Goal: Task Accomplishment & Management: Manage account settings

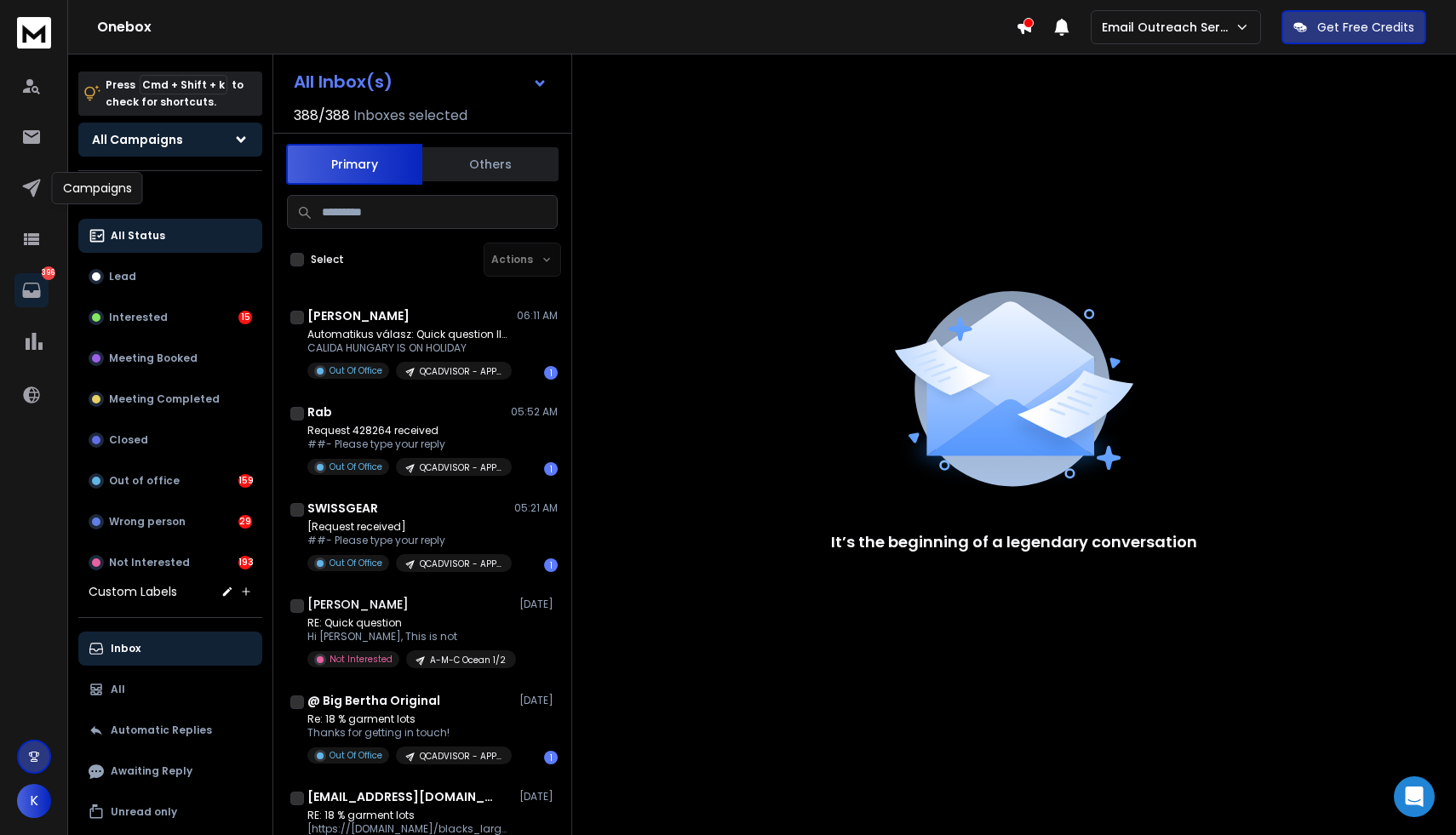
click at [236, 137] on icon at bounding box center [240, 139] width 15 height 15
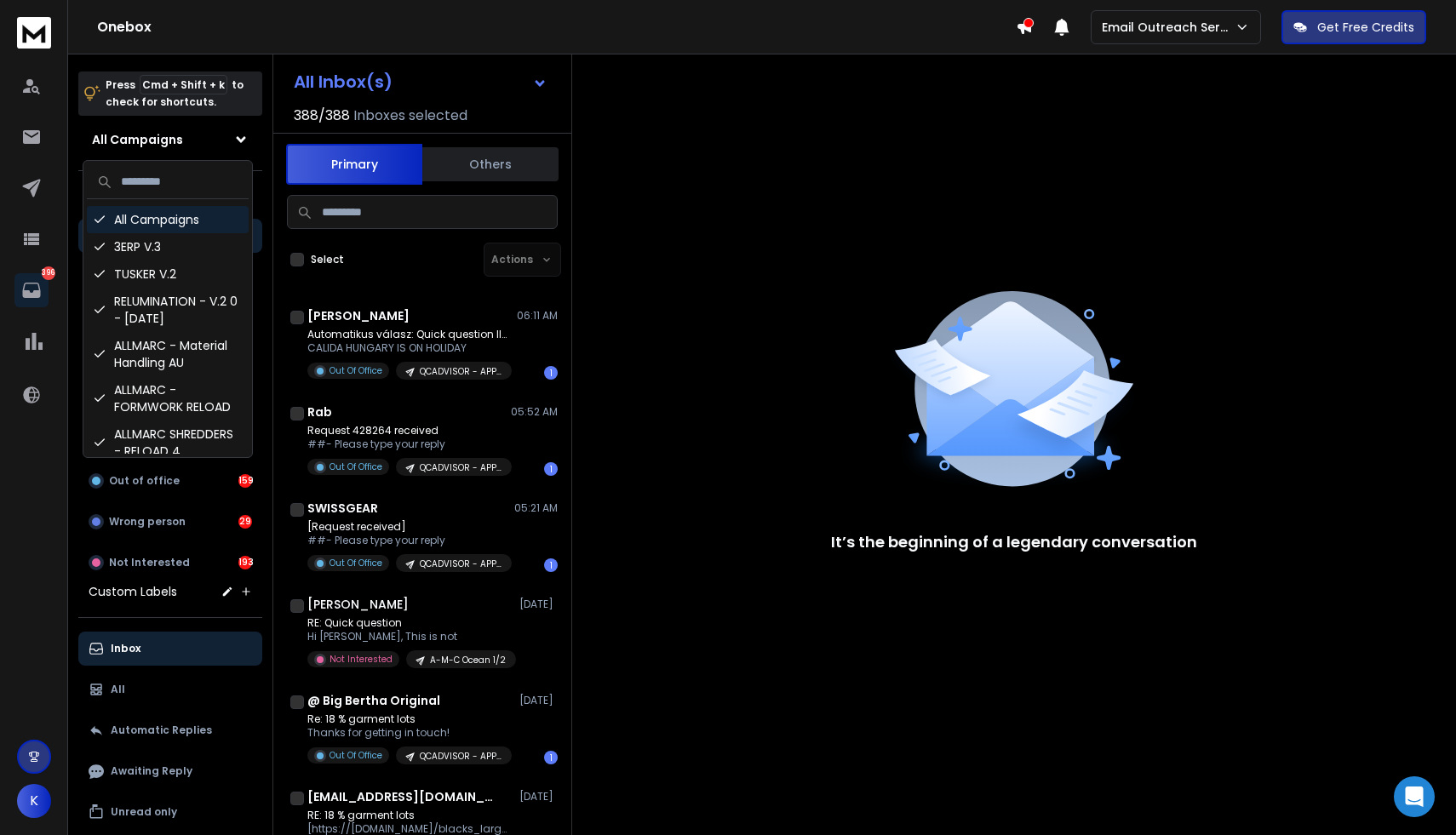
click at [171, 213] on div "All Campaigns" at bounding box center [168, 219] width 161 height 27
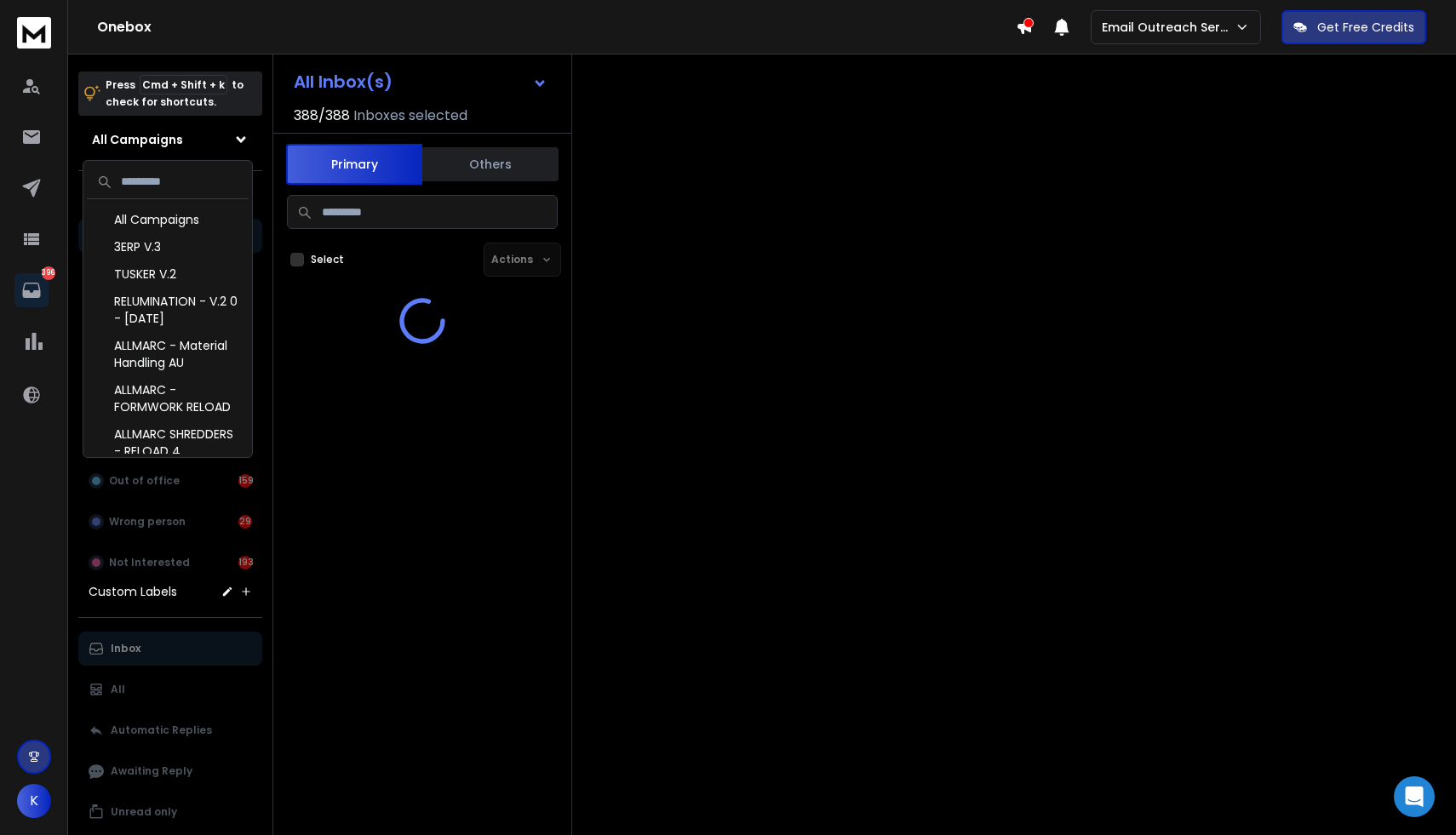
click at [200, 173] on input at bounding box center [168, 181] width 161 height 34
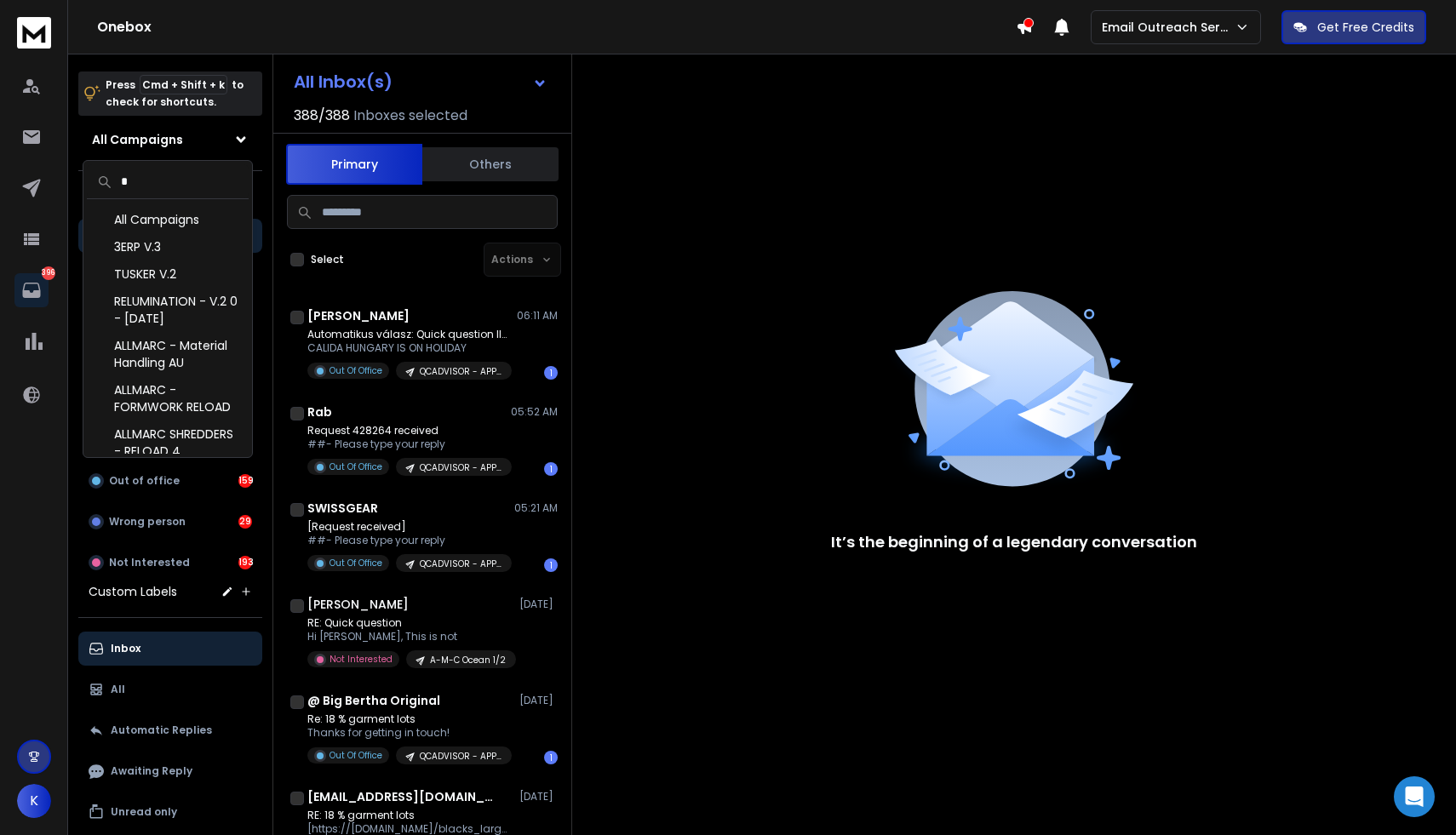
type input "*"
click at [186, 228] on div "A-M-C Ocean 2/2" at bounding box center [168, 220] width 161 height 27
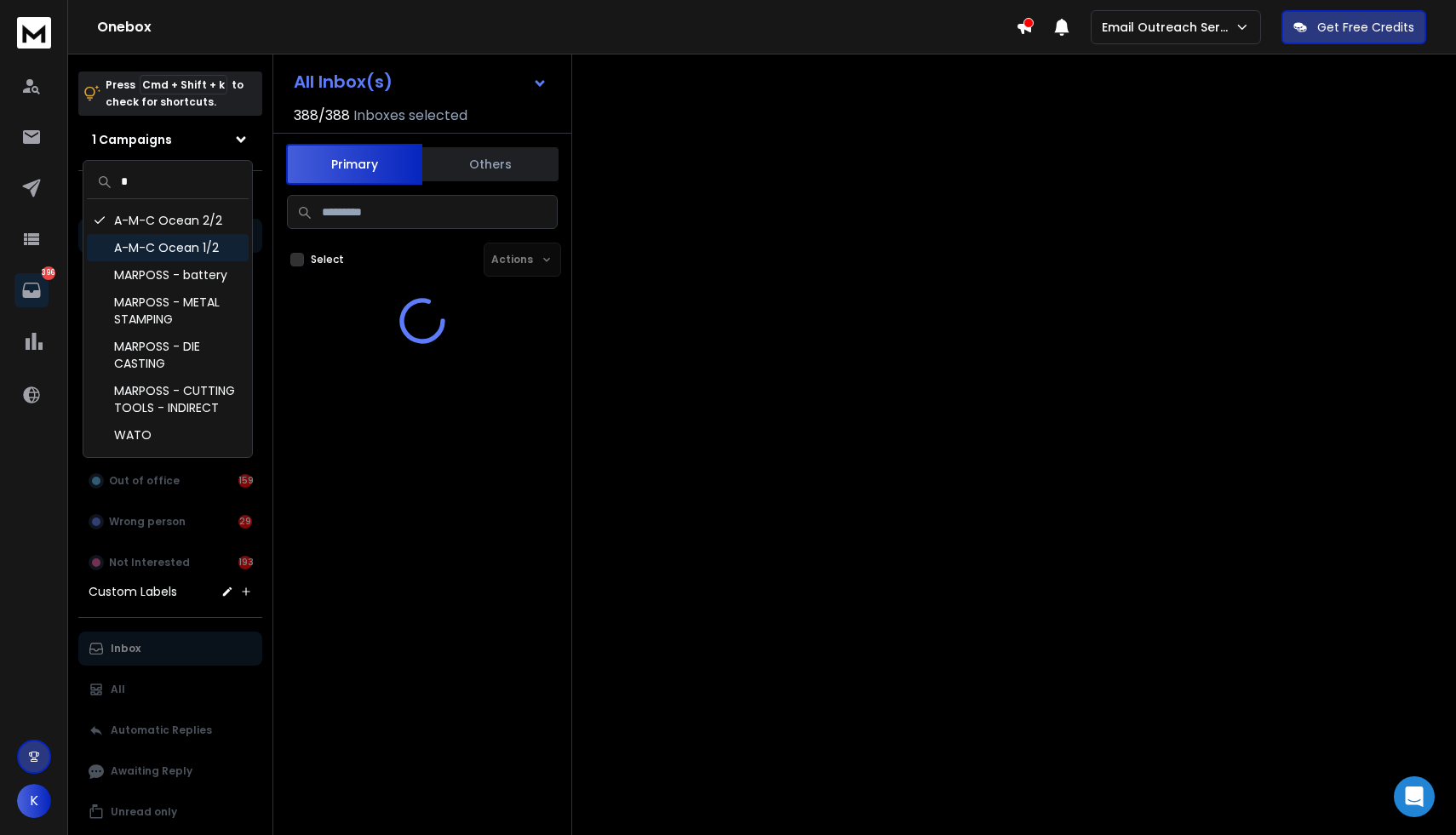
click at [186, 241] on div "A-M-C Ocean 1/2" at bounding box center [168, 248] width 161 height 27
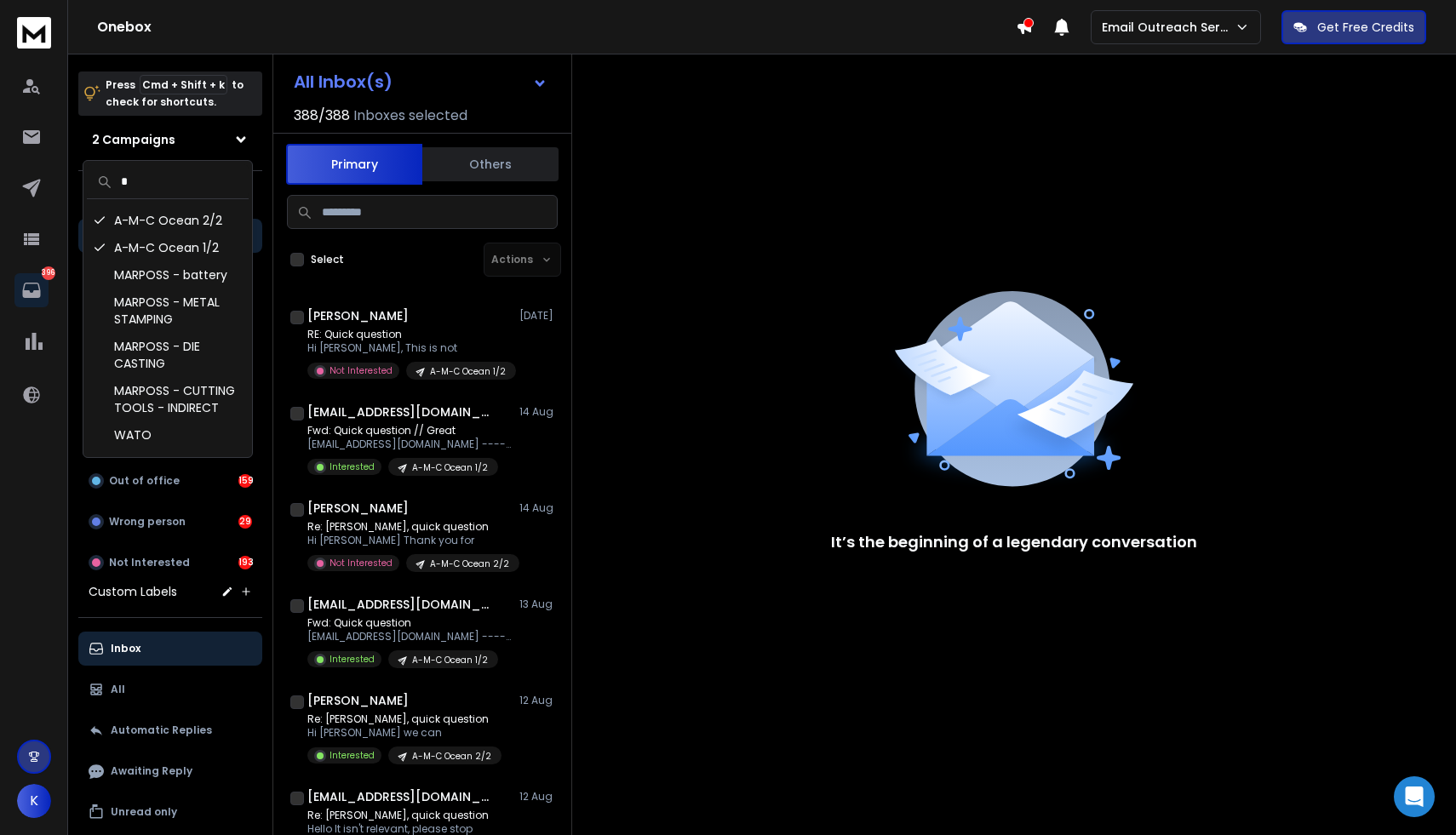
click at [793, 257] on div "It’s the beginning of a legendary conversation" at bounding box center [1014, 409] width 884 height 710
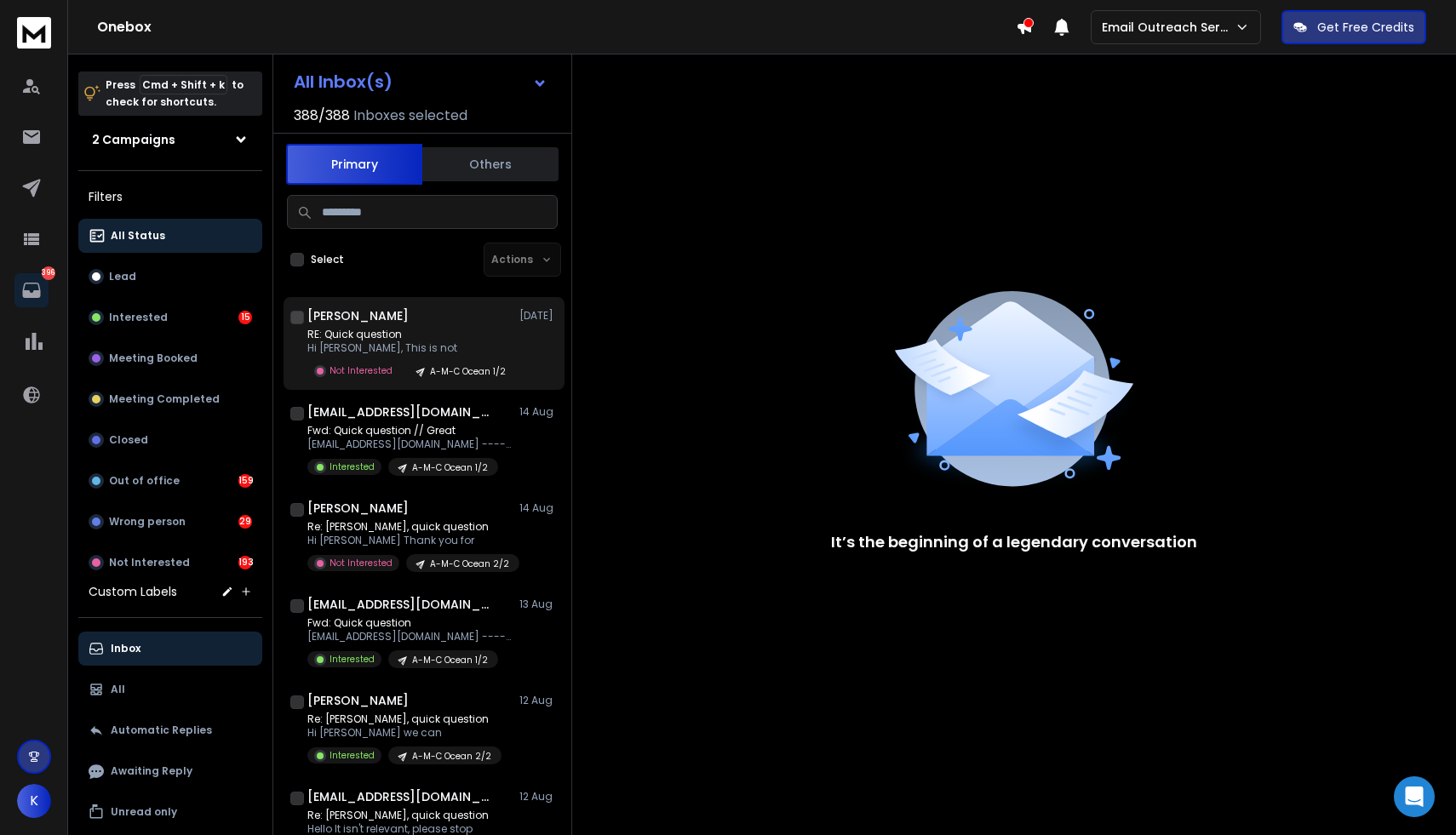
click at [495, 314] on div "Milind Dusane 16 Aug" at bounding box center [433, 316] width 250 height 17
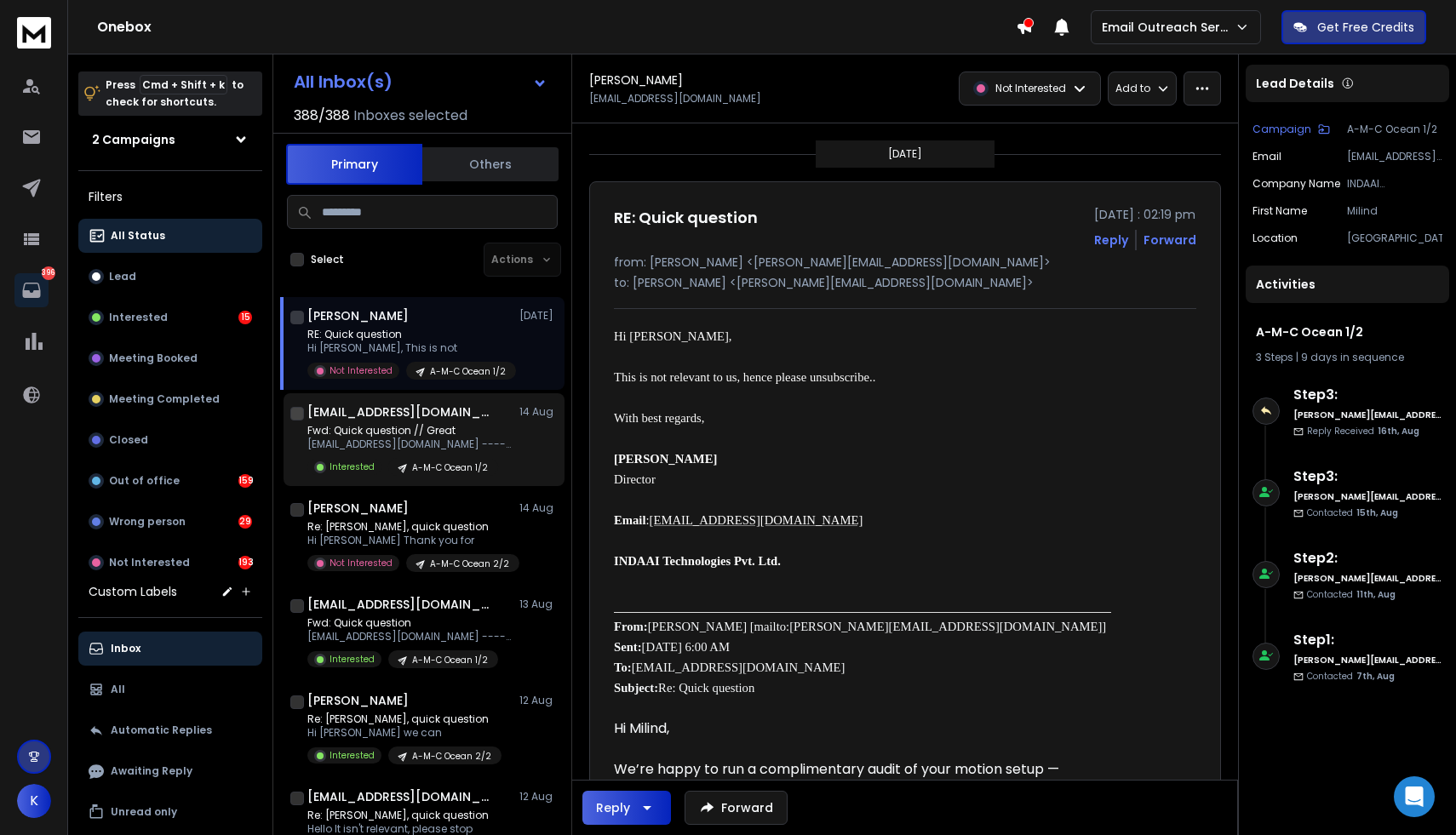
click at [492, 414] on div "dmillstone@a-m-c.com 14 Aug" at bounding box center [433, 412] width 250 height 17
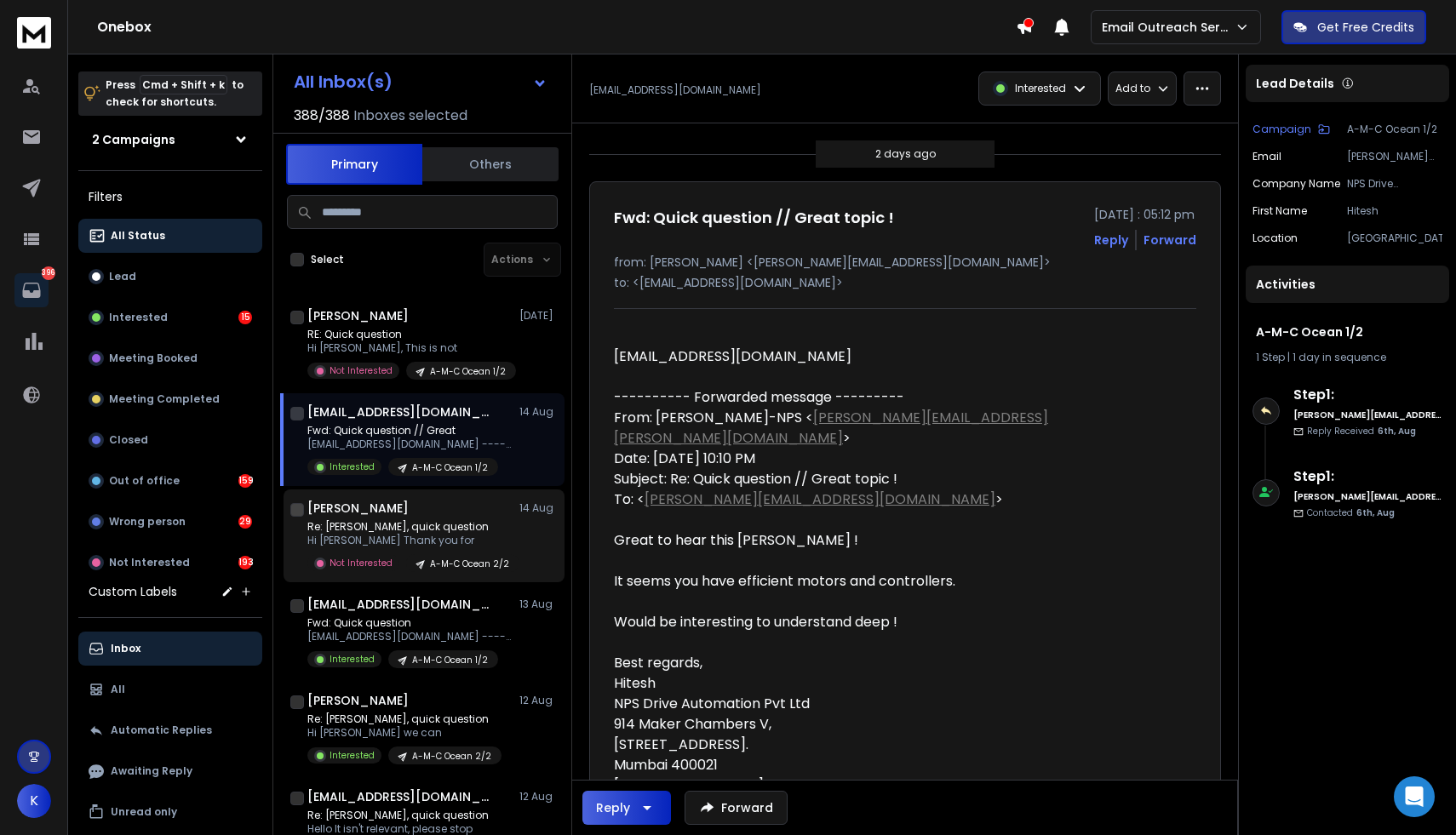
click at [485, 528] on p "Re: Torbjørn, quick question" at bounding box center [409, 526] width 204 height 14
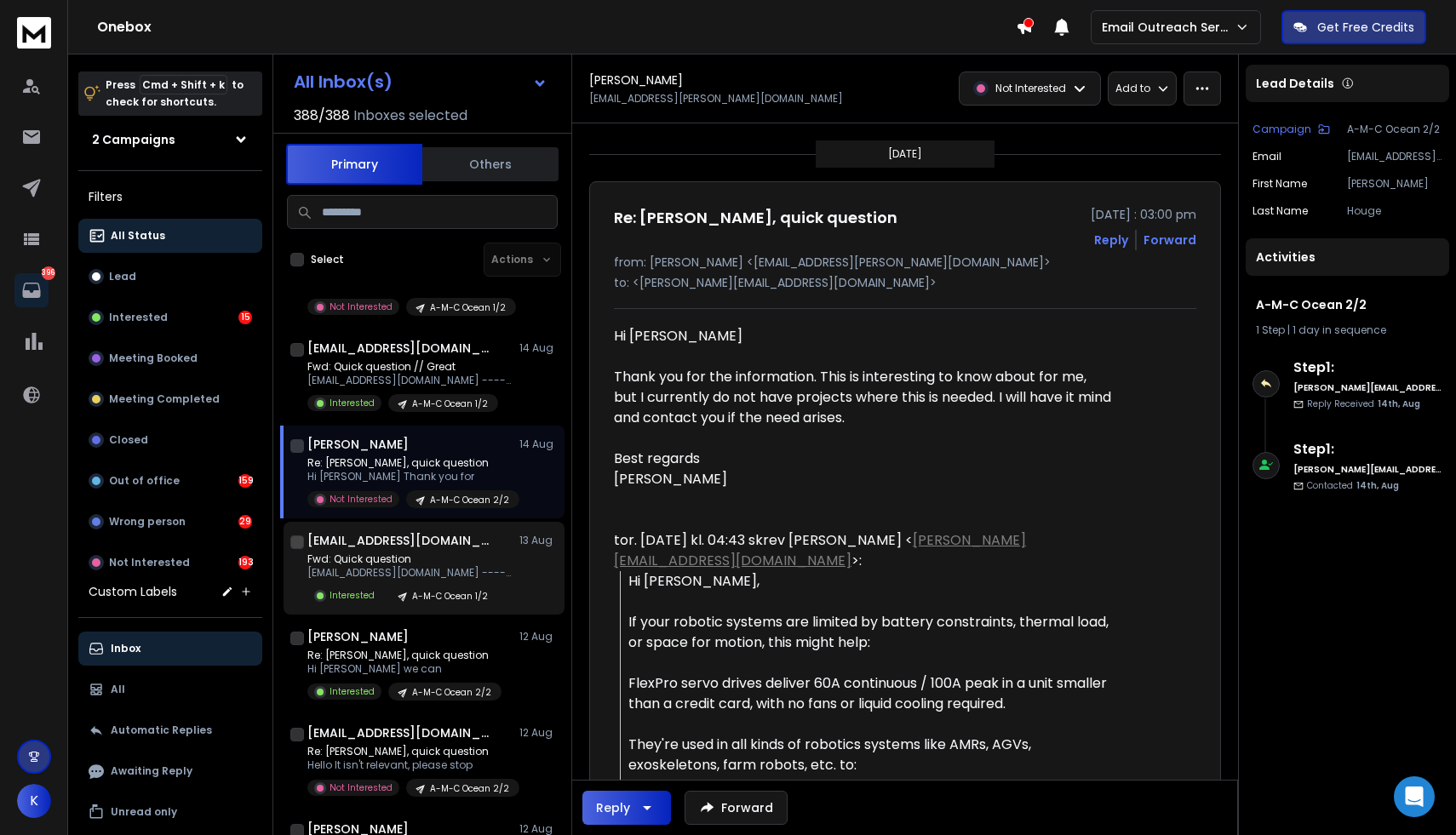
click at [478, 555] on p "Fwd: Quick question" at bounding box center [409, 558] width 204 height 14
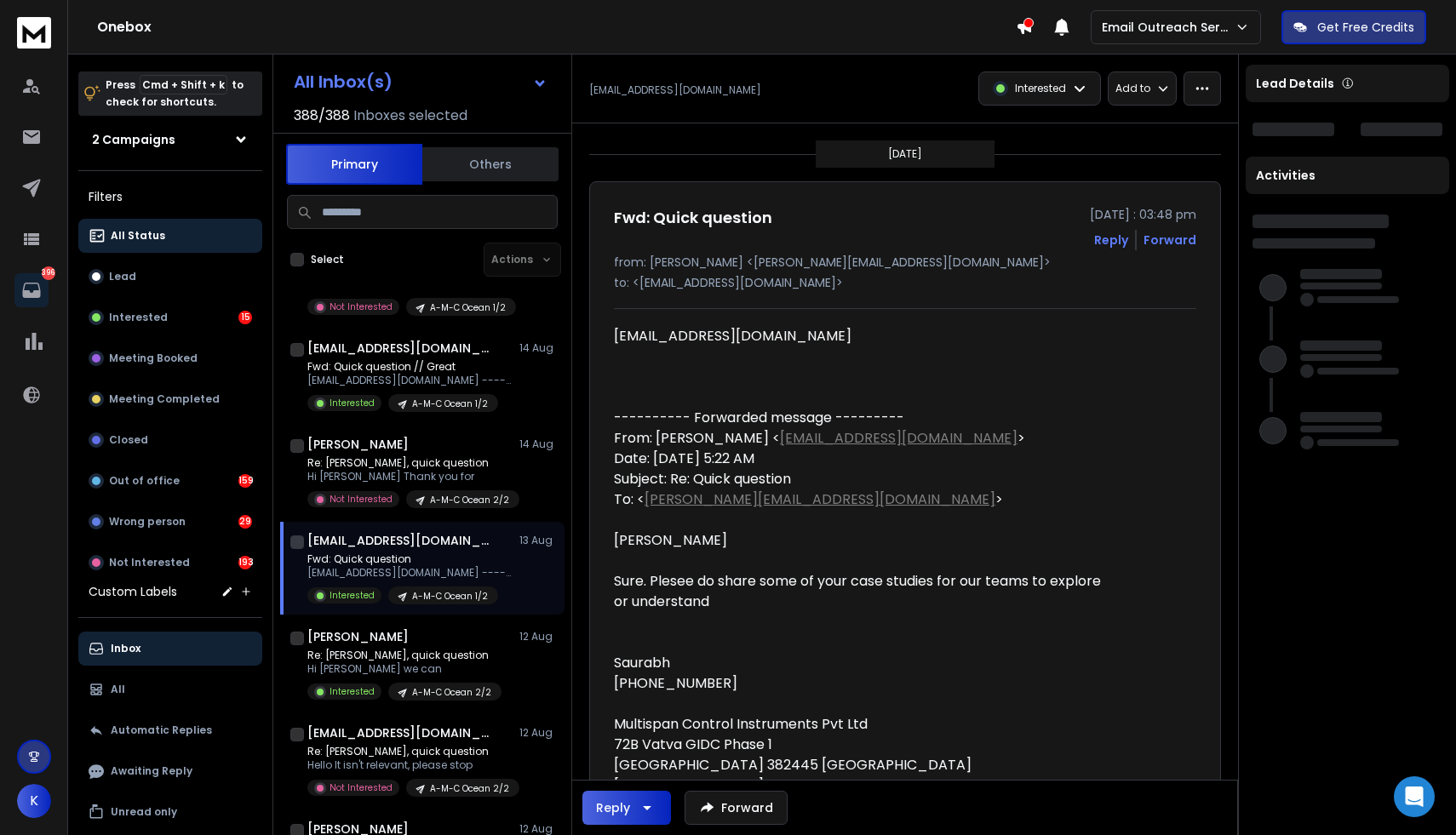
scroll to position [132, 0]
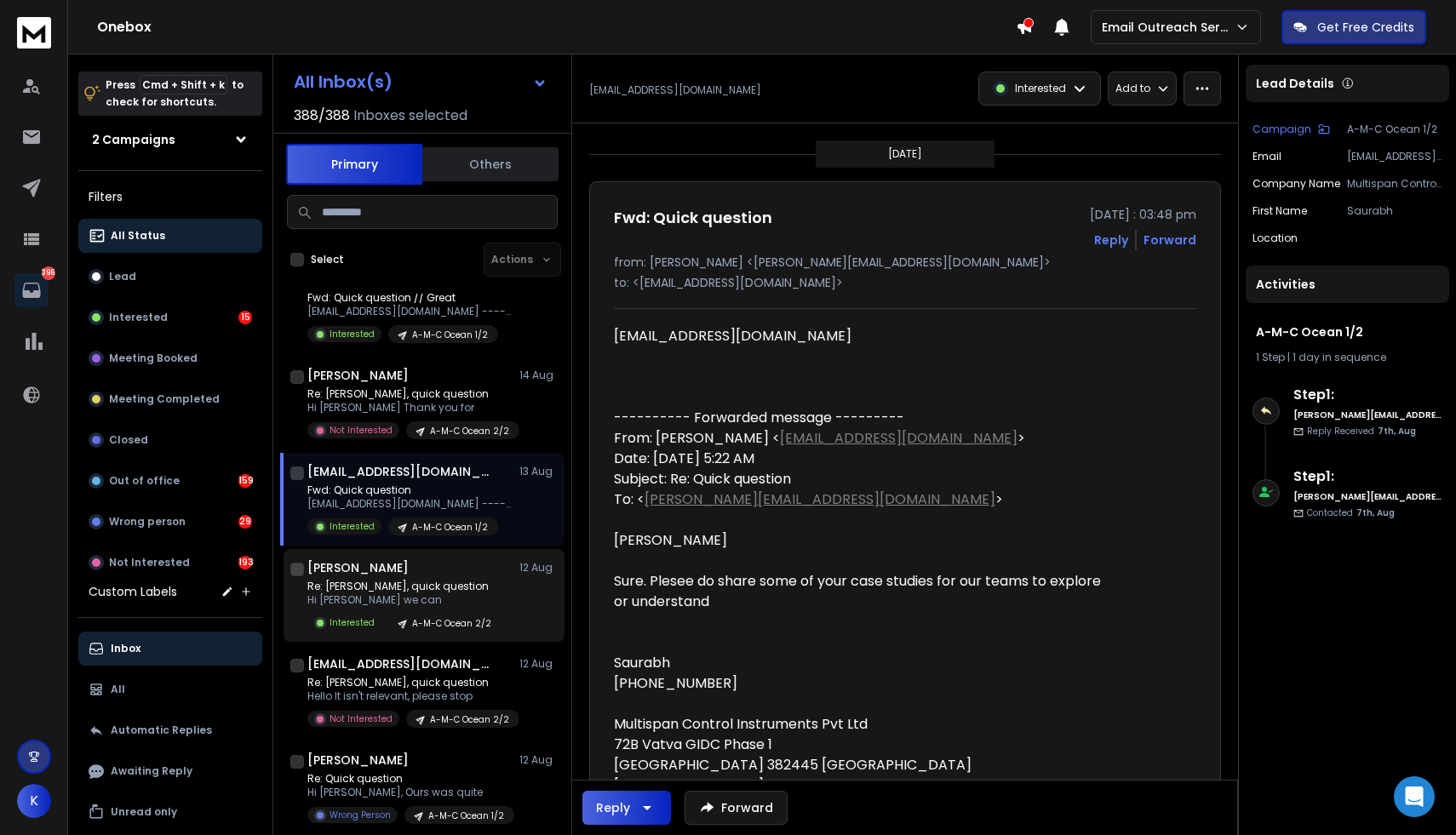
click at [476, 568] on div "Brian McMorris 12 Aug" at bounding box center [433, 568] width 250 height 17
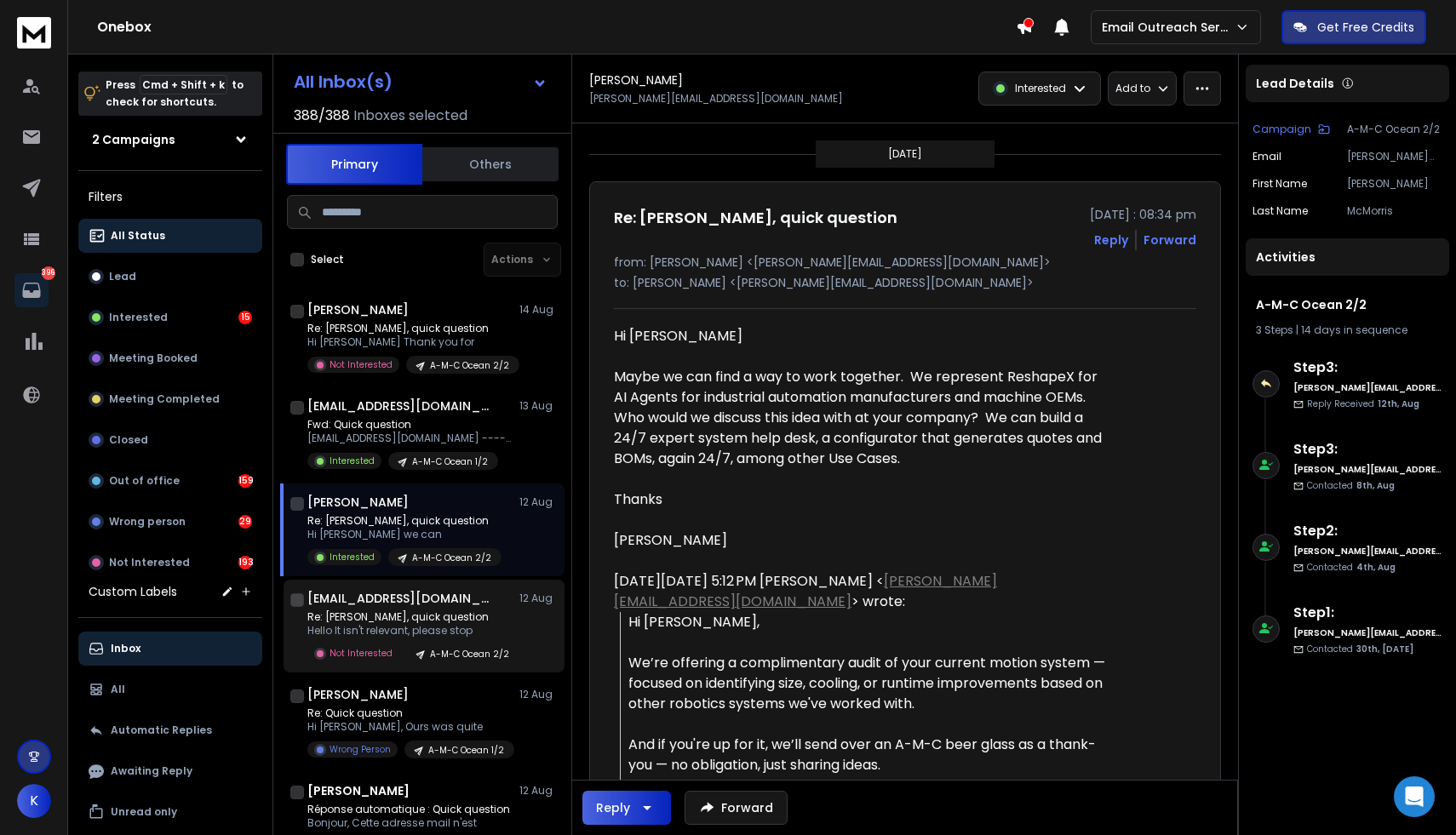
scroll to position [207, 0]
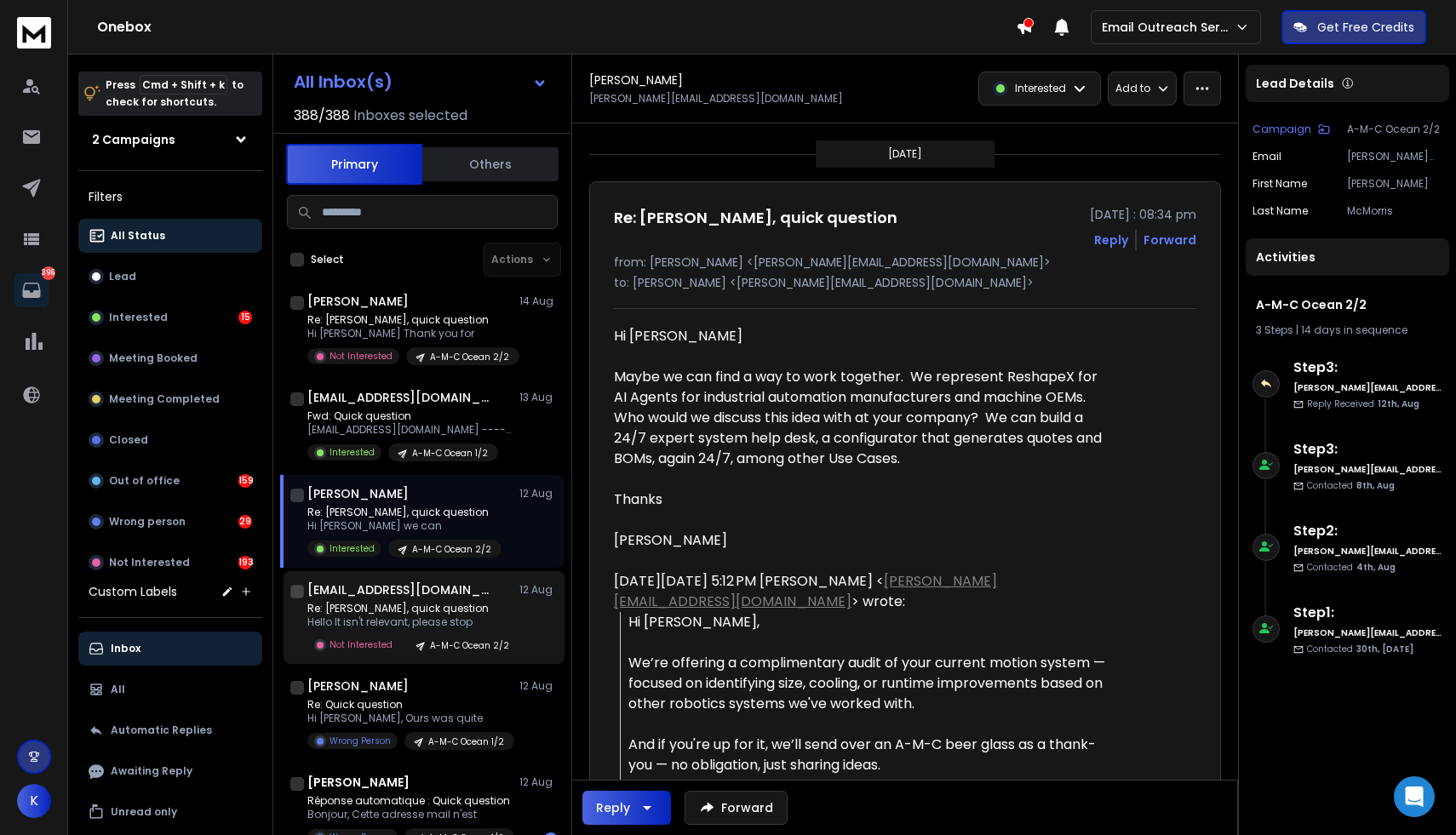
click at [433, 614] on p "Re: Baptiste, quick question" at bounding box center [409, 608] width 204 height 14
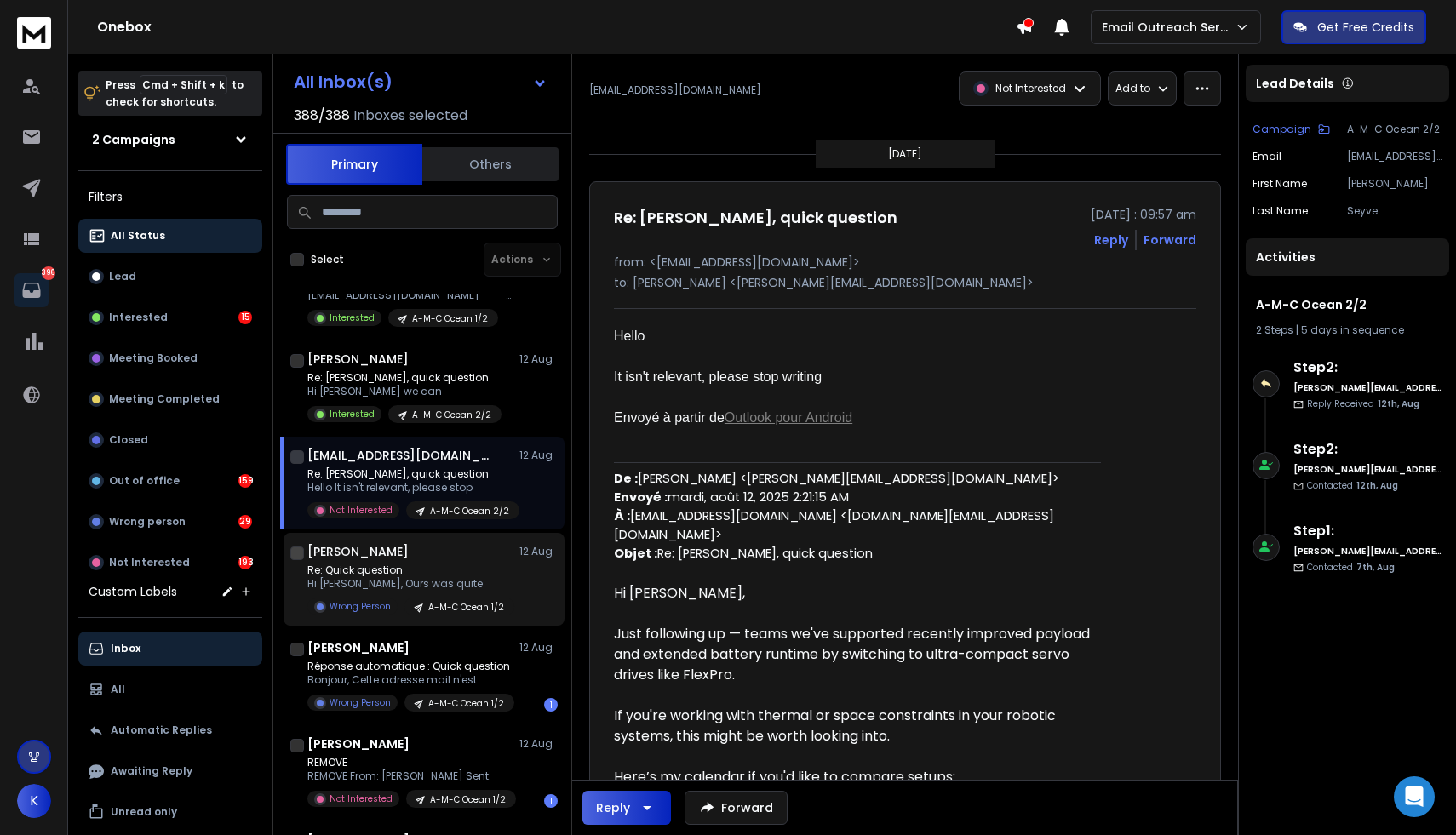
scroll to position [384, 0]
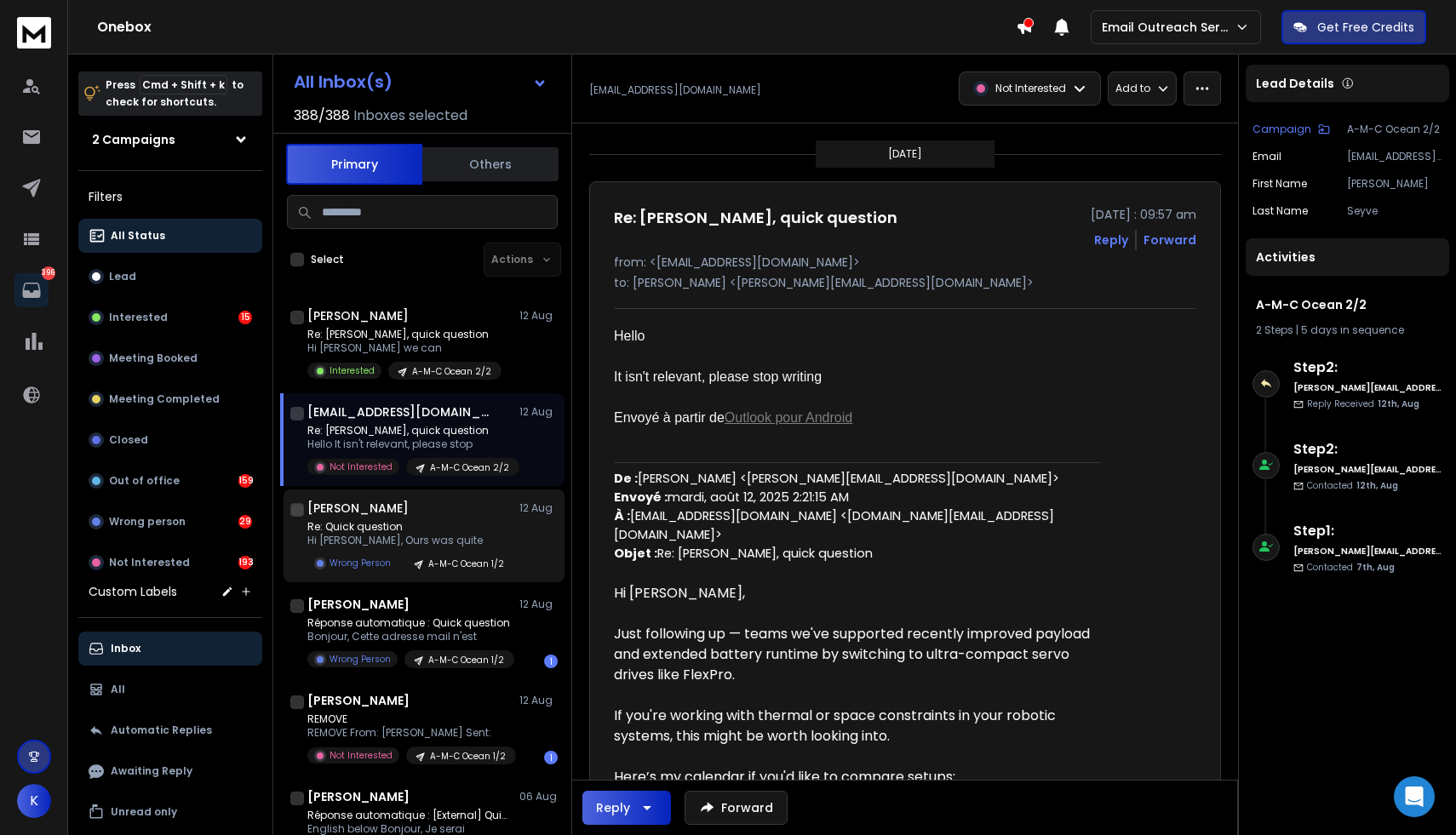
click at [458, 541] on p "Hi Evelyn, Ours was quite" at bounding box center [409, 539] width 204 height 14
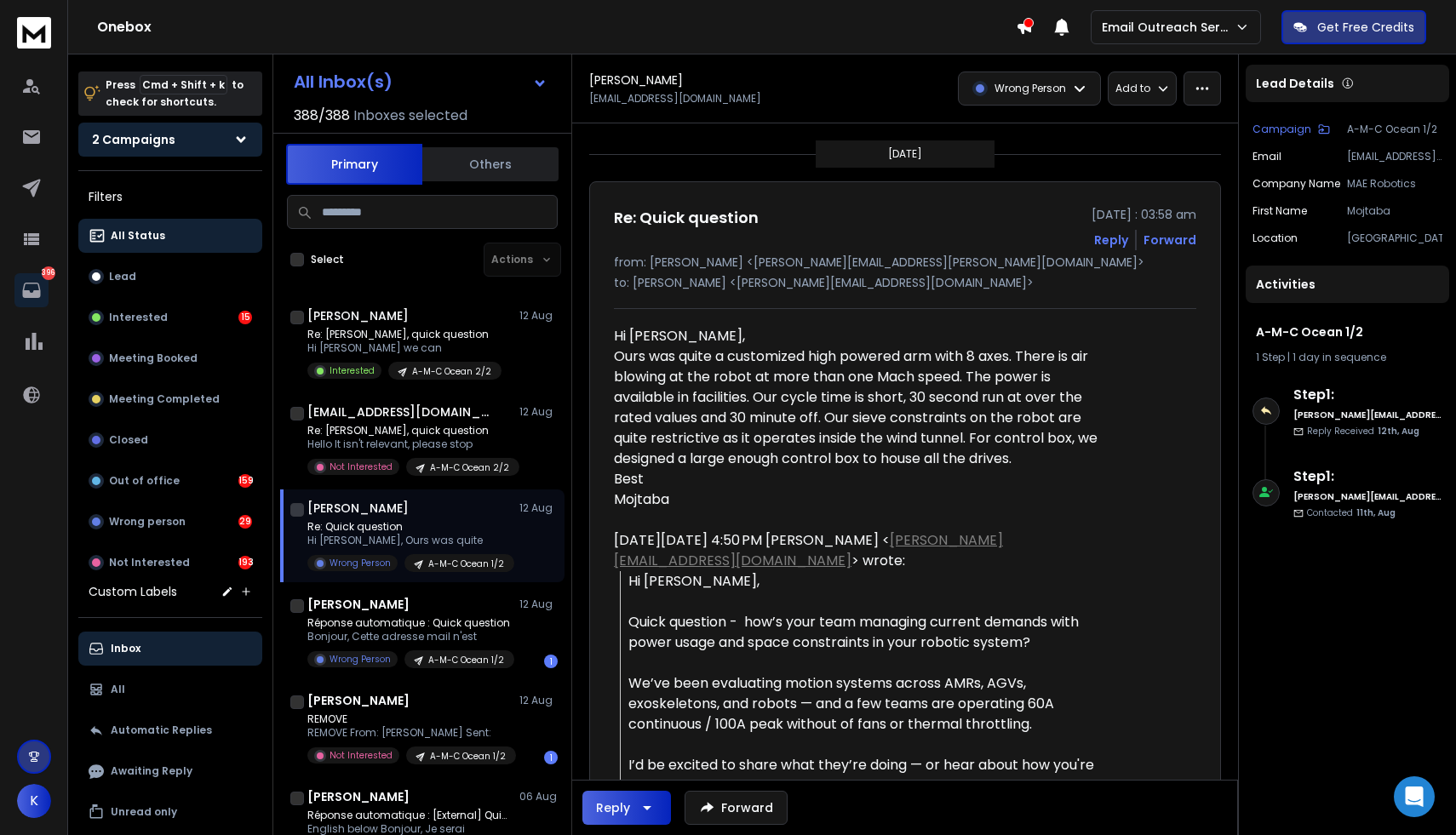
click at [200, 148] on button "2 Campaigns" at bounding box center [170, 140] width 184 height 34
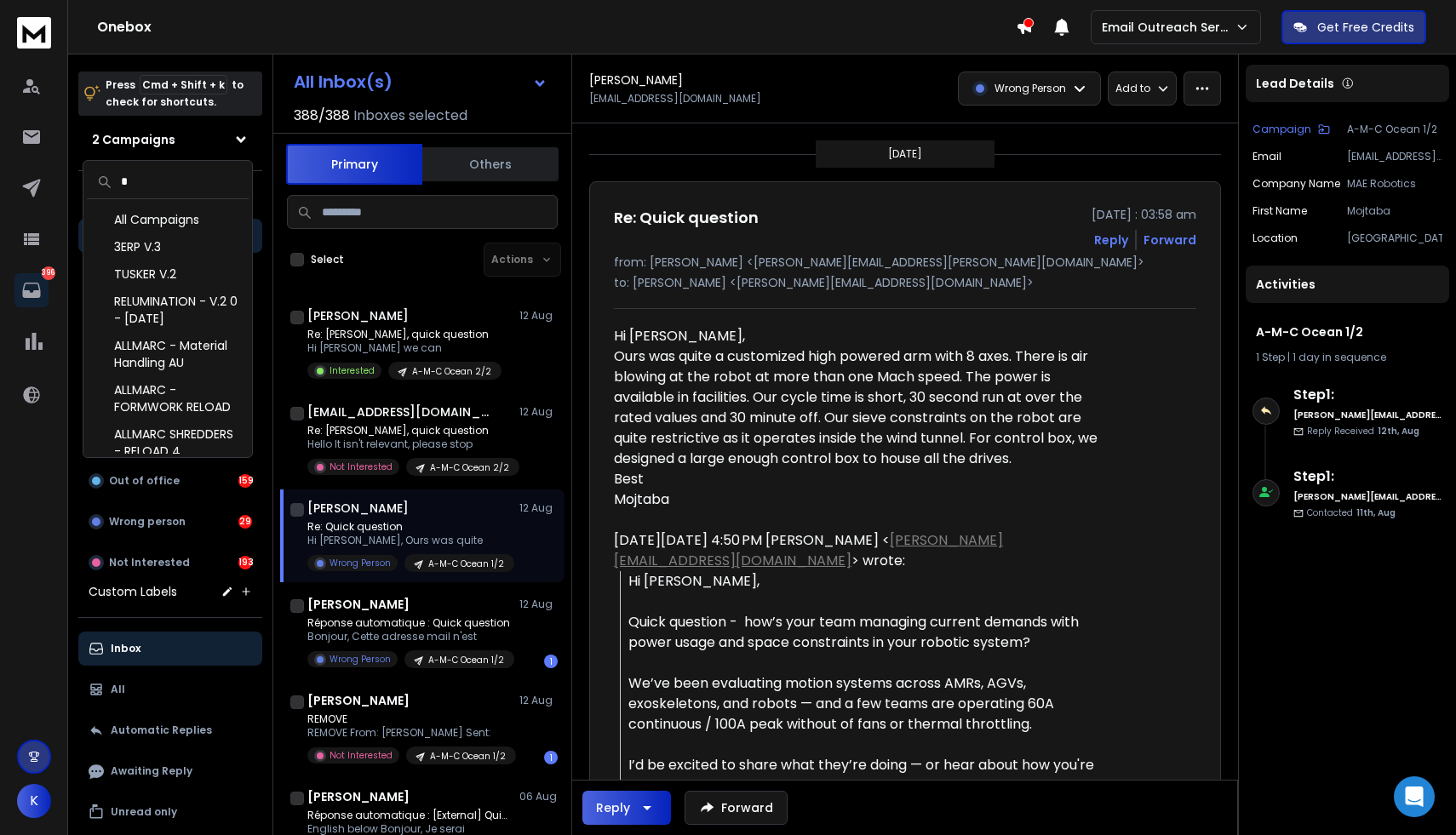
click at [197, 184] on input "*" at bounding box center [168, 181] width 161 height 34
type input "**"
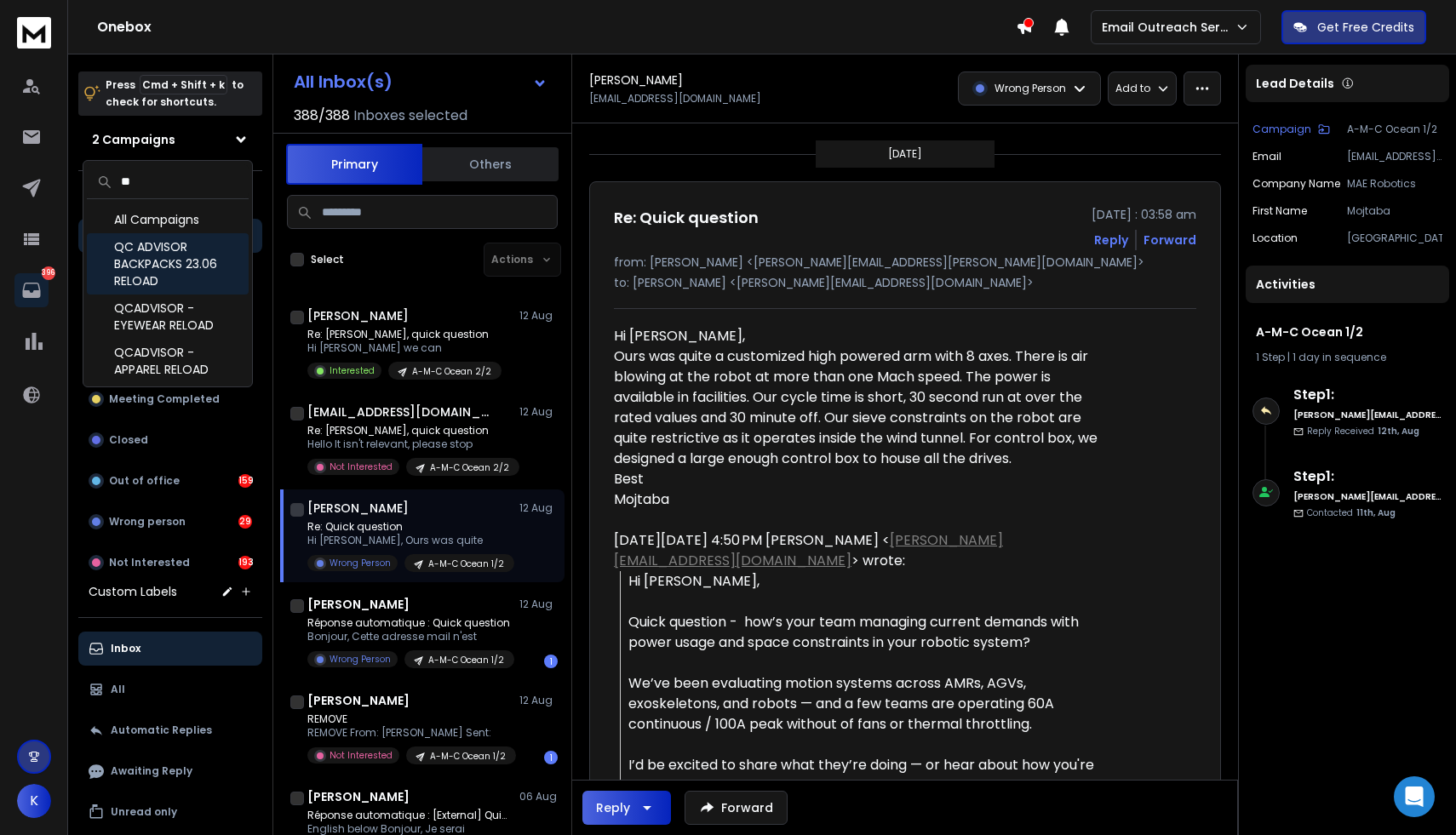
click at [172, 250] on div "QC ADVISOR BACKPACKS 23.06 RELOAD" at bounding box center [168, 264] width 161 height 62
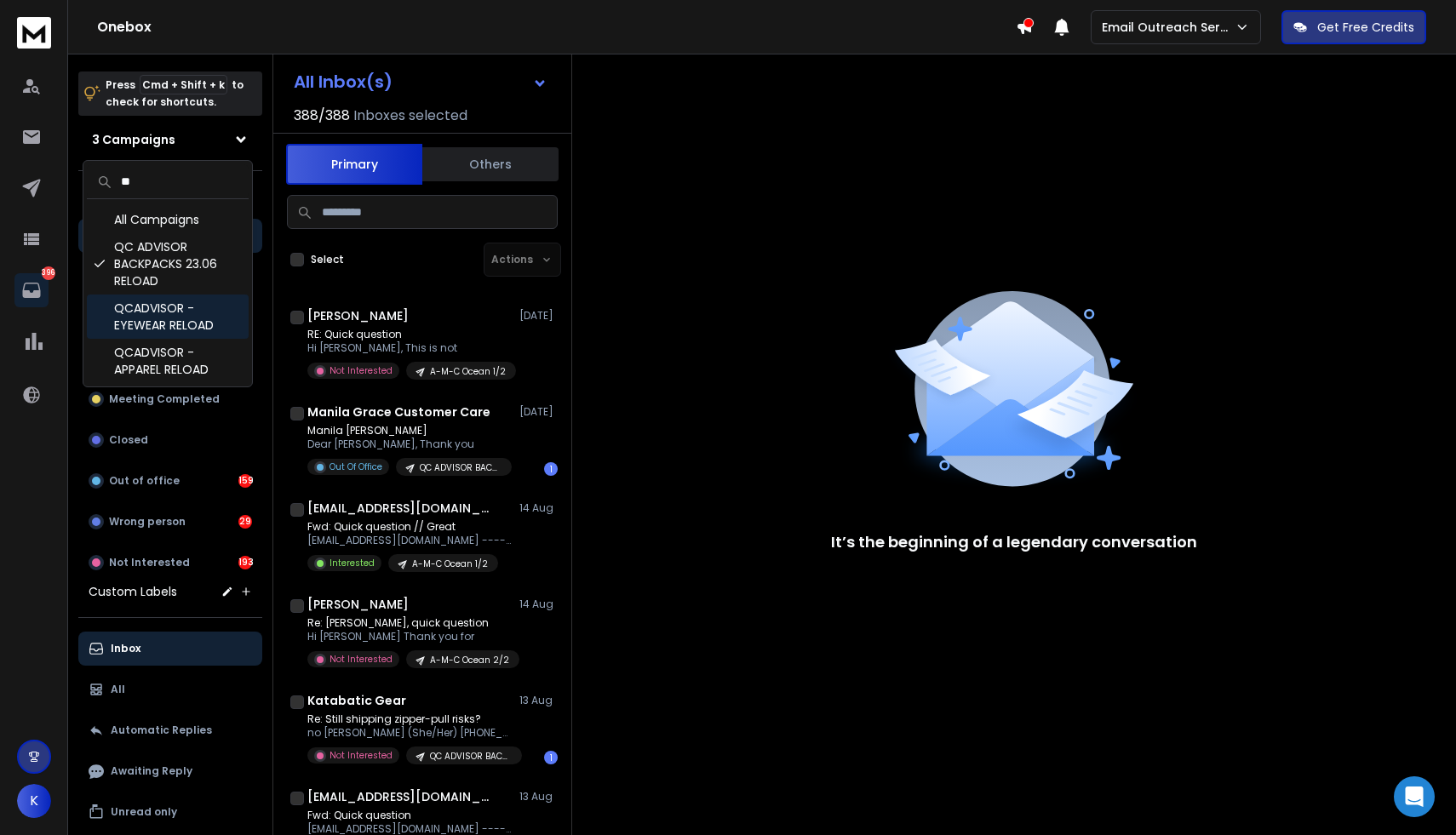
click at [157, 309] on div "QCADVISOR - EYEWEAR RELOAD" at bounding box center [168, 316] width 161 height 44
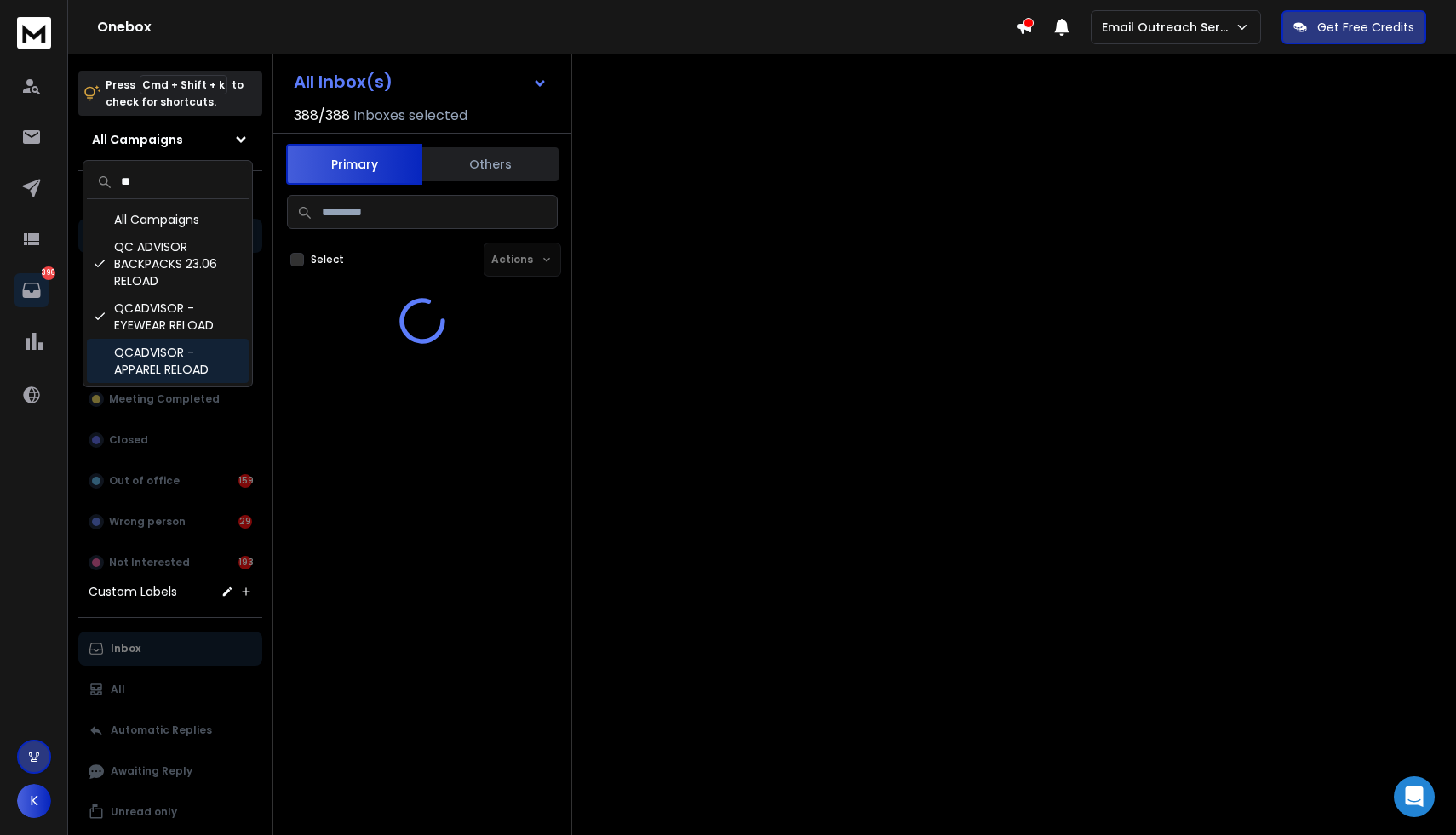
click at [149, 367] on div "QCADVISOR - APPAREL RELOAD" at bounding box center [168, 361] width 161 height 44
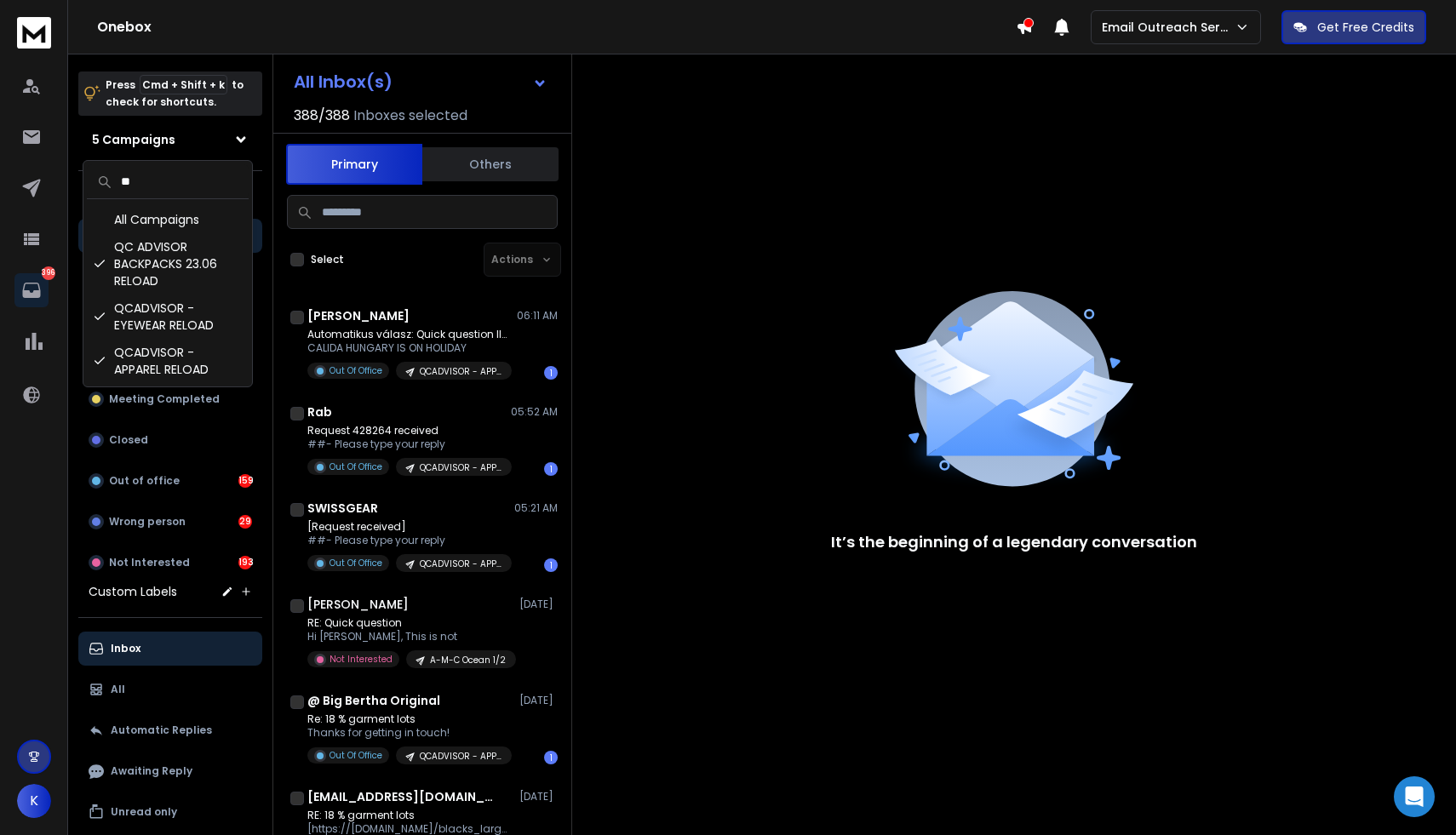
click at [763, 508] on div "It’s the beginning of a legendary conversation" at bounding box center [1014, 409] width 884 height 710
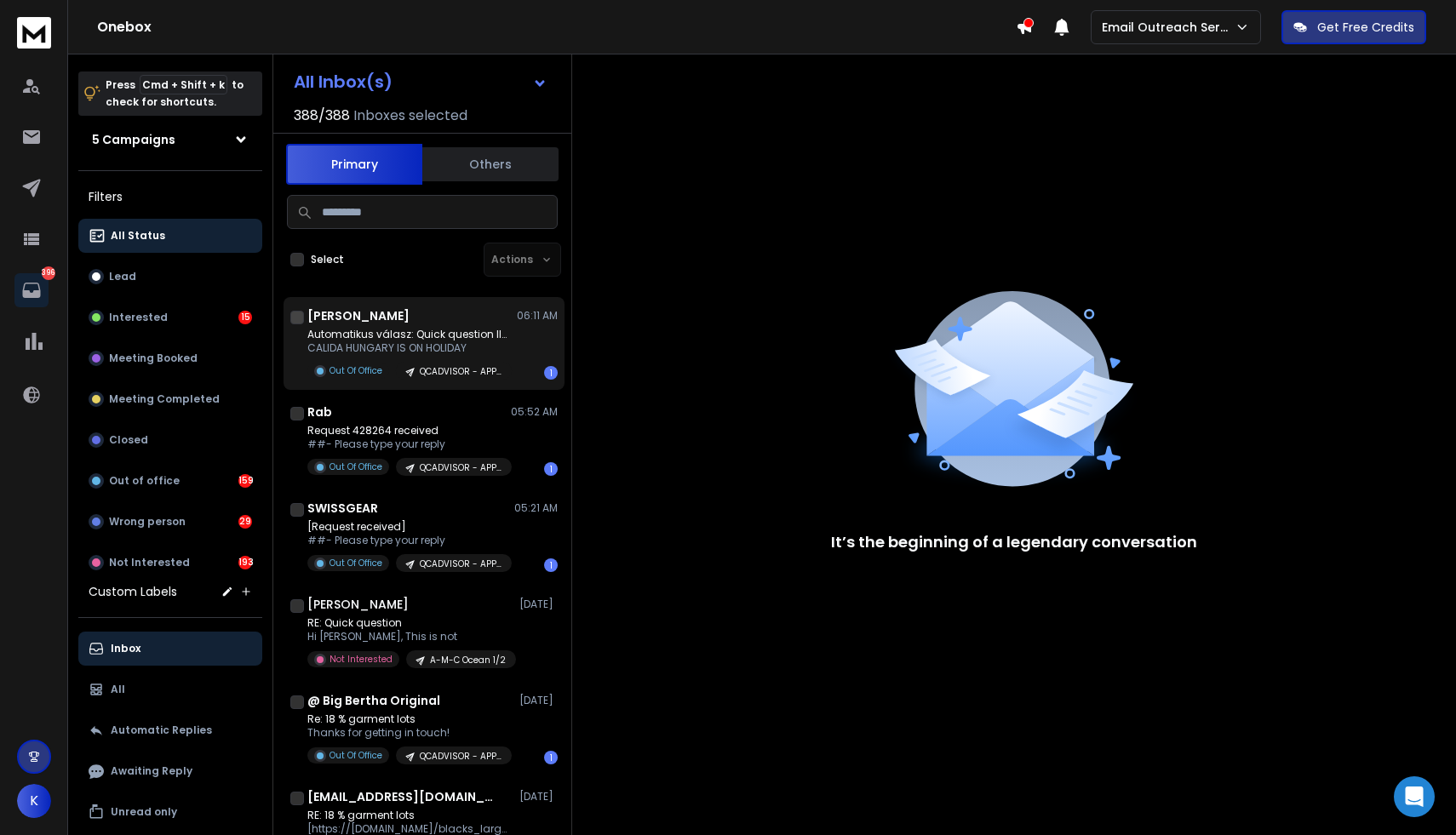
click at [464, 338] on p "Automatikus válasz: Quick question Ildikó" at bounding box center [409, 334] width 204 height 14
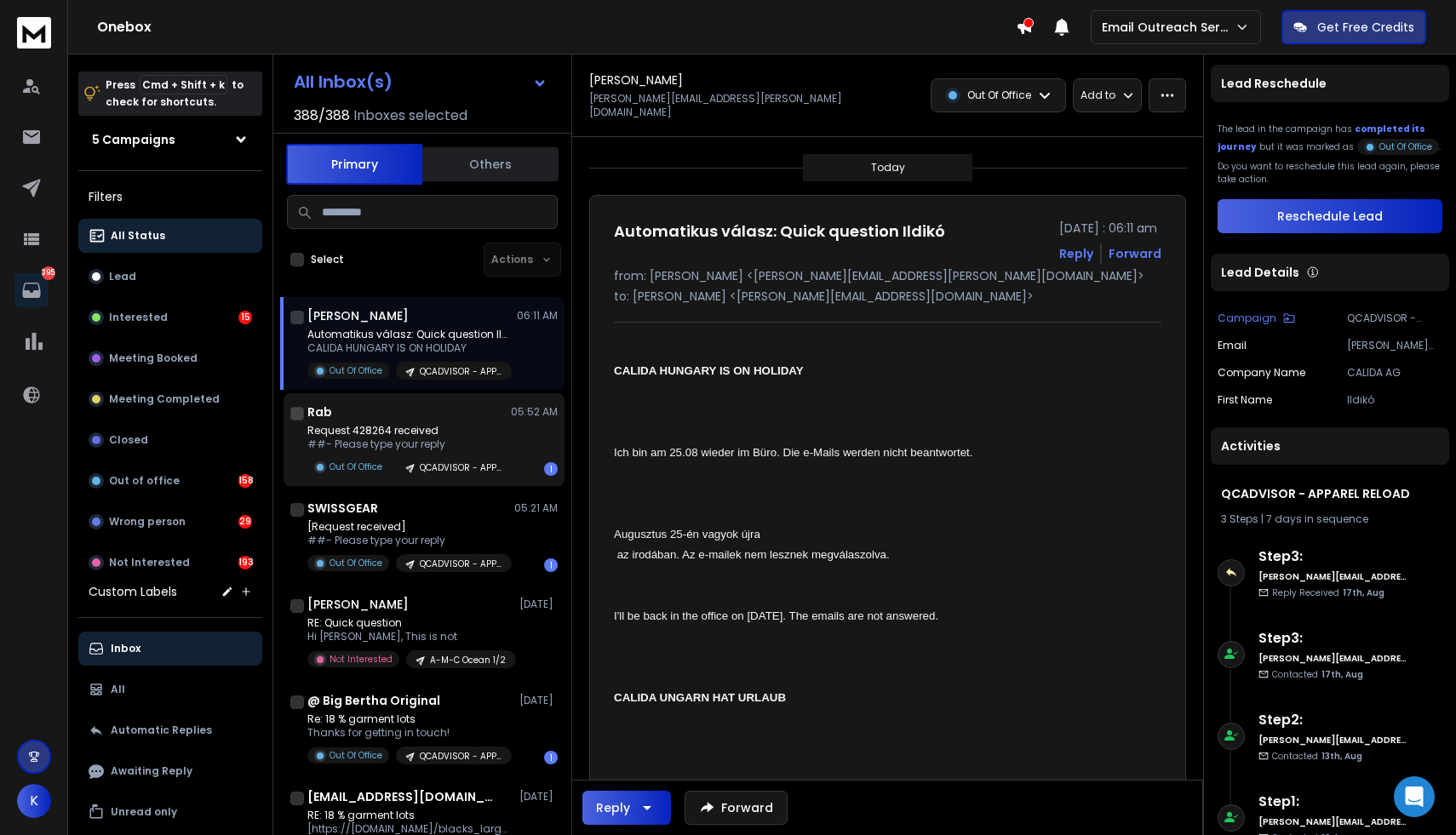
click at [456, 422] on div "Rab 05:52 AM Request 428264 received ##- Please type your reply Out Of Office Q…" at bounding box center [433, 440] width 250 height 73
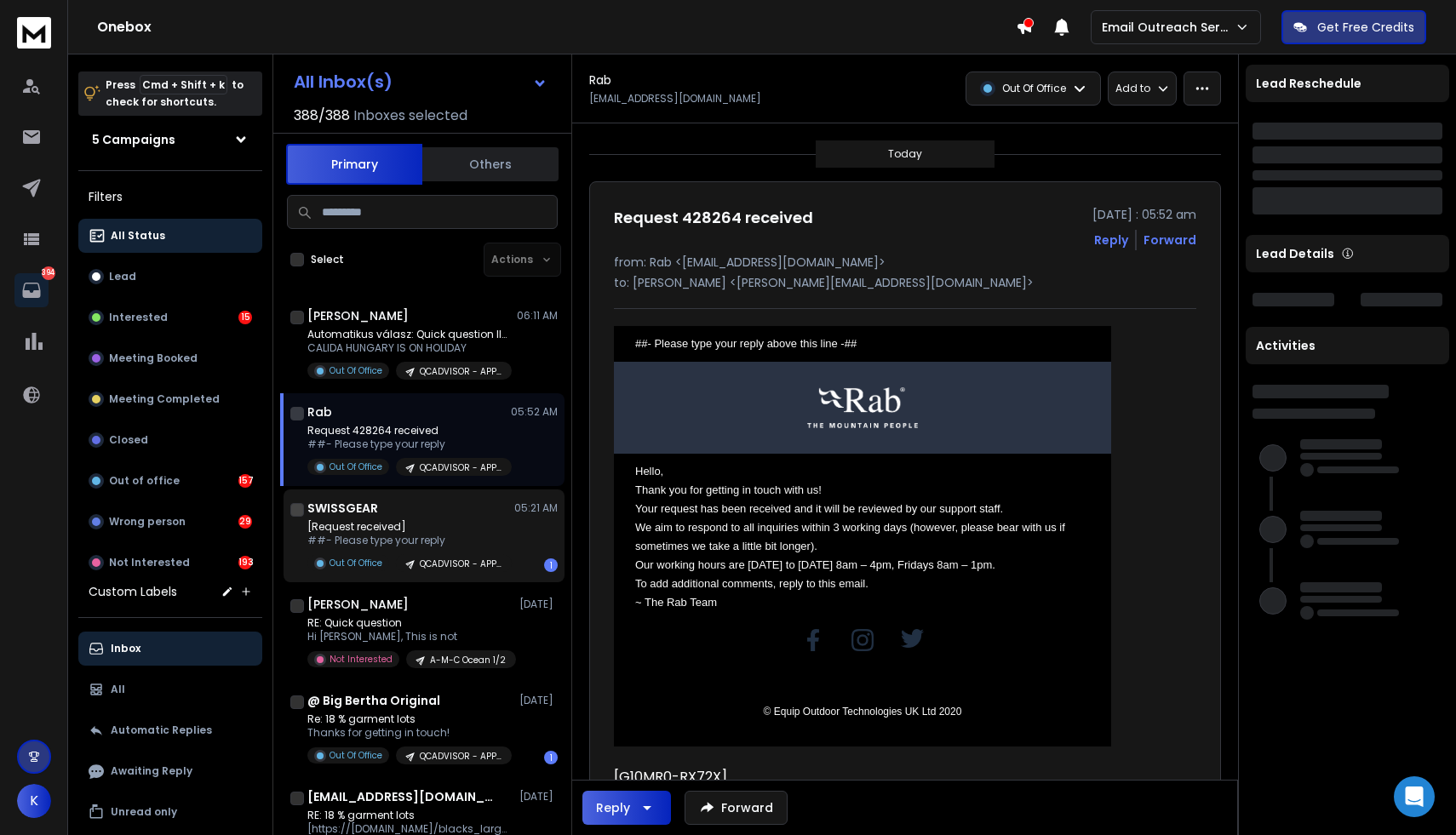
click at [445, 516] on div "SWISSGEAR 05:21 AM" at bounding box center [433, 508] width 250 height 17
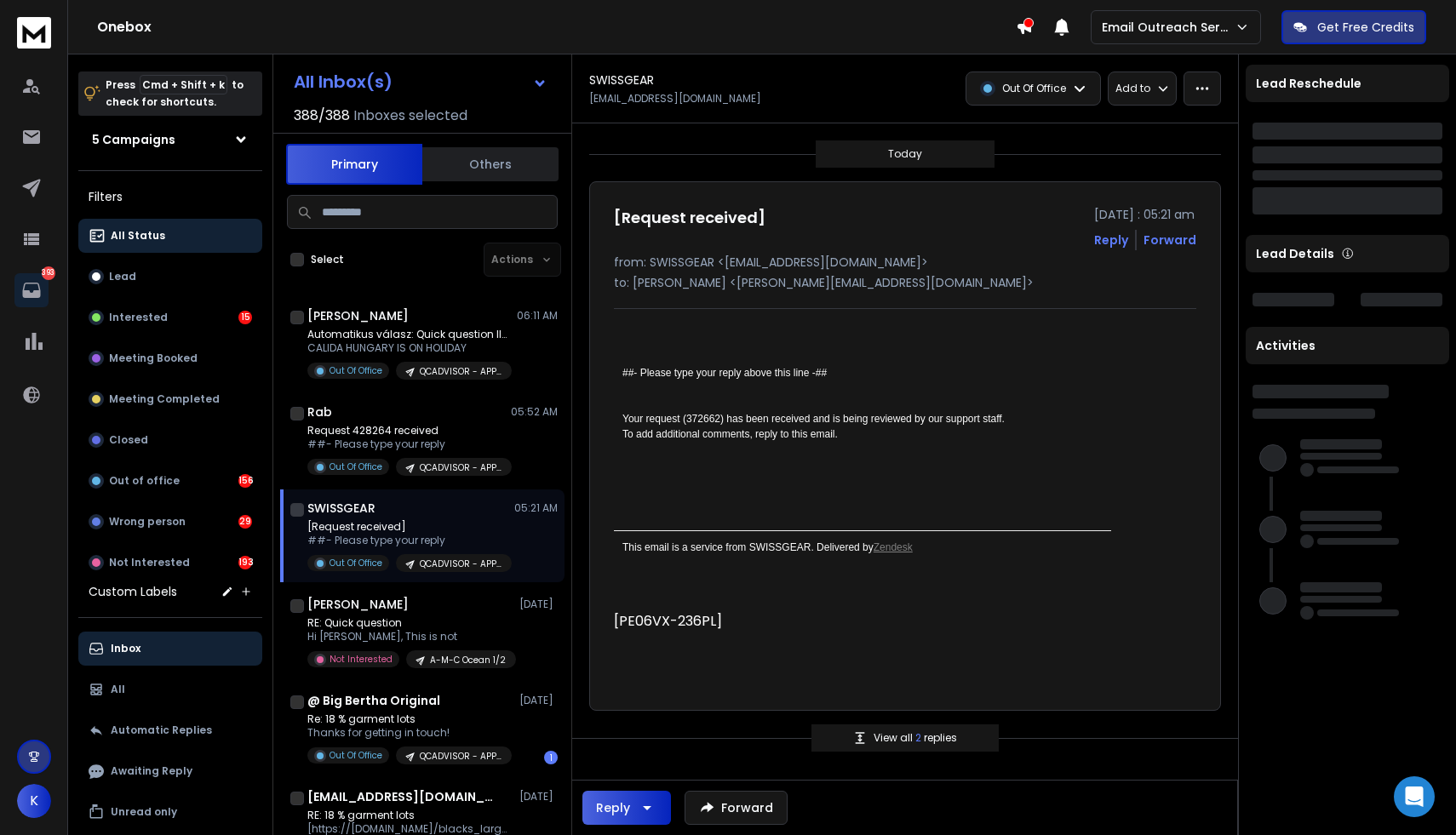
scroll to position [108, 0]
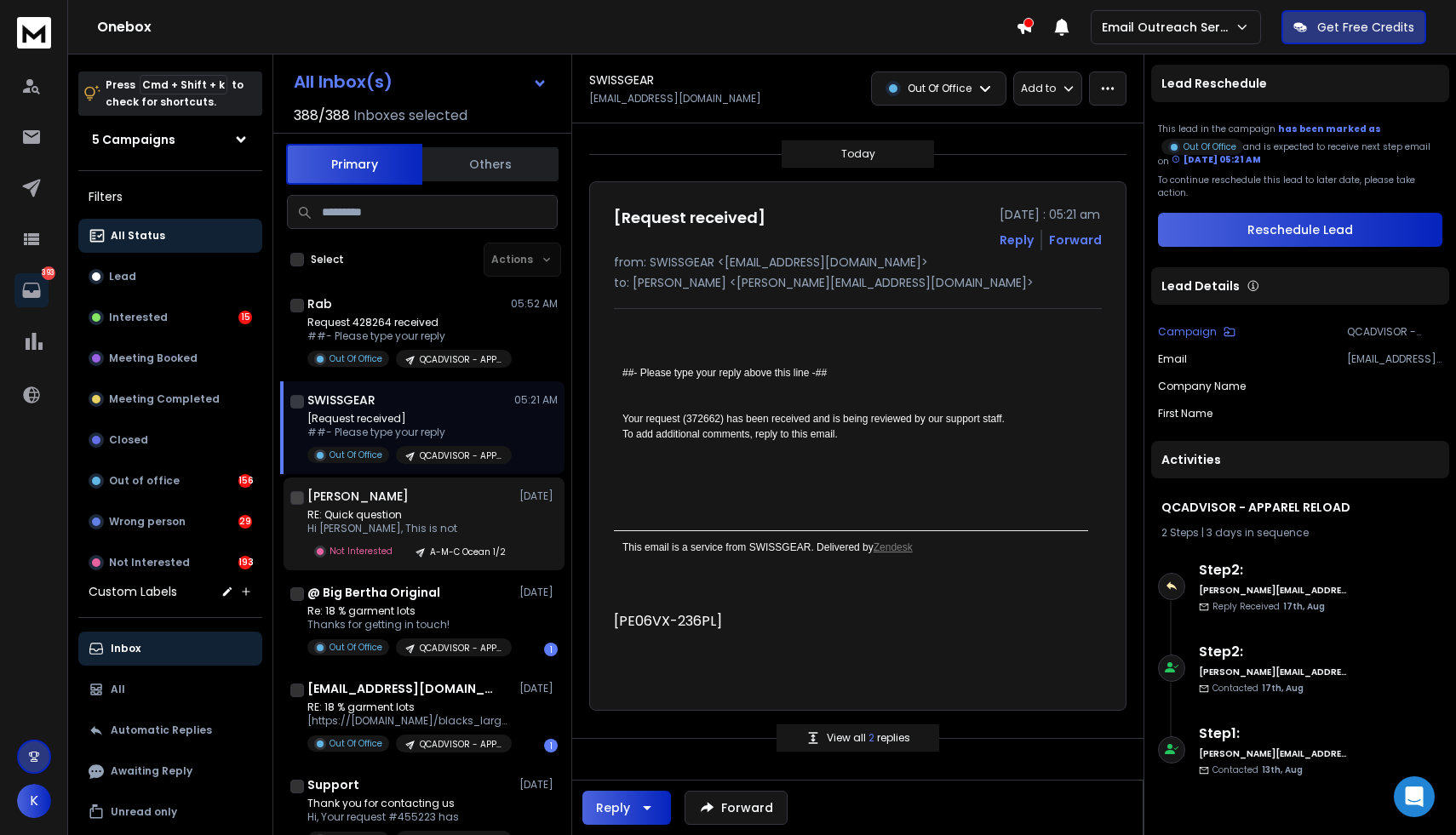
click at [445, 515] on p "RE: Quick question" at bounding box center [409, 514] width 204 height 14
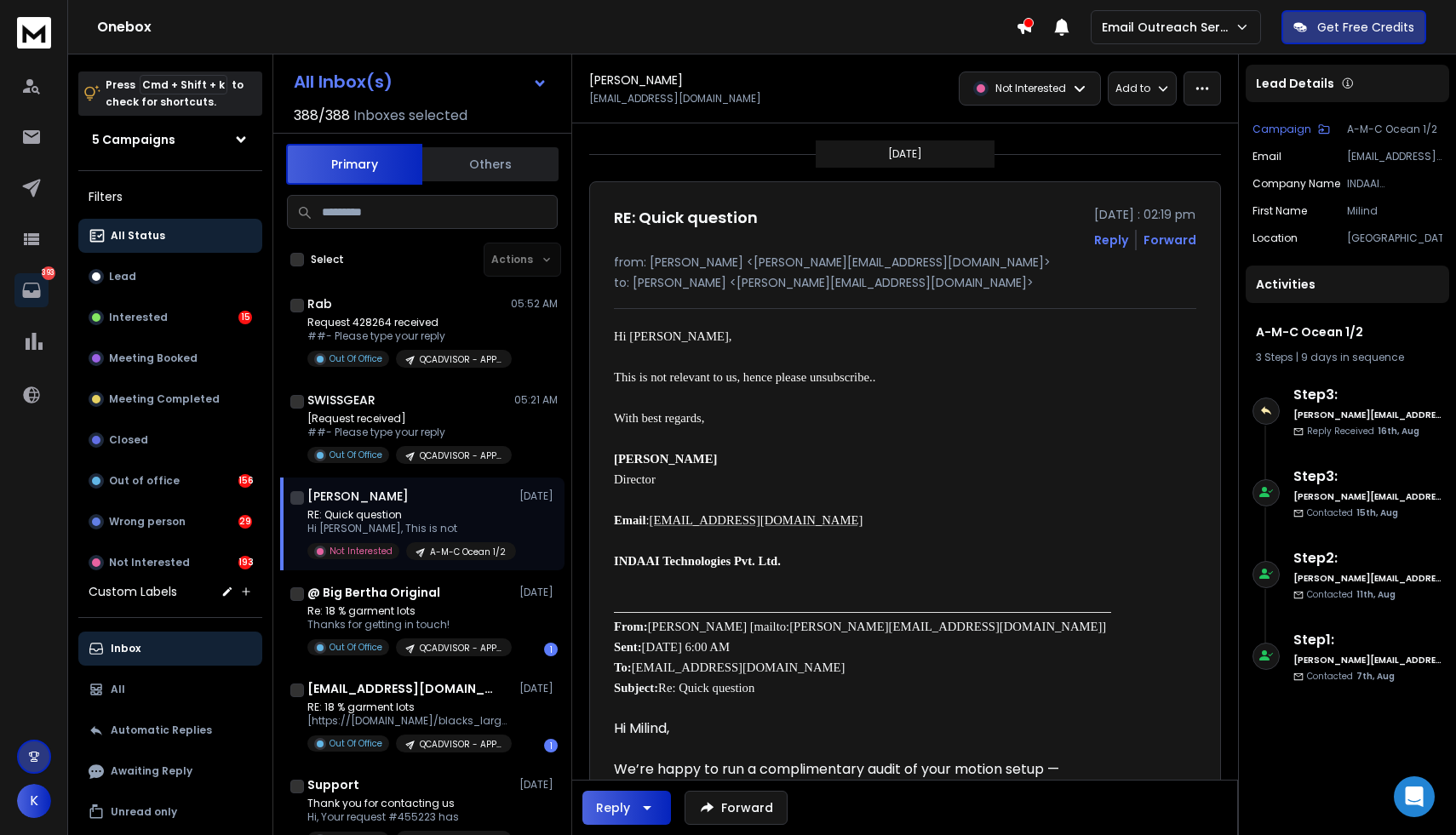
scroll to position [262, 0]
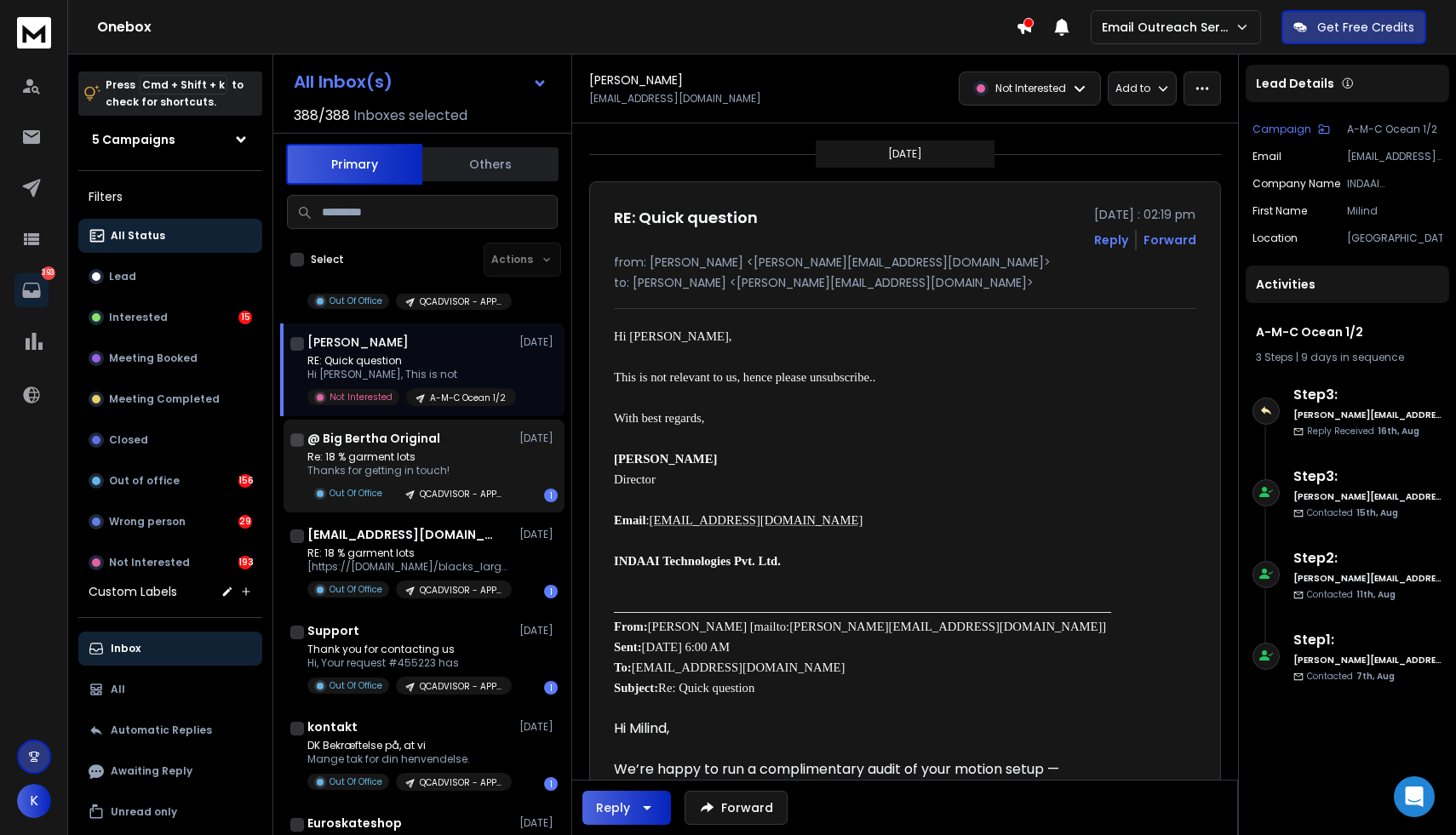
click at [454, 461] on p "Re: 18 % garment lots" at bounding box center [409, 456] width 204 height 14
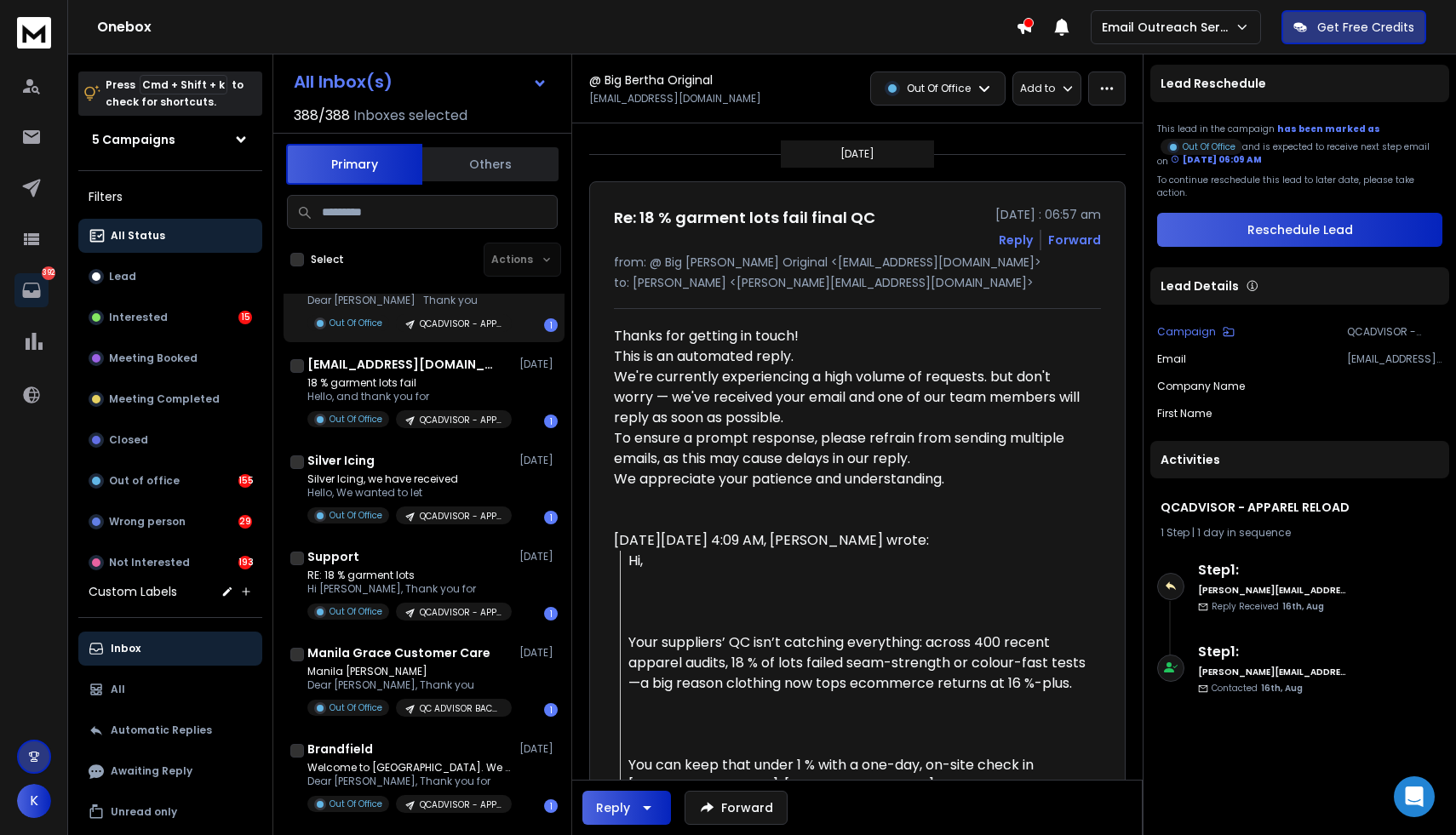
scroll to position [1177, 0]
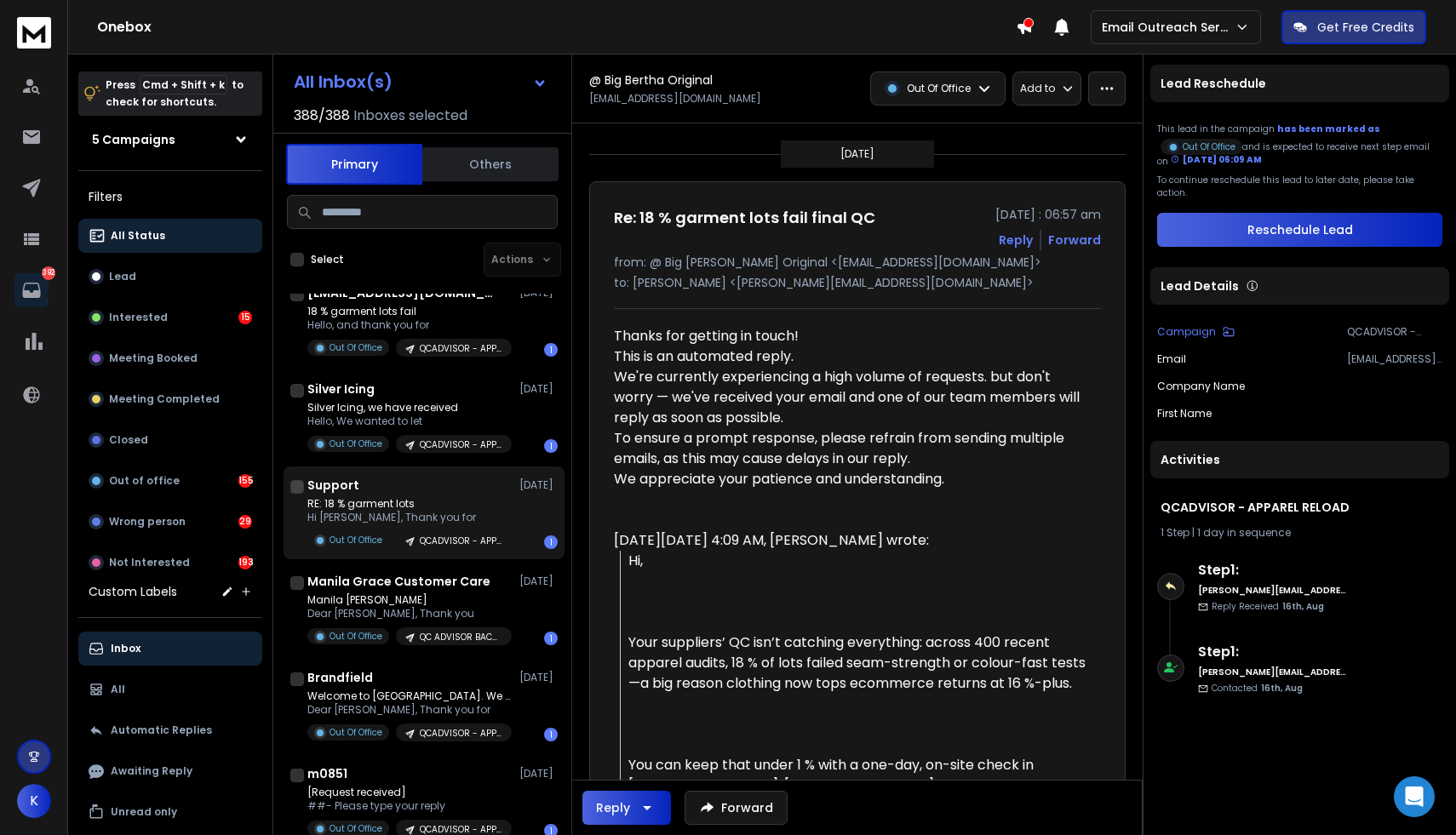
click at [462, 489] on div "Support 16 Aug" at bounding box center [433, 485] width 250 height 17
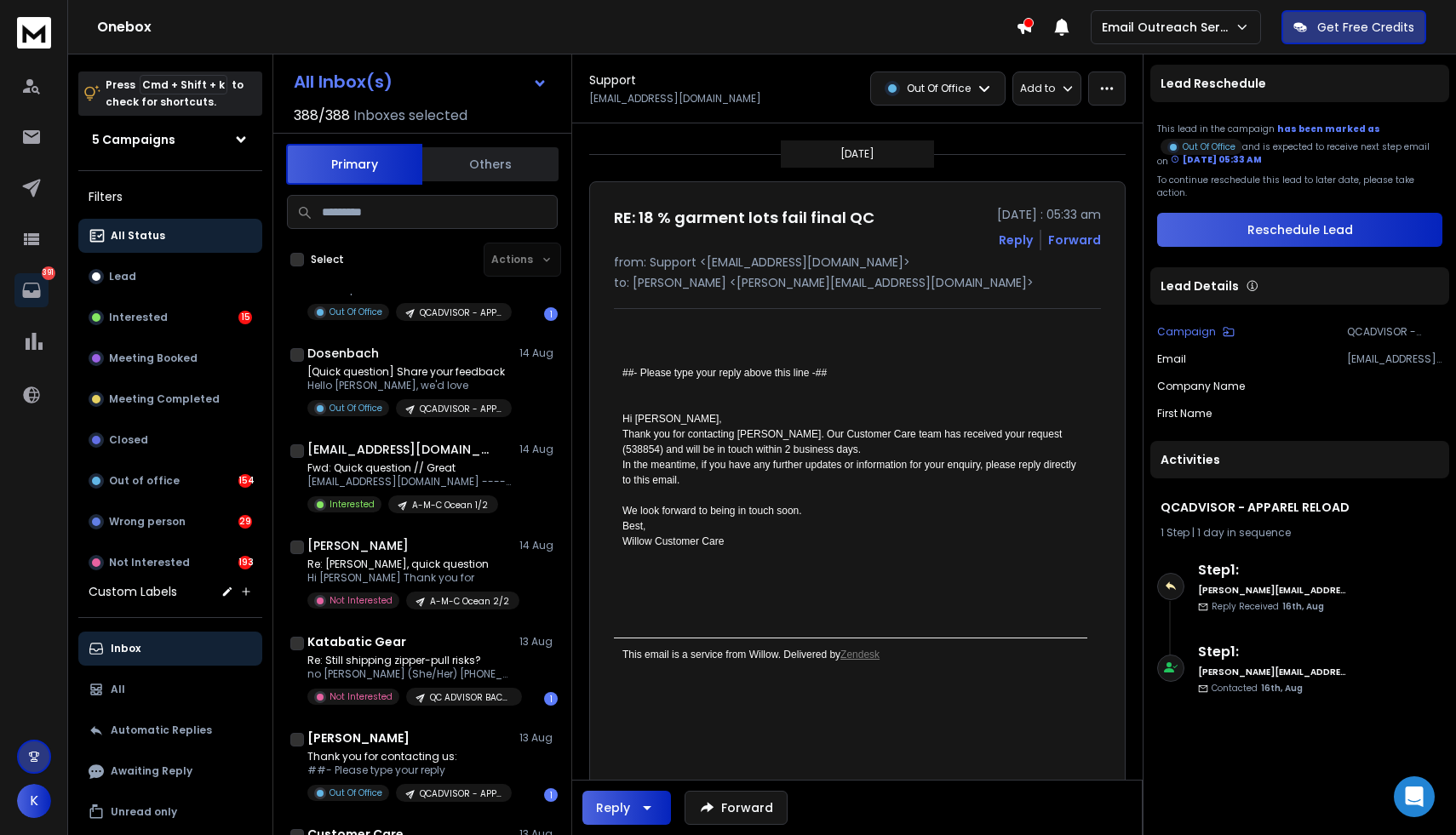
scroll to position [2424, 0]
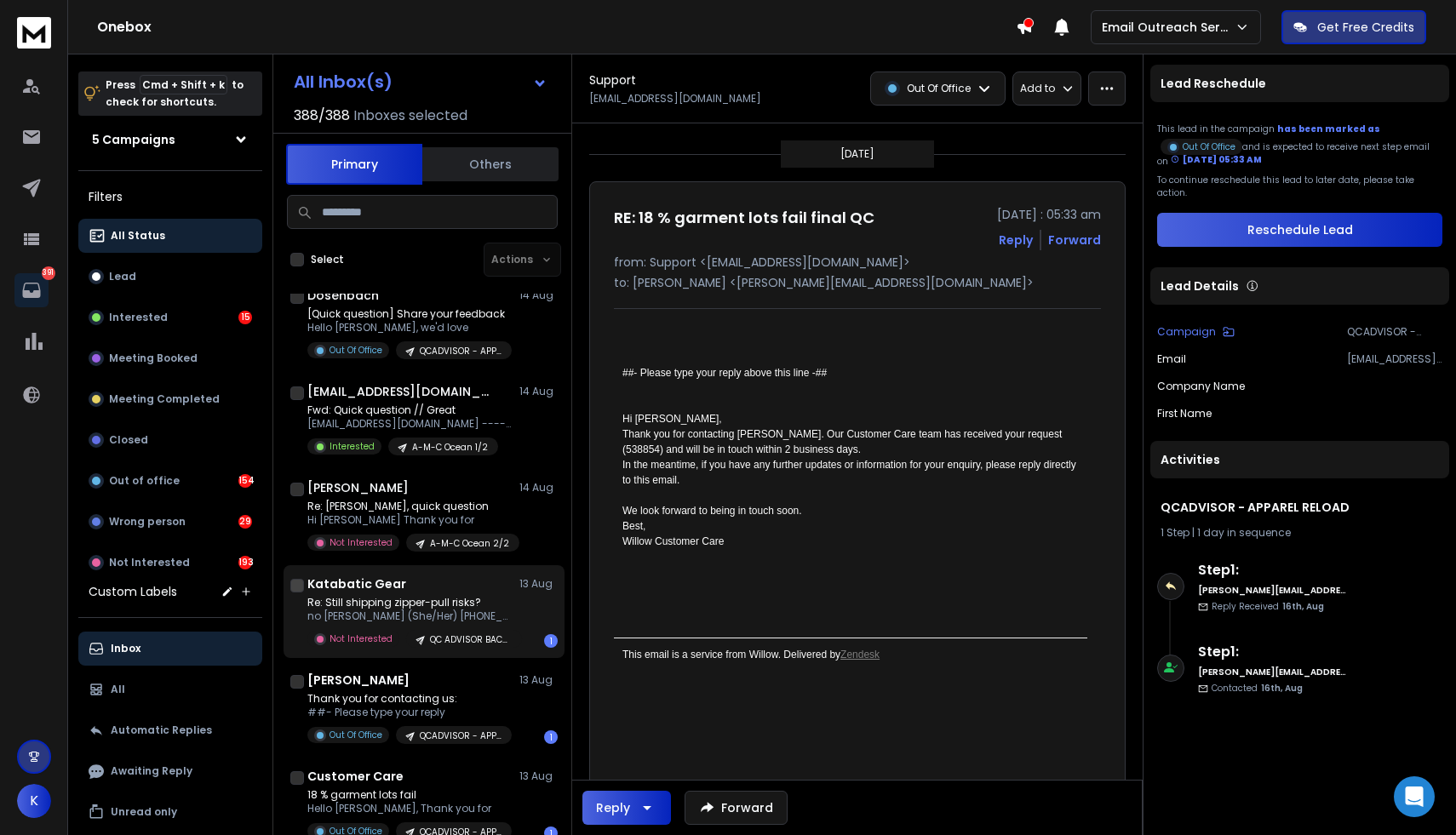
click at [441, 602] on p "Re: Still shipping zipper-pull risks?" at bounding box center [409, 602] width 204 height 14
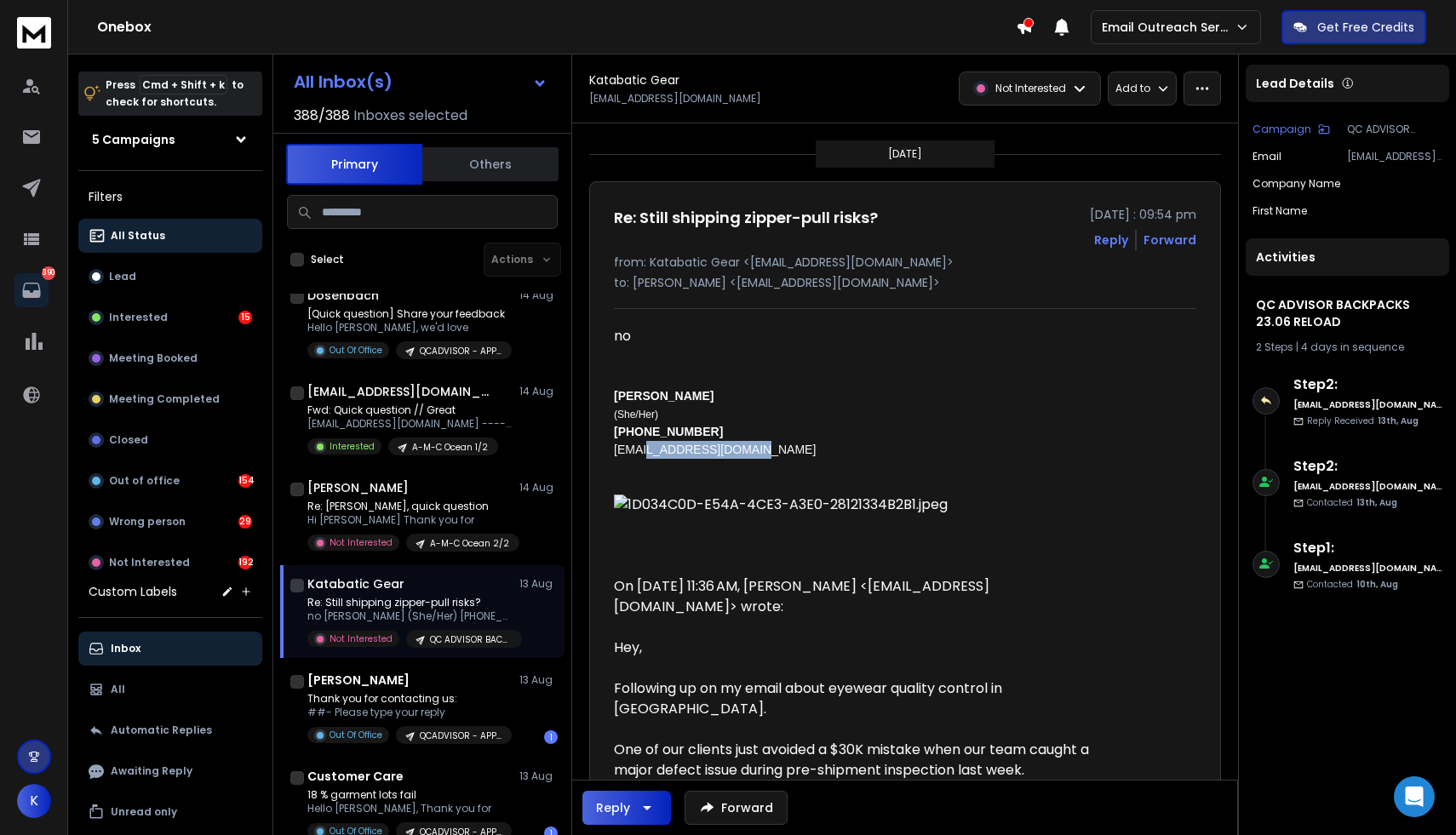
drag, startPoint x: 762, startPoint y: 454, endPoint x: 647, endPoint y: 451, distance: 115.0
click at [647, 451] on div "(She/Her) 719-207-4552 info@katabaticgear.com" at bounding box center [863, 432] width 497 height 53
copy span "katabaticgear.com"
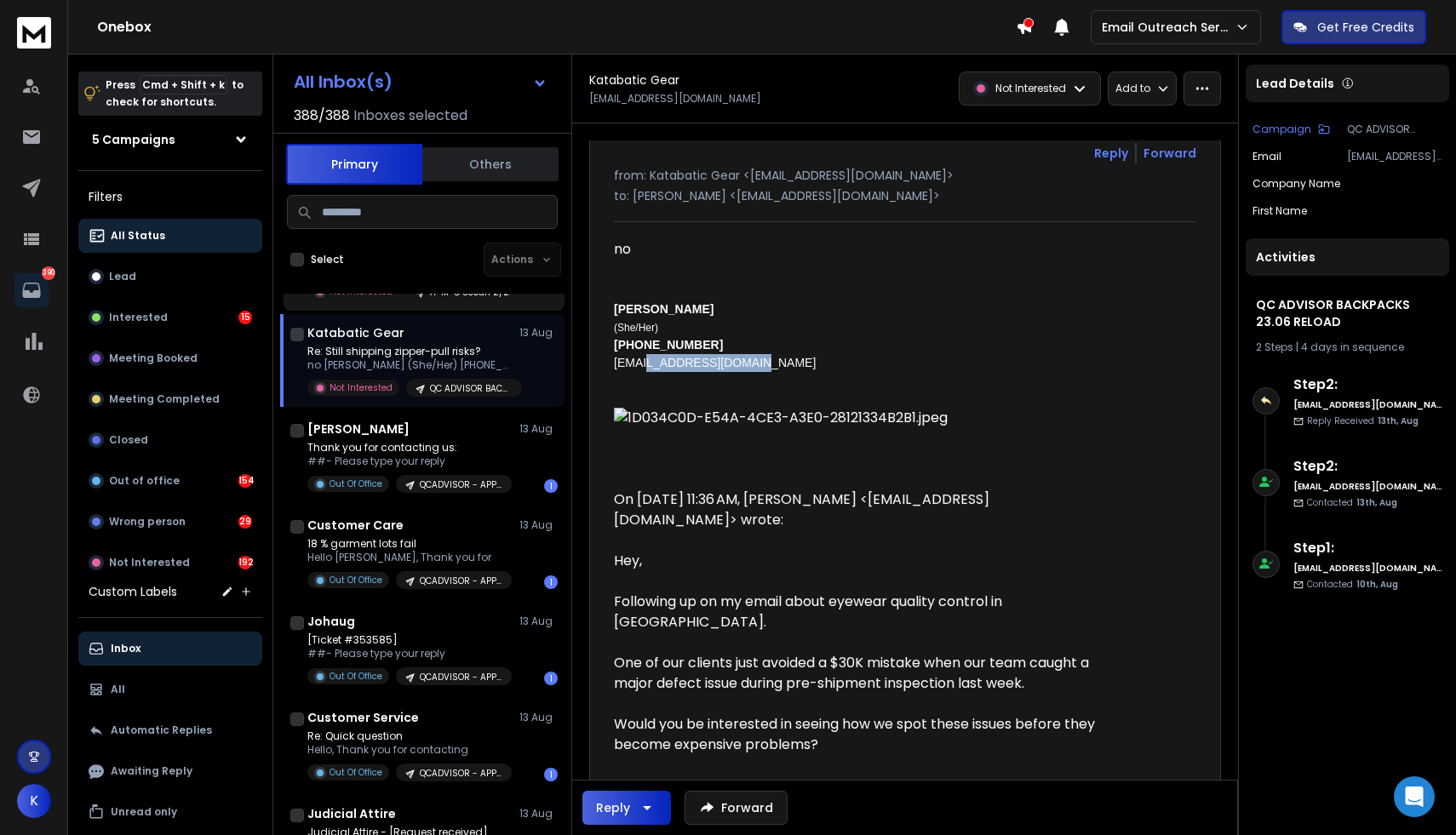
scroll to position [2894, 0]
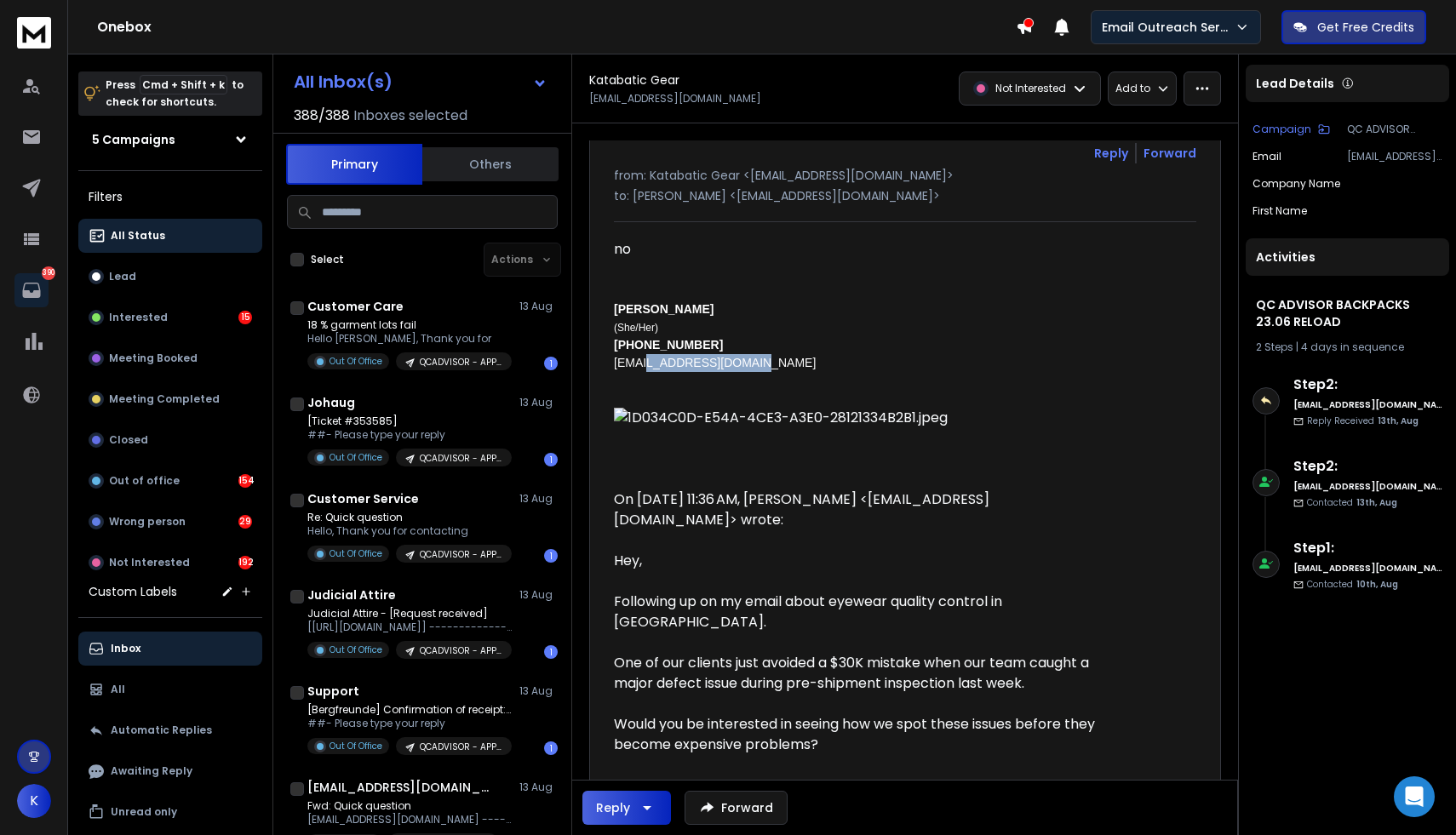
click at [1230, 31] on p "Email Outreach Service" at bounding box center [1168, 27] width 132 height 17
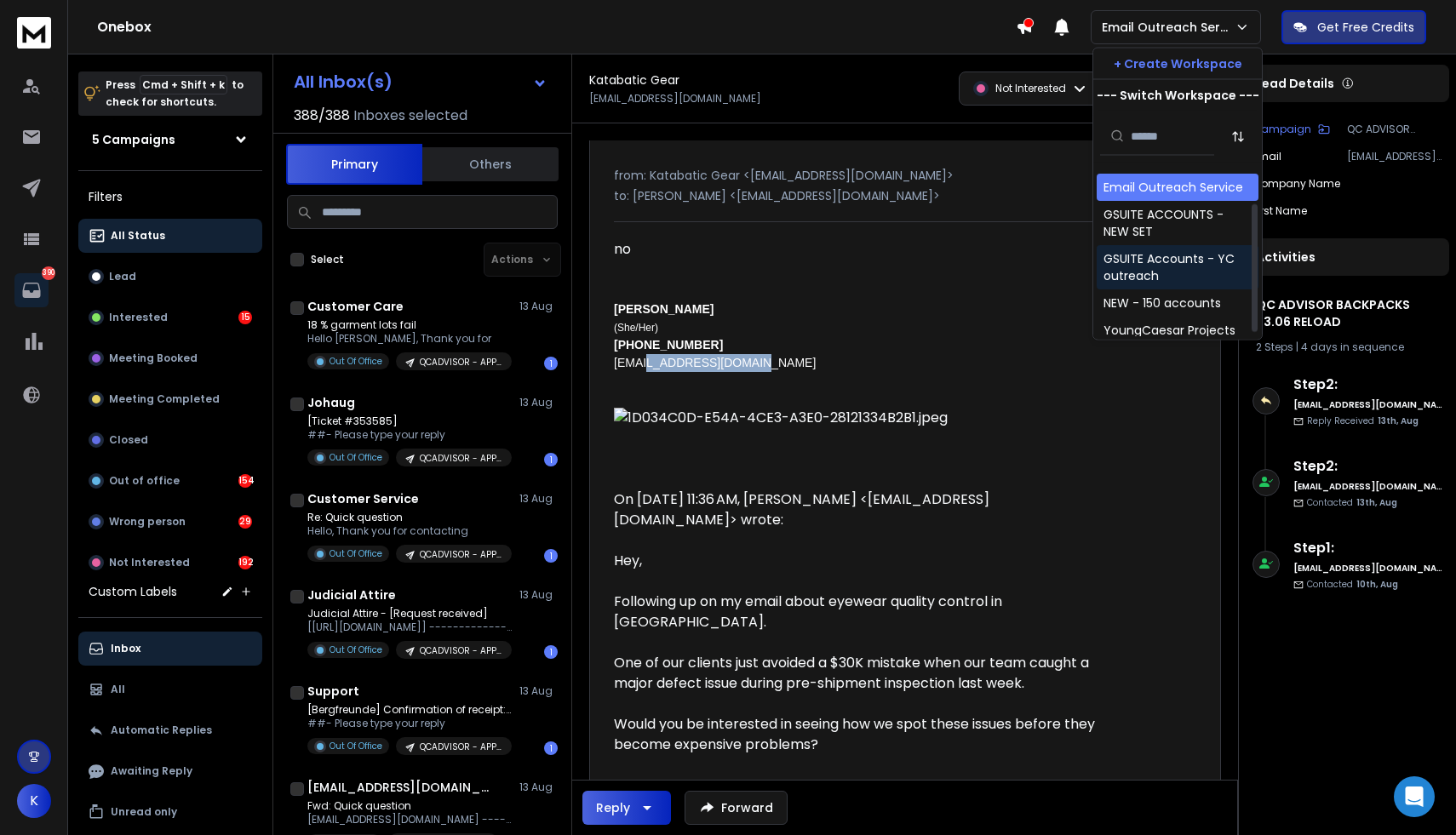
scroll to position [50, 0]
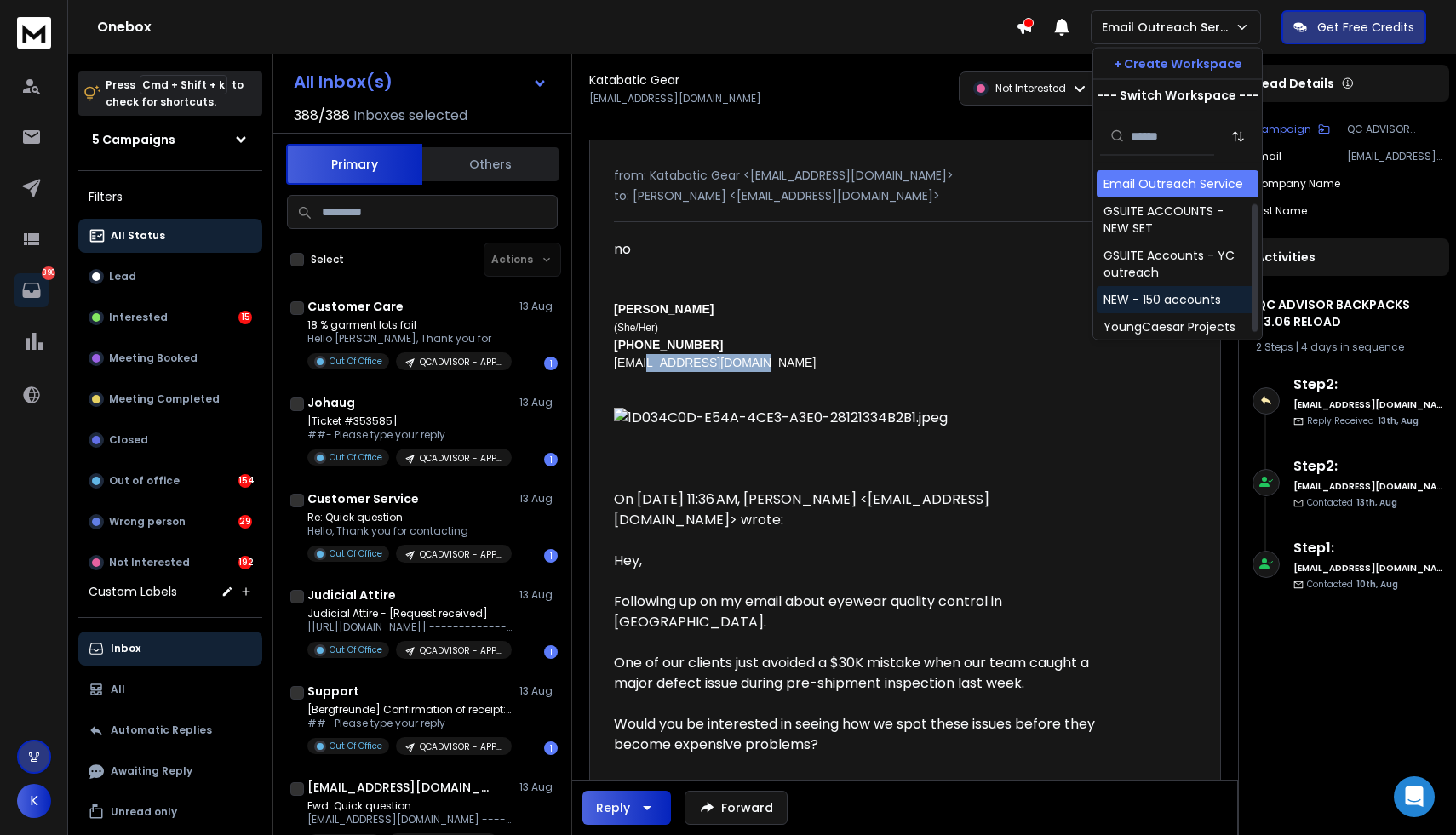
click at [1171, 292] on div "NEW - 150 accounts" at bounding box center [1162, 299] width 118 height 17
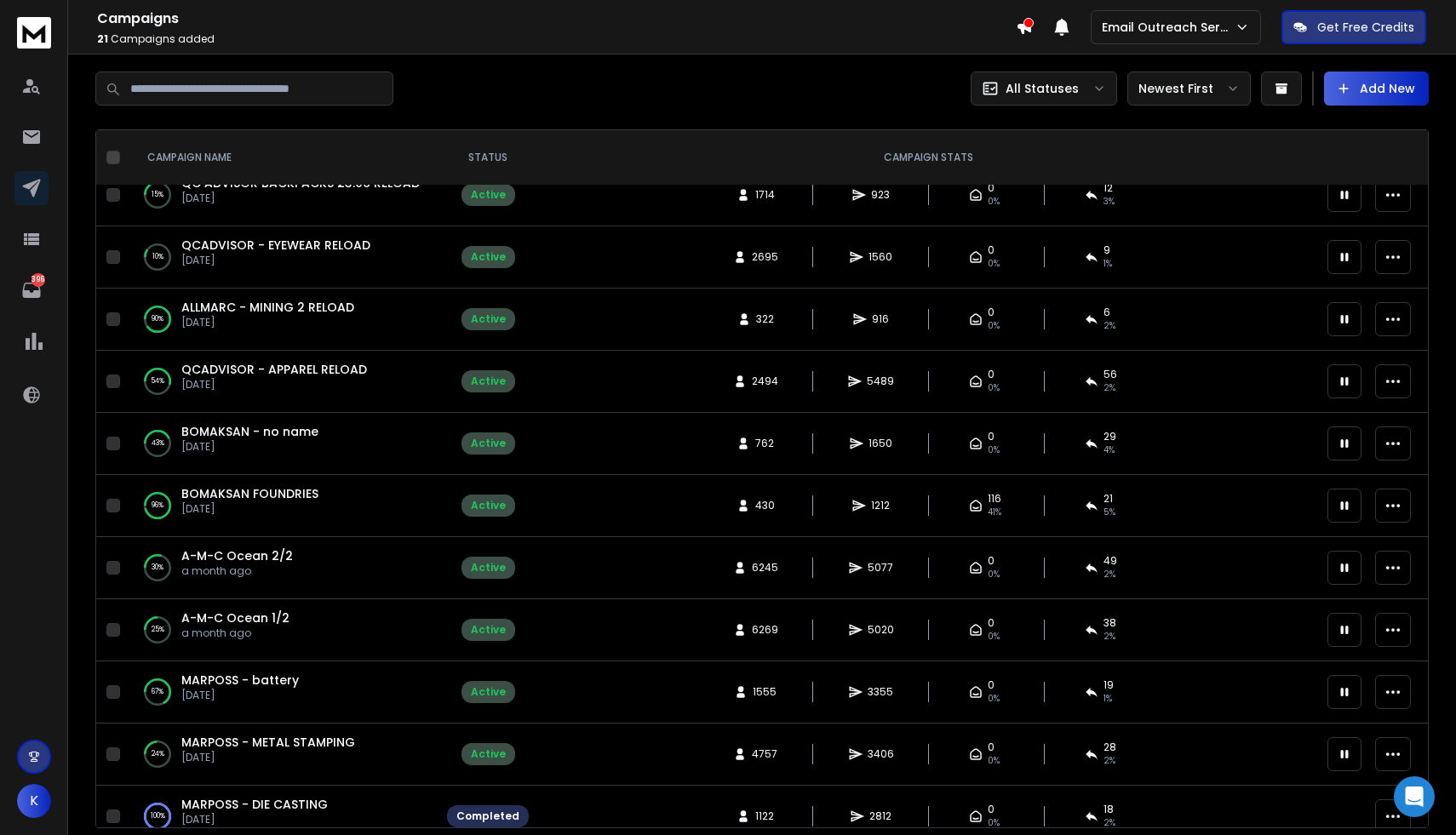
scroll to position [716, 0]
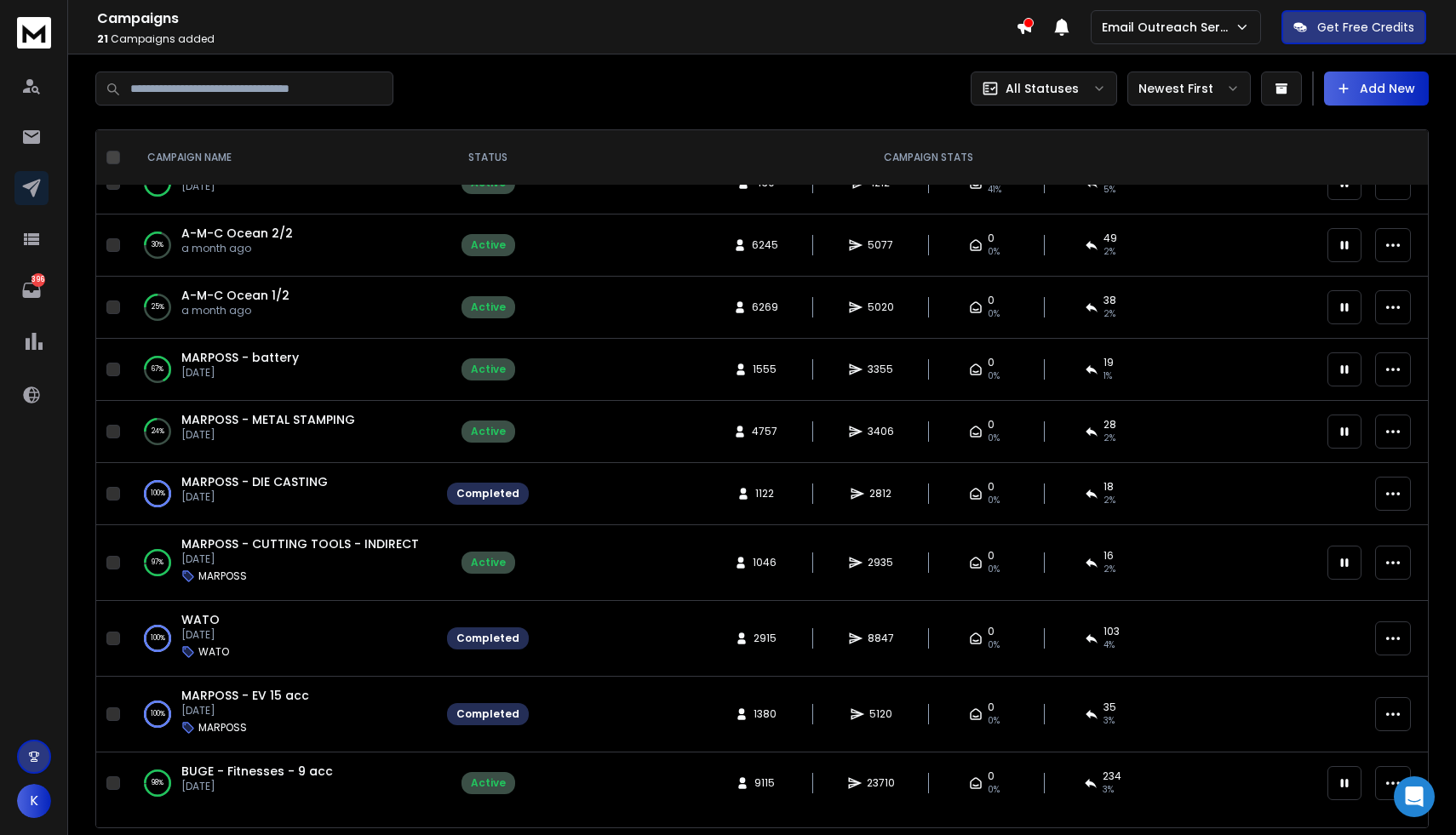
click at [227, 778] on span "BUGE - Fitnesses - 9 acc" at bounding box center [257, 771] width 151 height 17
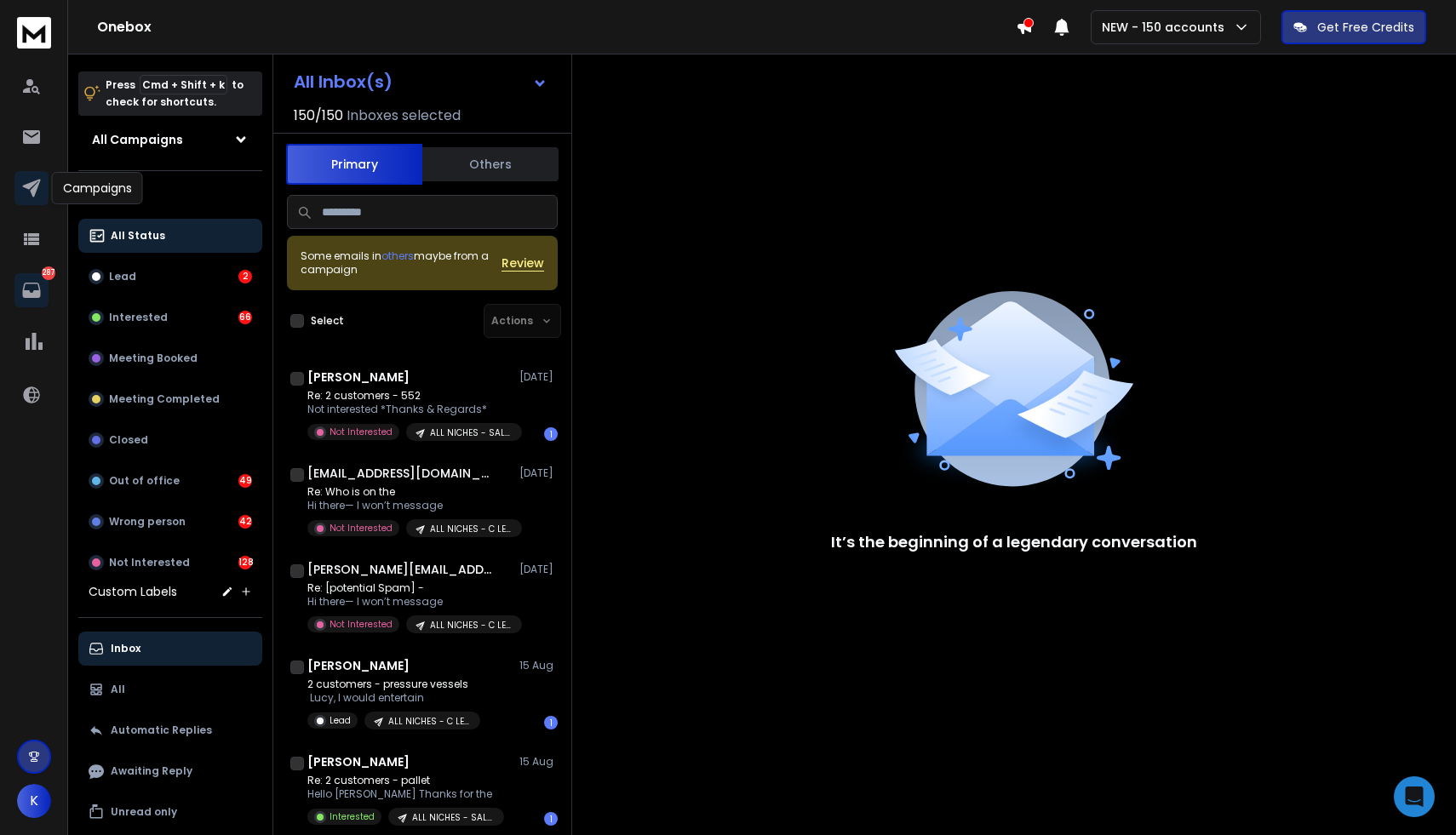
click at [24, 189] on icon at bounding box center [31, 188] width 21 height 21
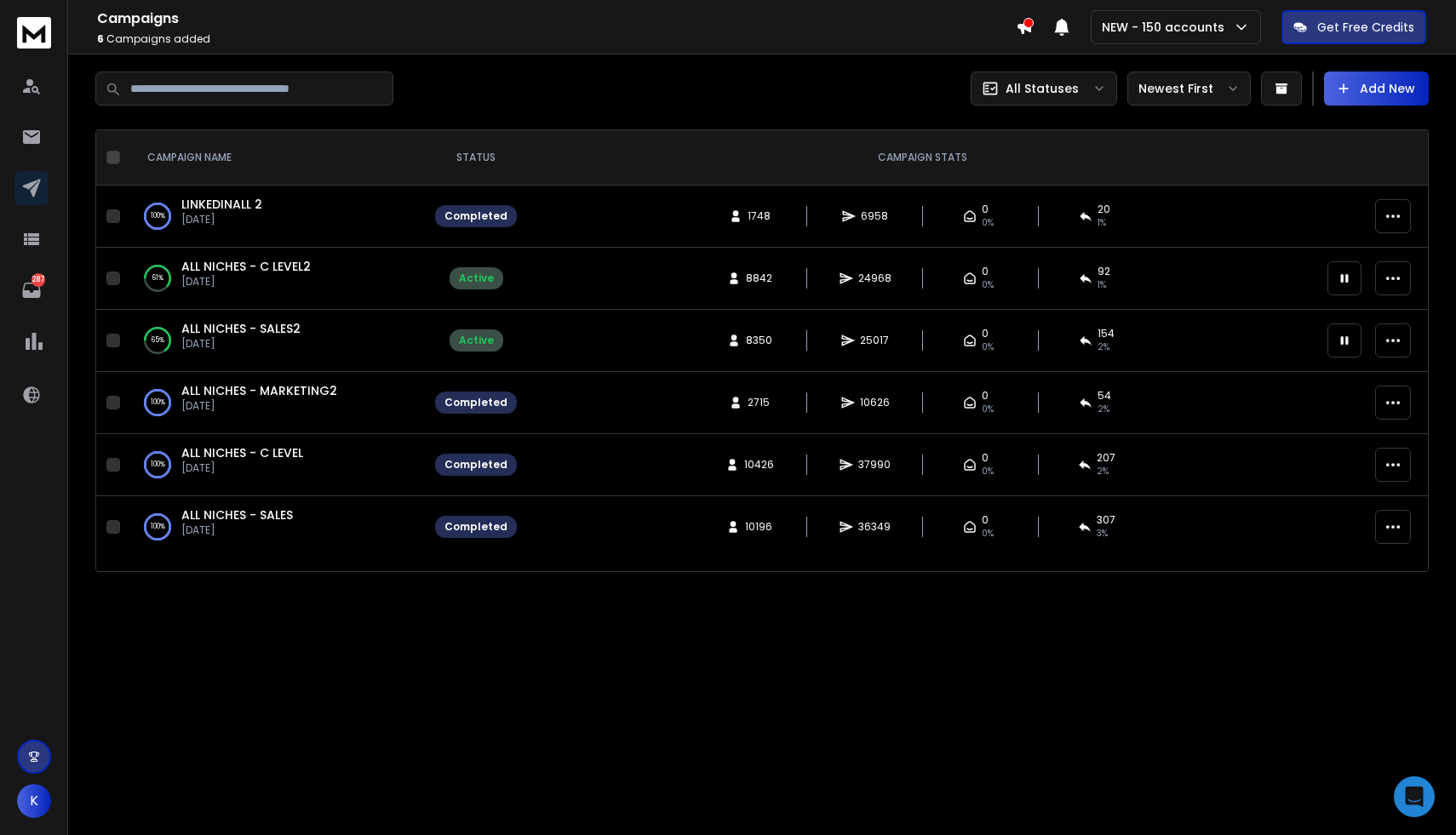
click at [275, 393] on span "ALL NICHES - MARKETING2" at bounding box center [259, 390] width 156 height 17
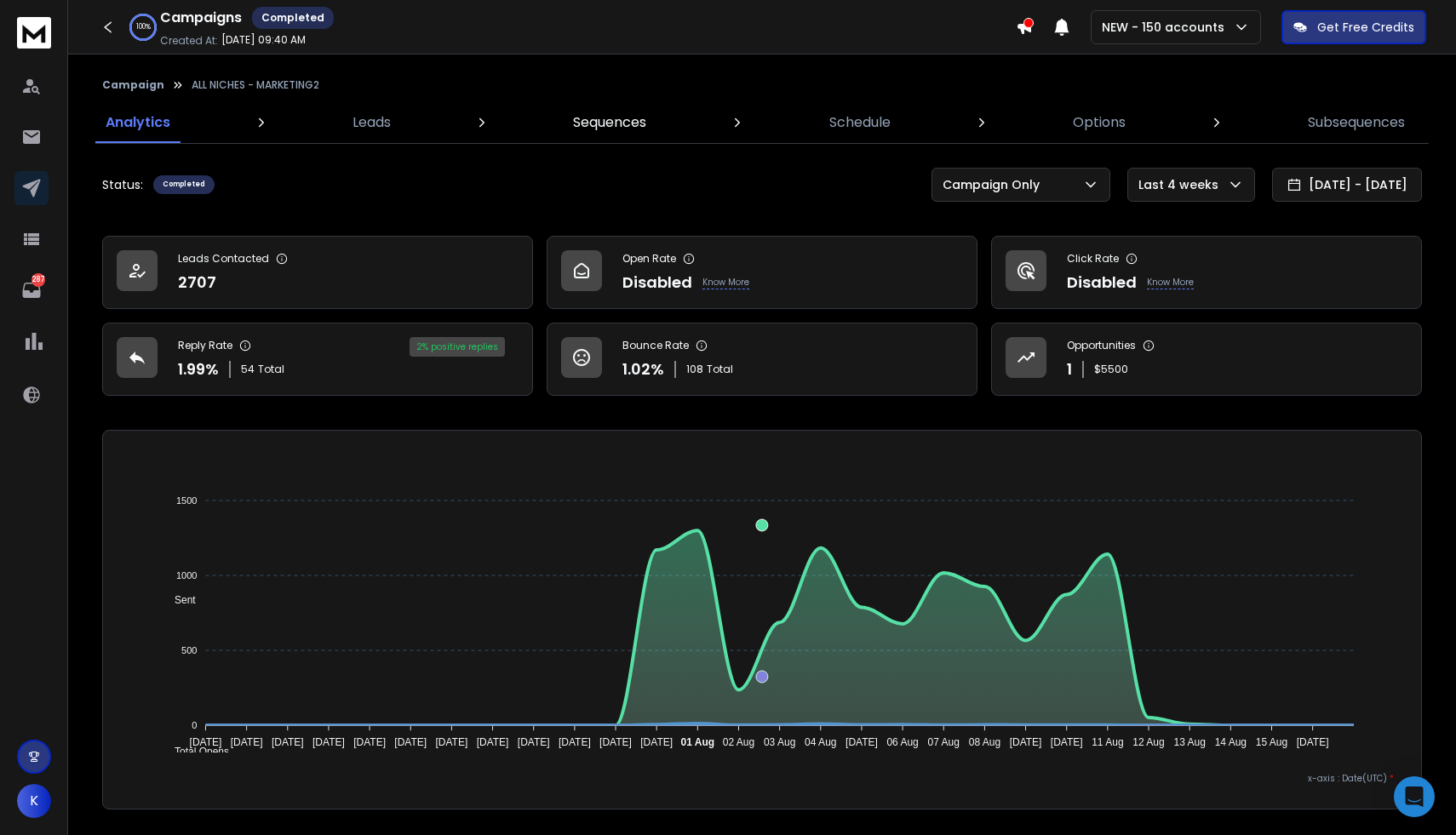
click at [595, 111] on link "Sequences" at bounding box center [609, 122] width 93 height 41
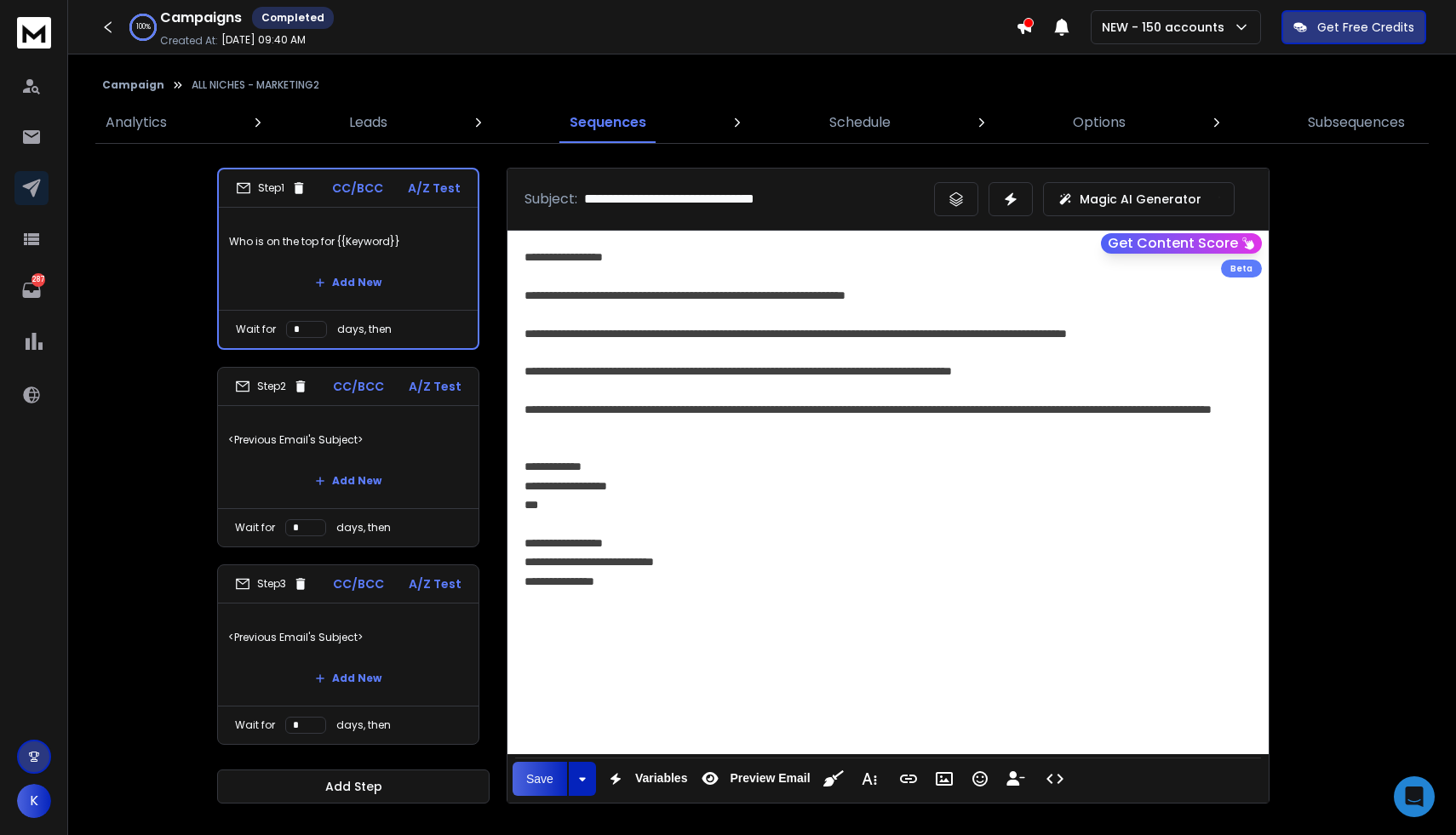
click at [364, 429] on p "<Previous Email's Subject>" at bounding box center [348, 440] width 240 height 48
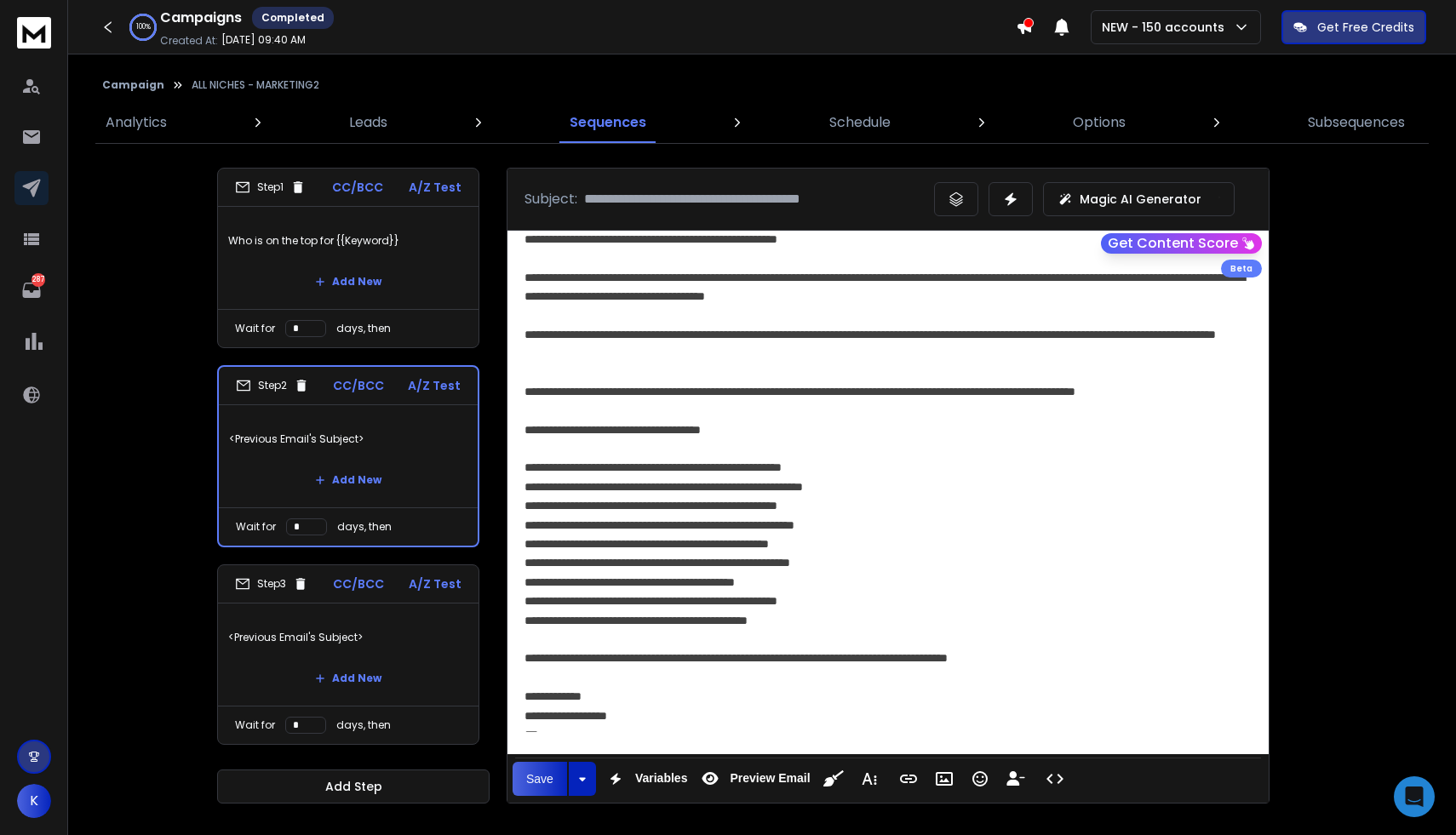
scroll to position [152, 0]
click at [547, 467] on div "**********" at bounding box center [888, 466] width 728 height 19
click at [875, 469] on div "**********" at bounding box center [888, 466] width 728 height 19
copy div "**********"
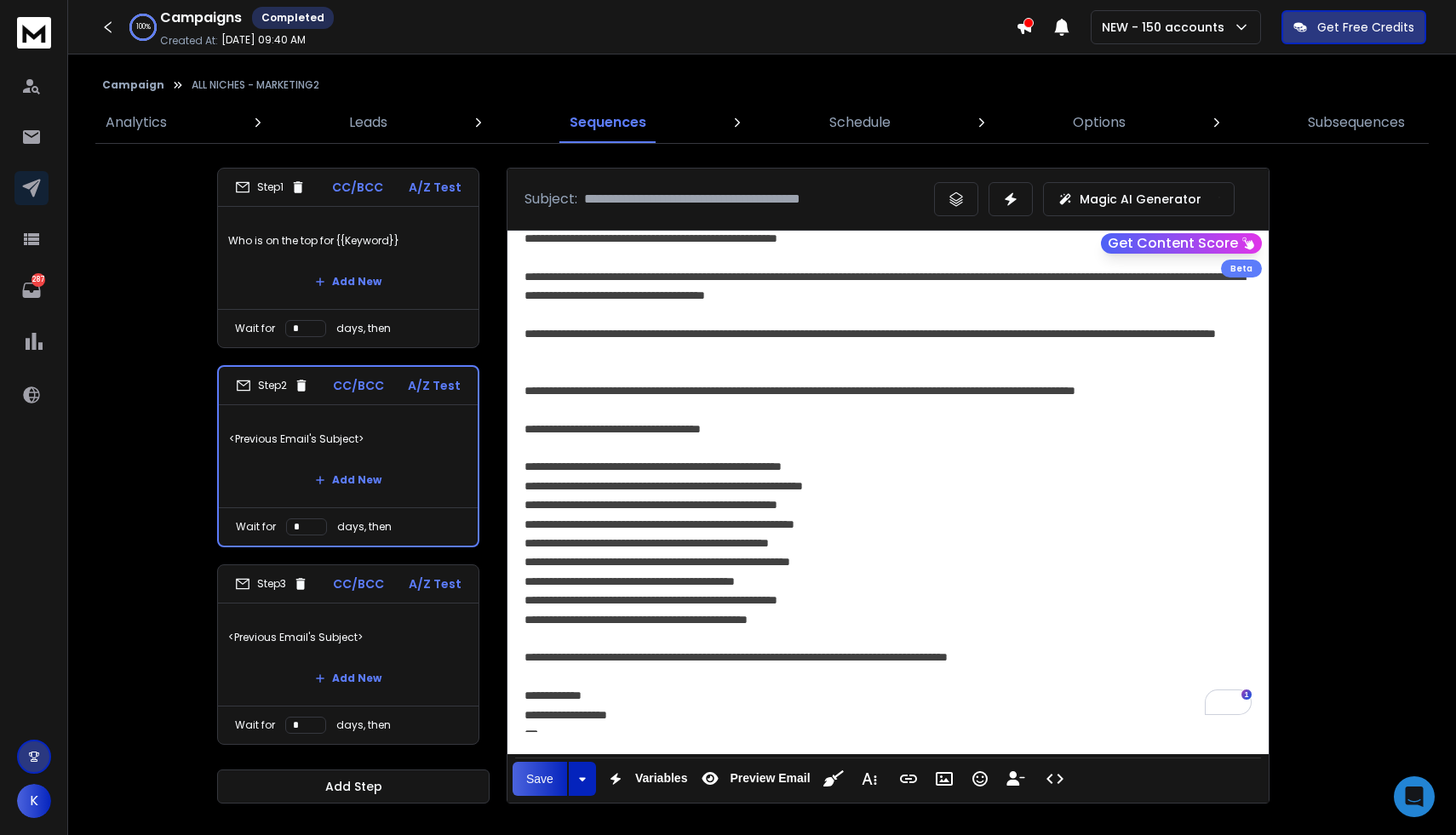
click at [572, 484] on div "**********" at bounding box center [888, 486] width 728 height 19
click at [907, 487] on div "**********" at bounding box center [888, 486] width 728 height 19
copy div "**********"
click at [592, 351] on div "**********" at bounding box center [888, 344] width 728 height 38
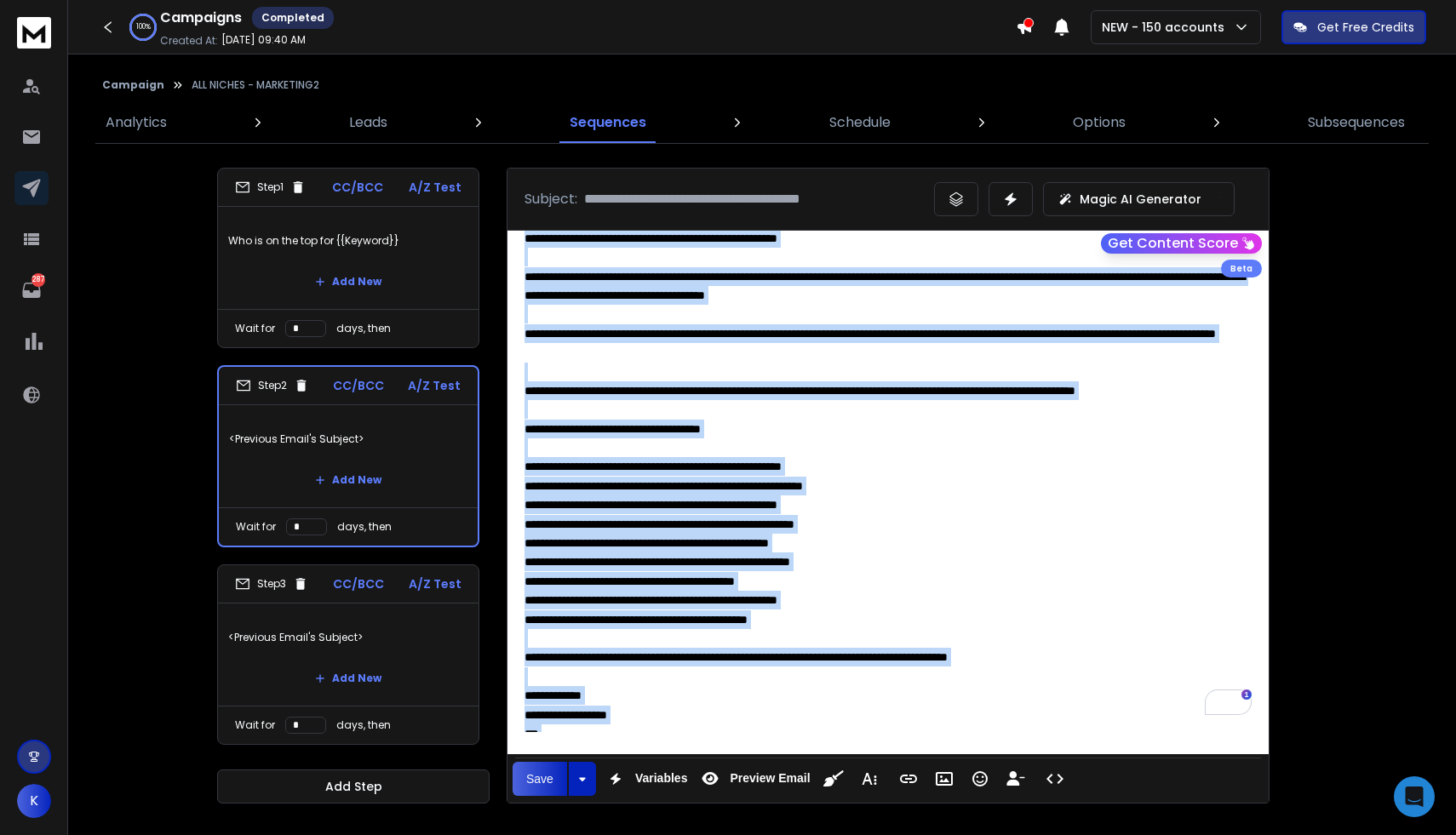
copy div "**********"
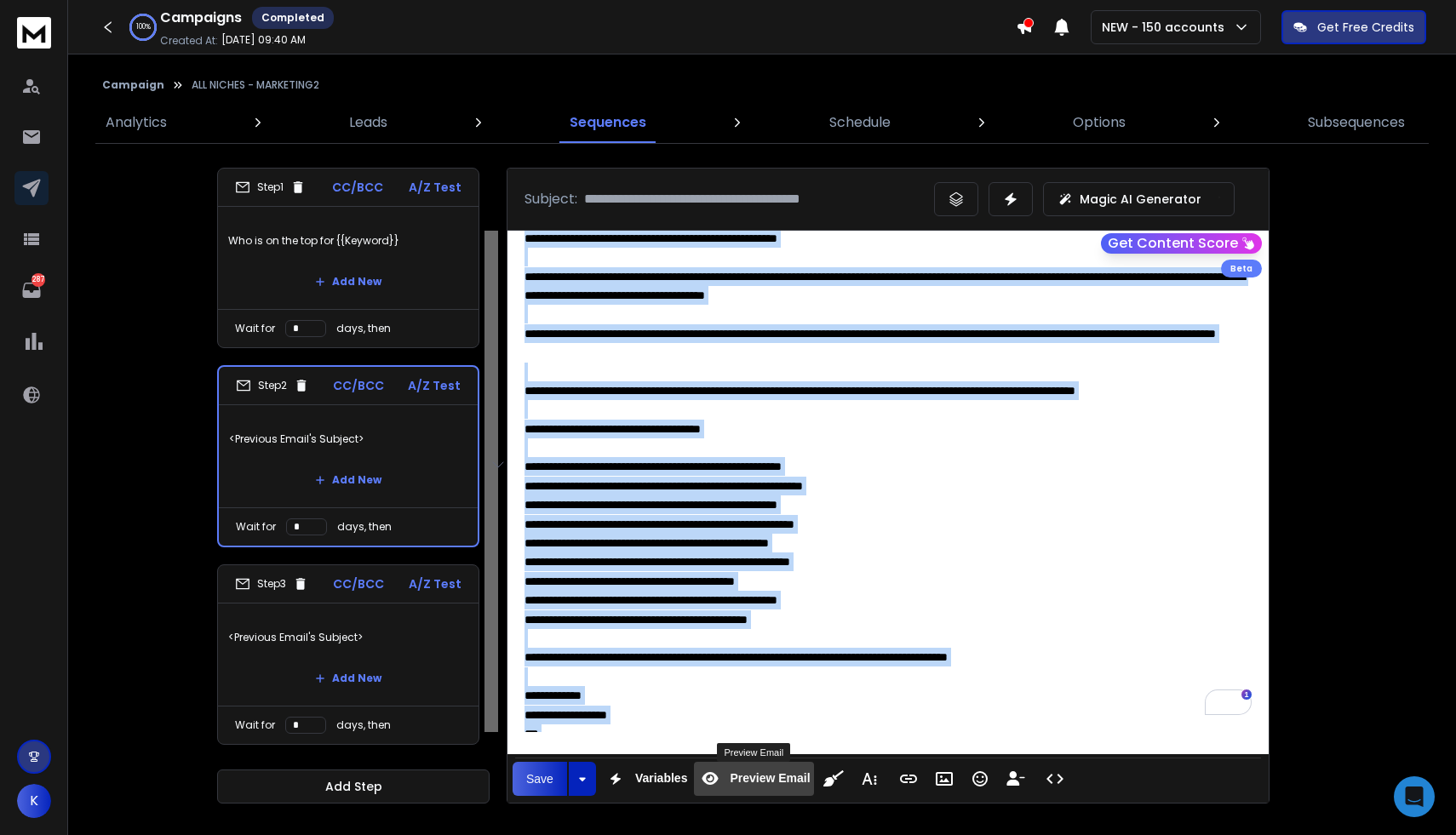
click at [759, 780] on span "Preview Email" at bounding box center [770, 778] width 87 height 15
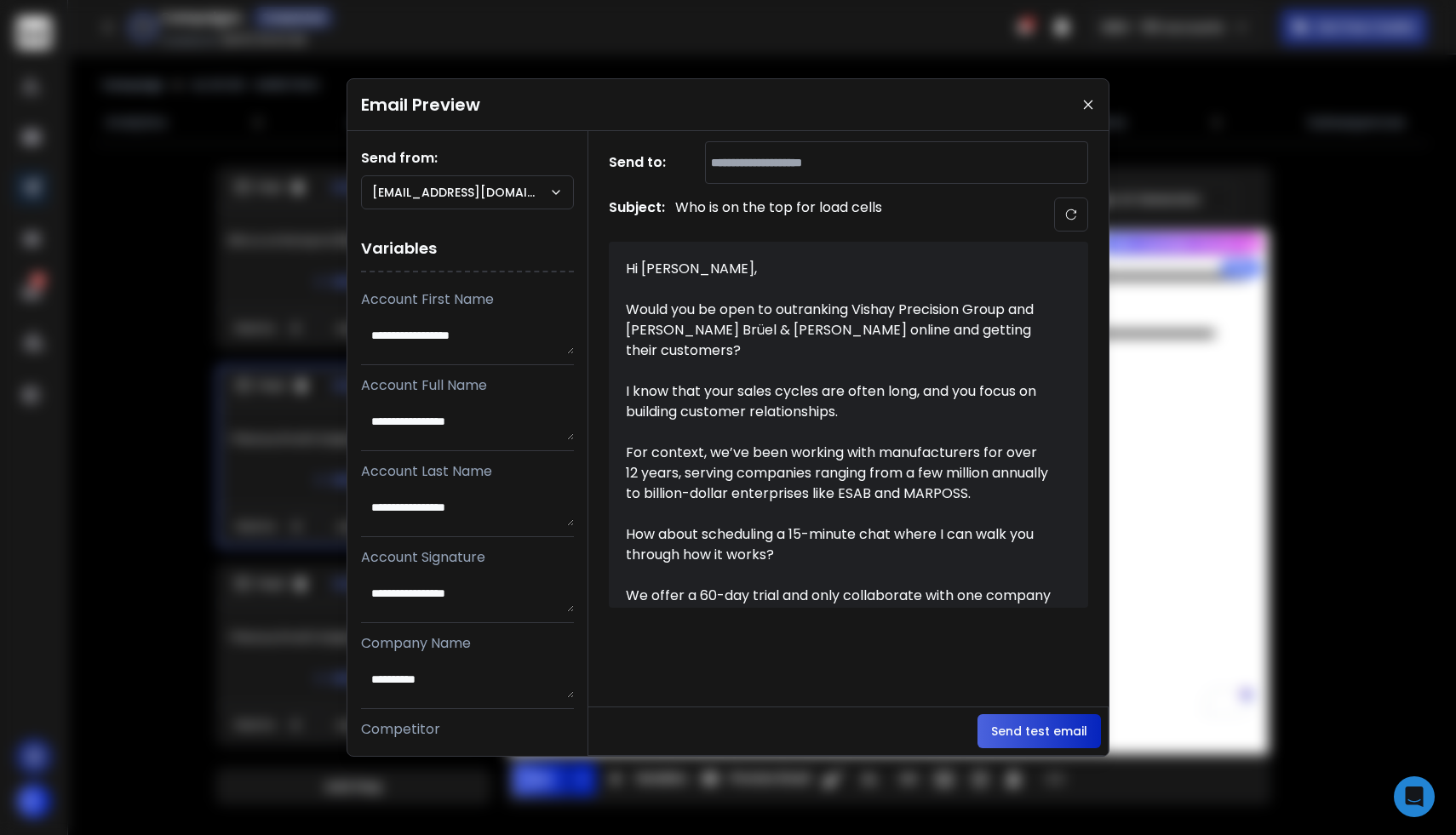
click at [865, 446] on div "For context, we’ve been working with manufacturers for over 12 years, serving c…" at bounding box center [838, 473] width 425 height 62
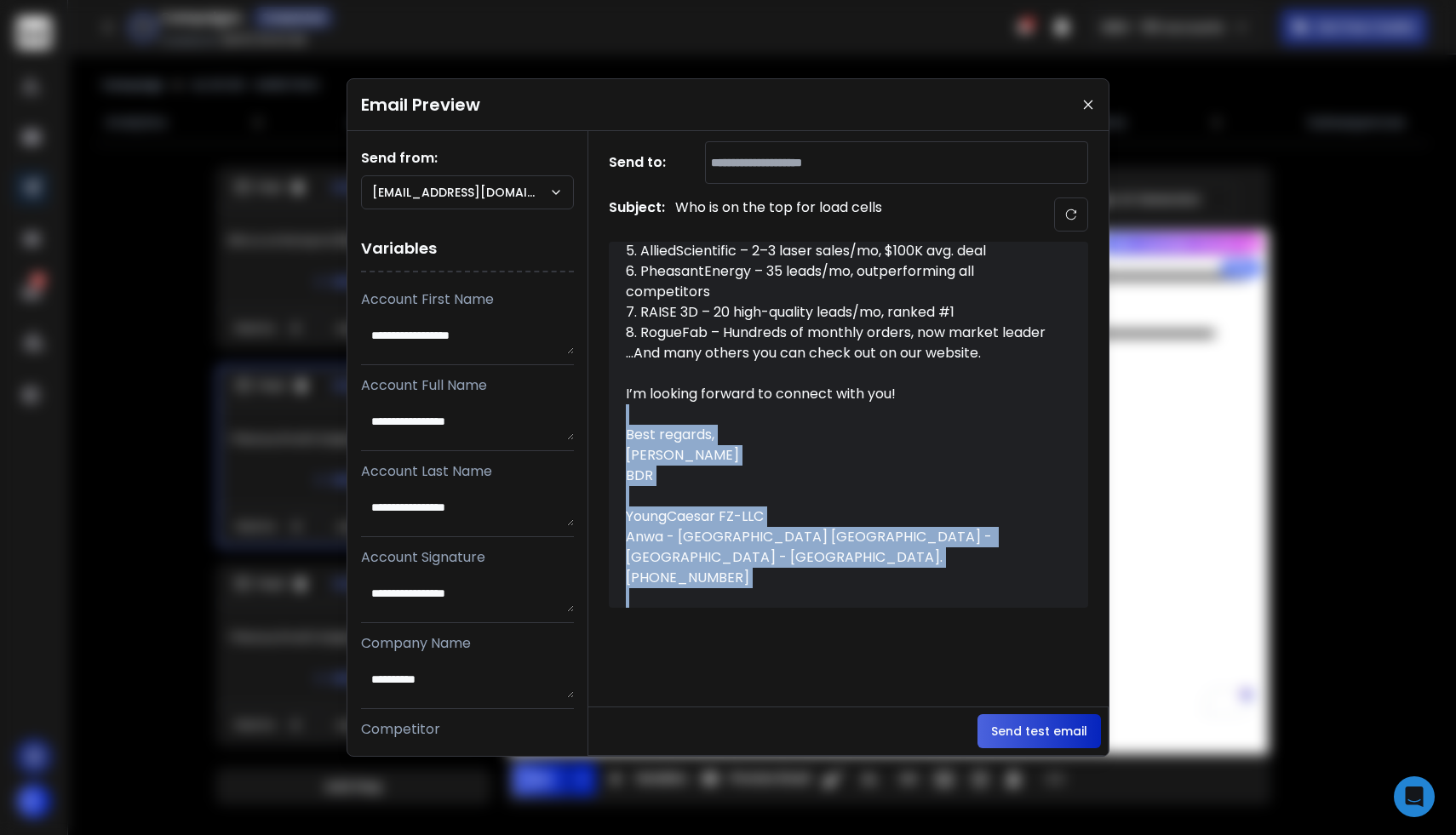
drag, startPoint x: 976, startPoint y: 589, endPoint x: 782, endPoint y: 356, distance: 303.2
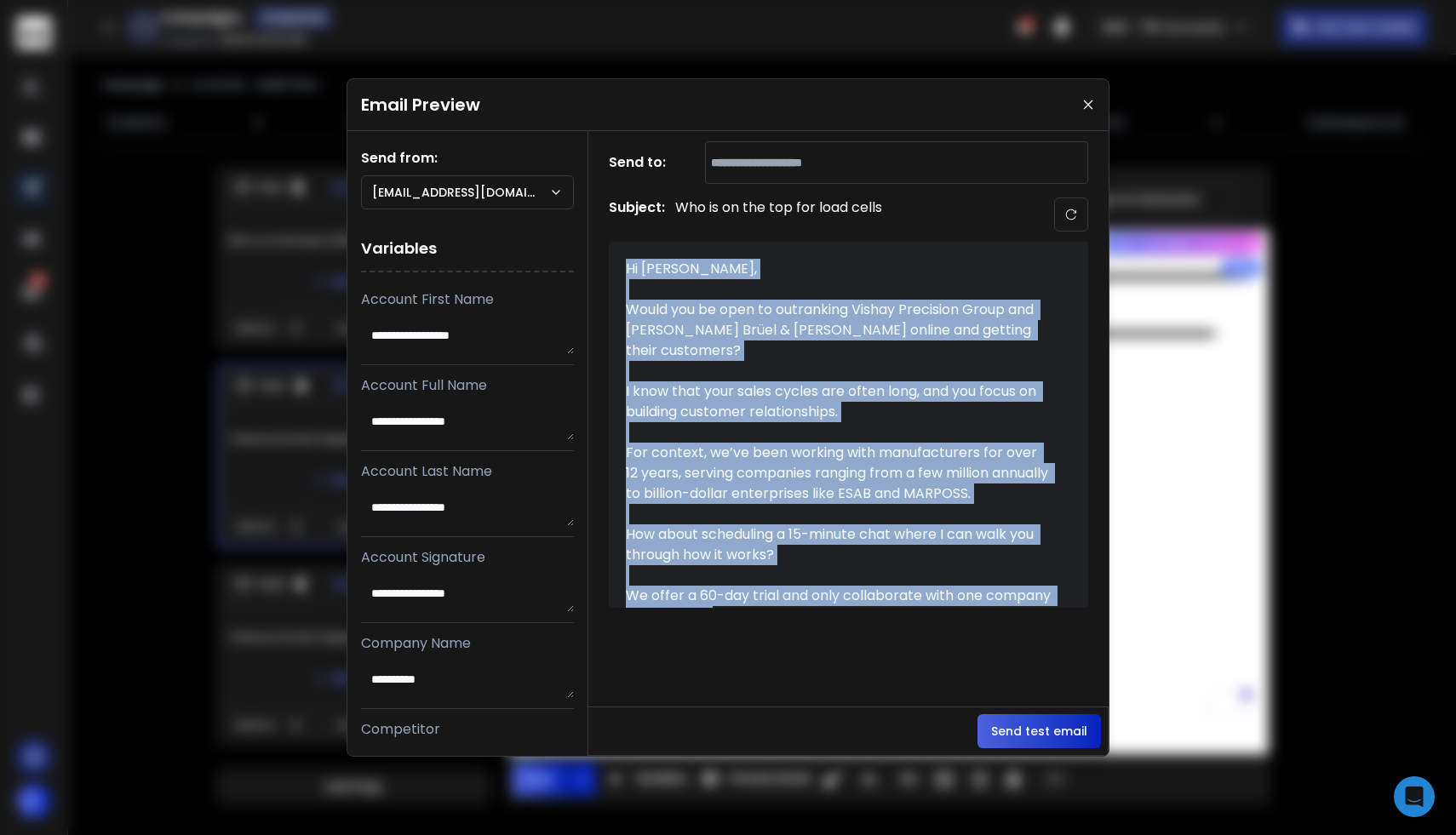
drag, startPoint x: 773, startPoint y: 346, endPoint x: 630, endPoint y: 266, distance: 163.9
click at [630, 266] on div "Hi [PERSON_NAME], Would you be open to outranking Vishay Precision Group and [P…" at bounding box center [838, 424] width 425 height 333
copy div "Lo Ipsumdol, Sitam con ad elit se doeiusmodt Incidi Utlaboree Dolor mag Aliquae…"
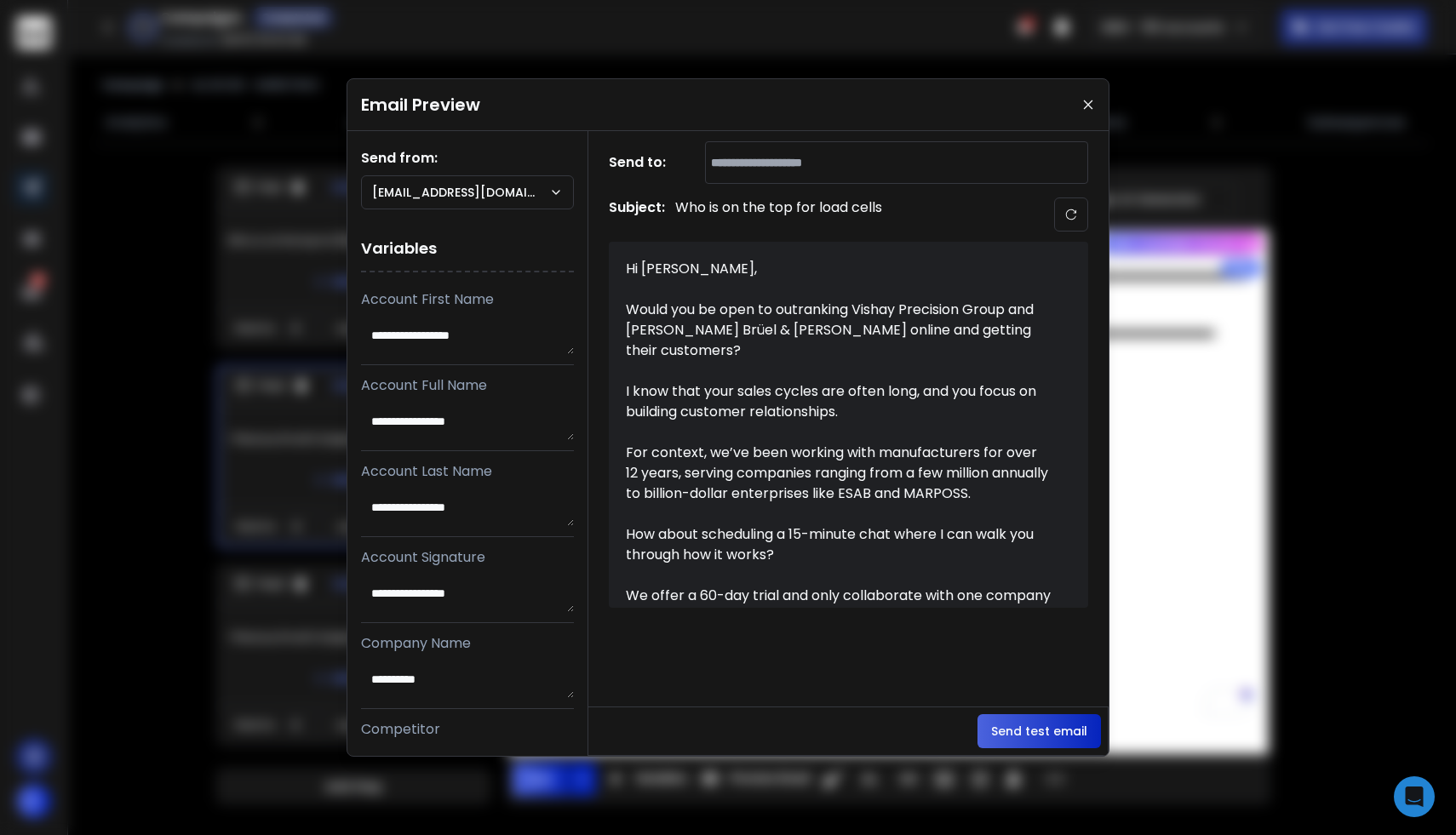
click at [200, 268] on div "**********" at bounding box center [728, 418] width 1456 height 713
click at [288, 253] on div "**********" at bounding box center [728, 418] width 1456 height 713
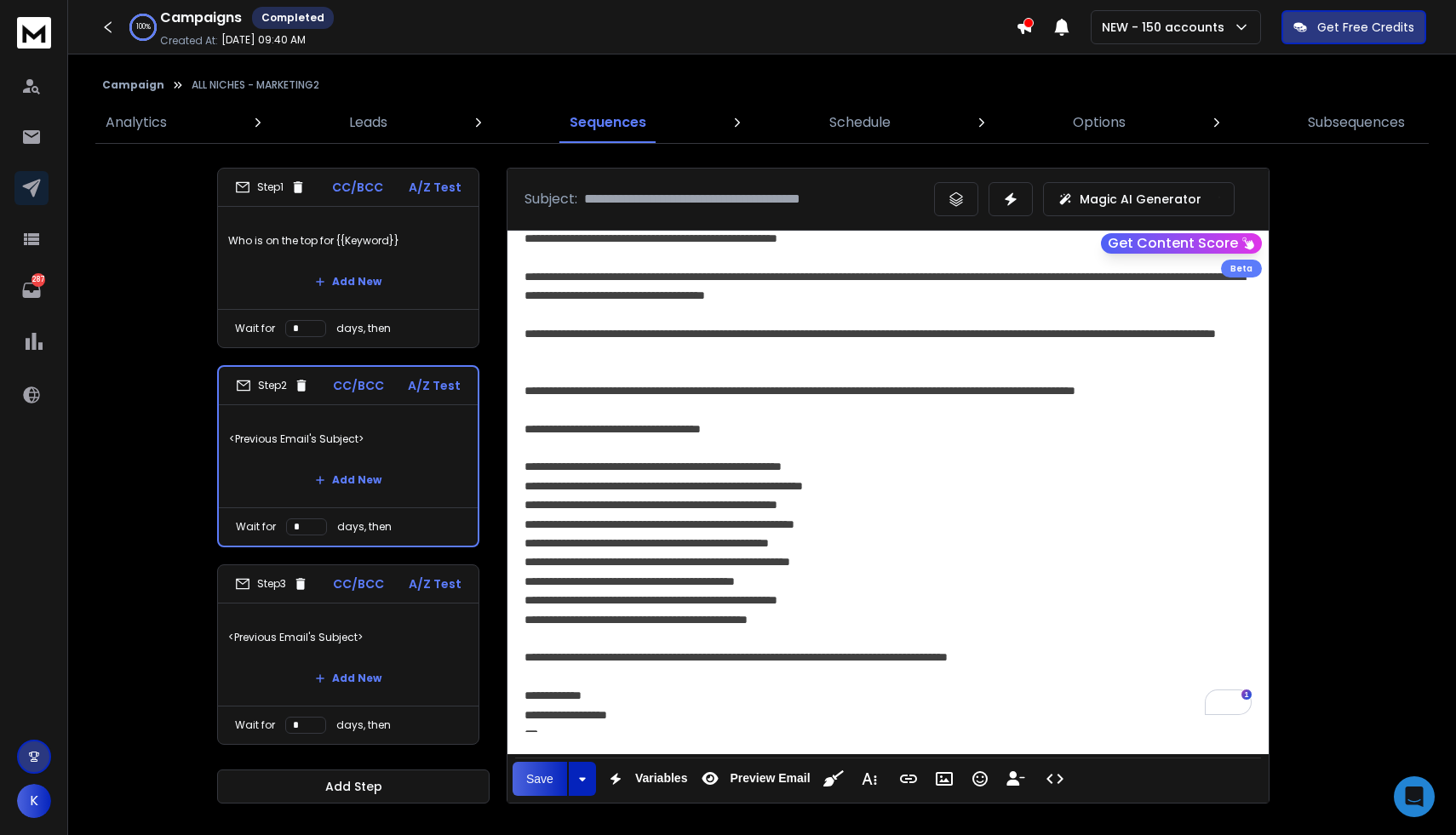
click at [312, 249] on p "Who is on the top for {{Keyword}}" at bounding box center [348, 240] width 240 height 48
type input "**********"
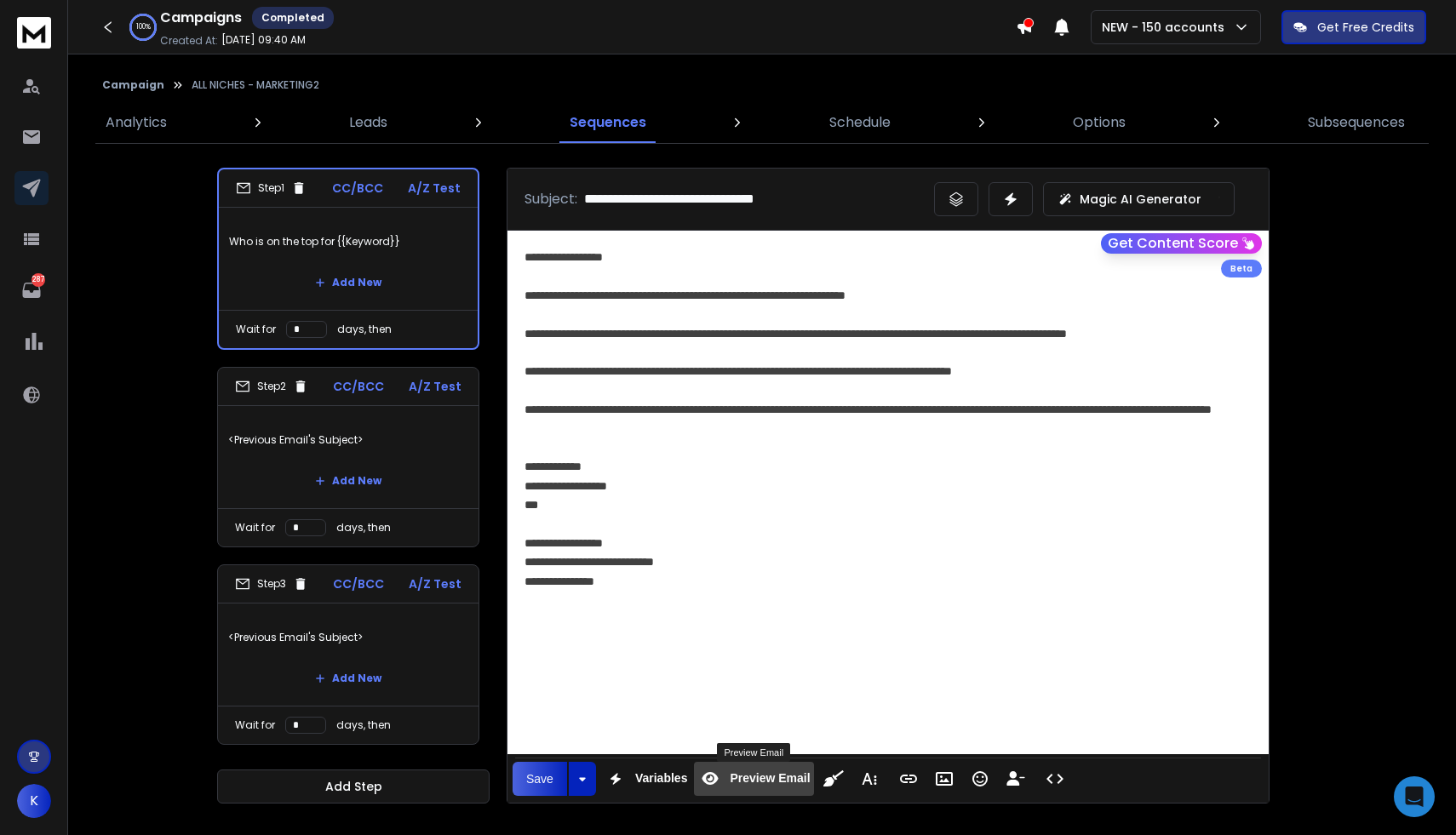
click at [742, 782] on span "Preview Email" at bounding box center [770, 778] width 87 height 15
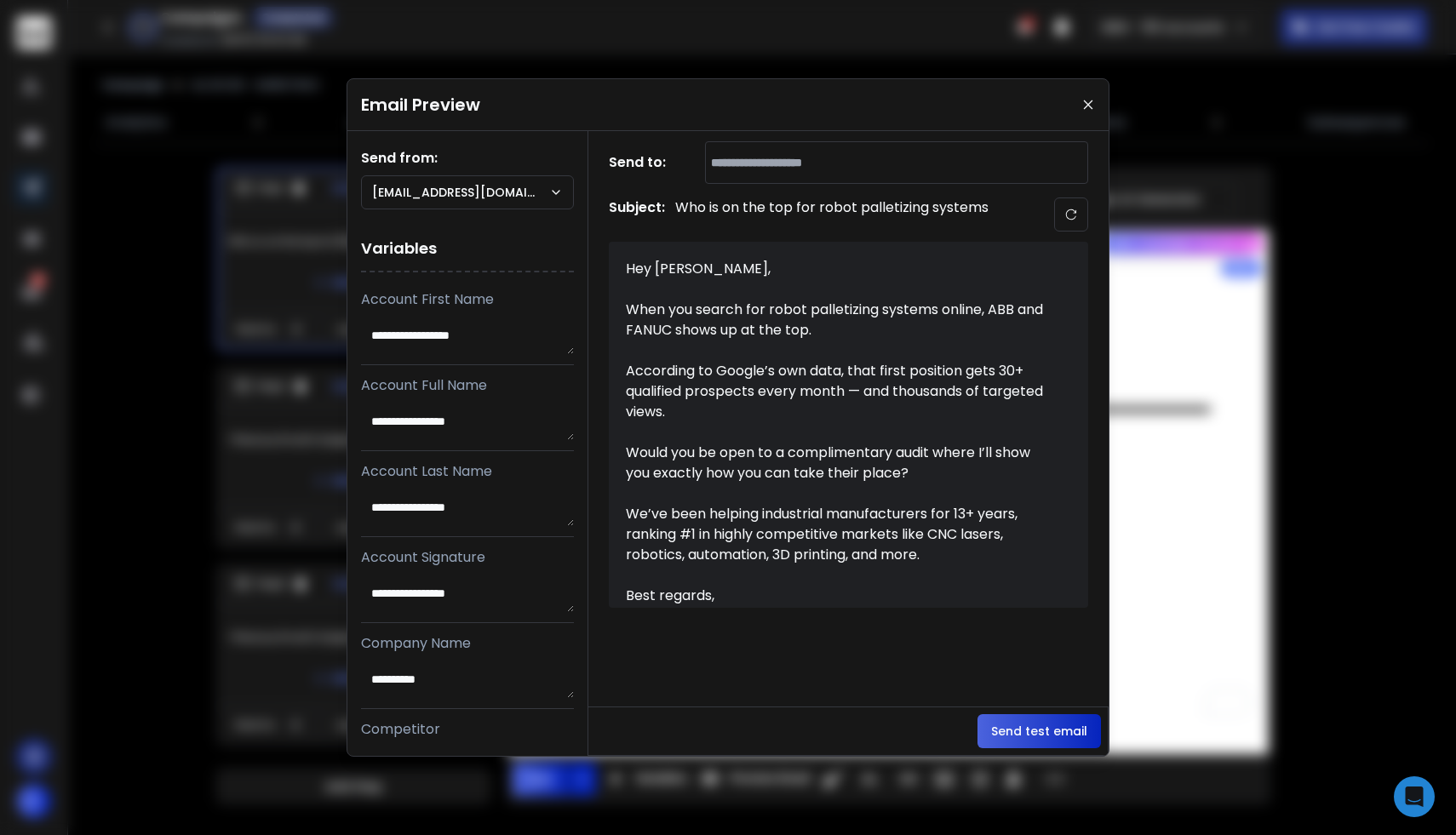
click at [631, 276] on div "Hey [PERSON_NAME]," at bounding box center [838, 268] width 425 height 21
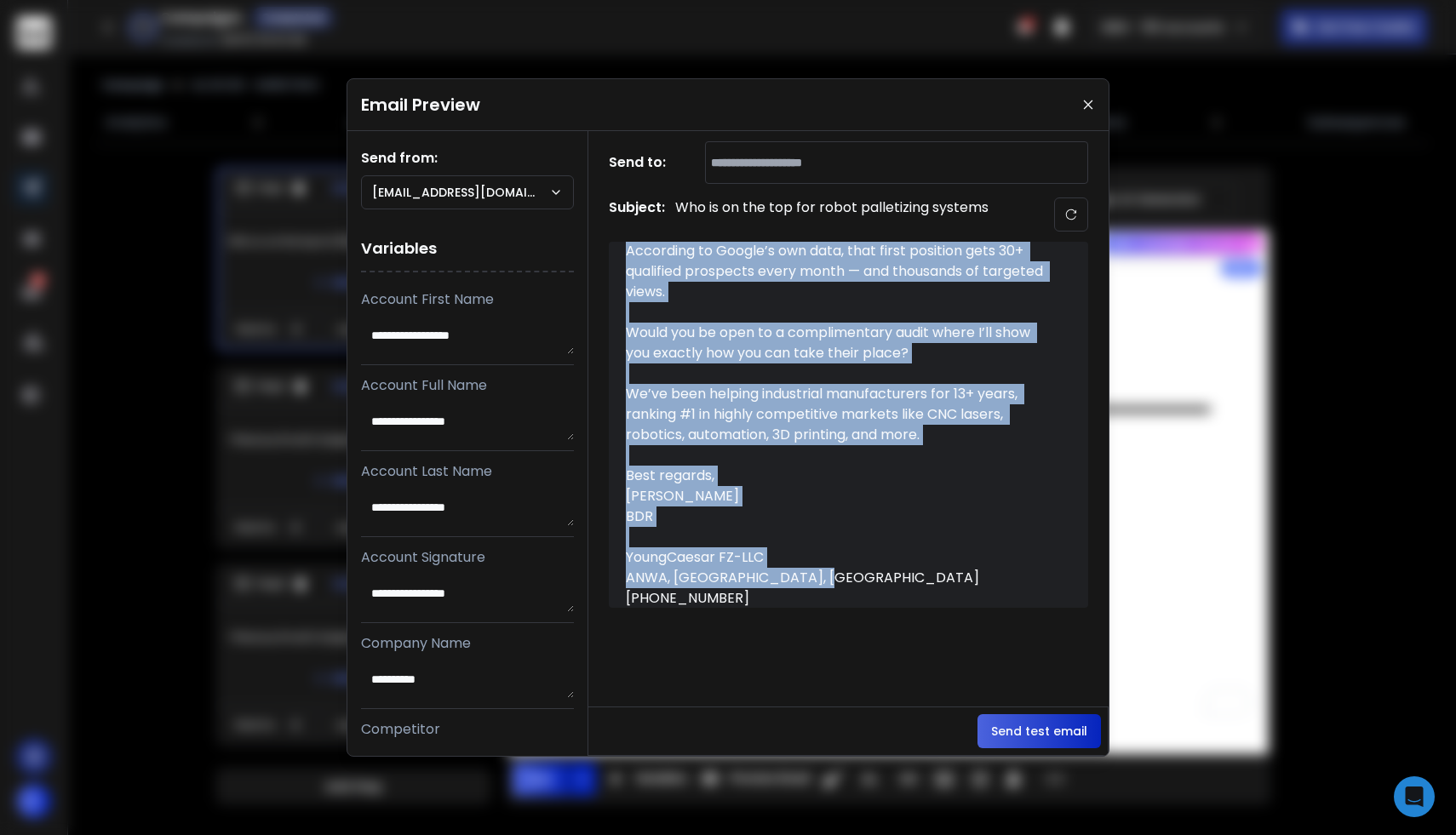
click at [809, 571] on div "ANWA, [GEOGRAPHIC_DATA], [GEOGRAPHIC_DATA]" at bounding box center [838, 578] width 425 height 21
click at [797, 591] on div "[PHONE_NUMBER]" at bounding box center [838, 598] width 425 height 21
copy div "Hey [PERSON_NAME], When you search for robot palletizing systems online, ABB an…"
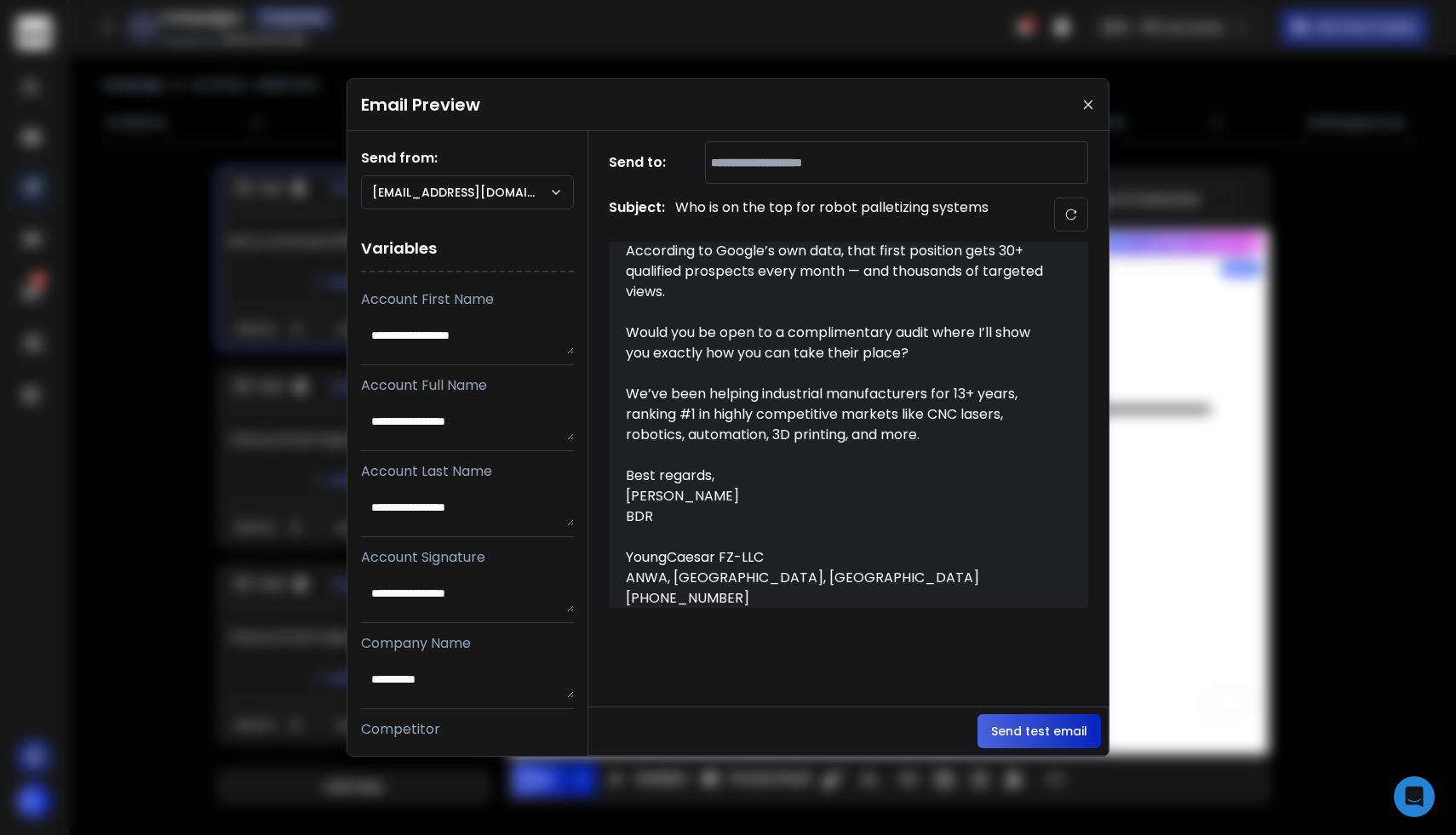
click at [239, 202] on div "**********" at bounding box center [728, 418] width 1456 height 713
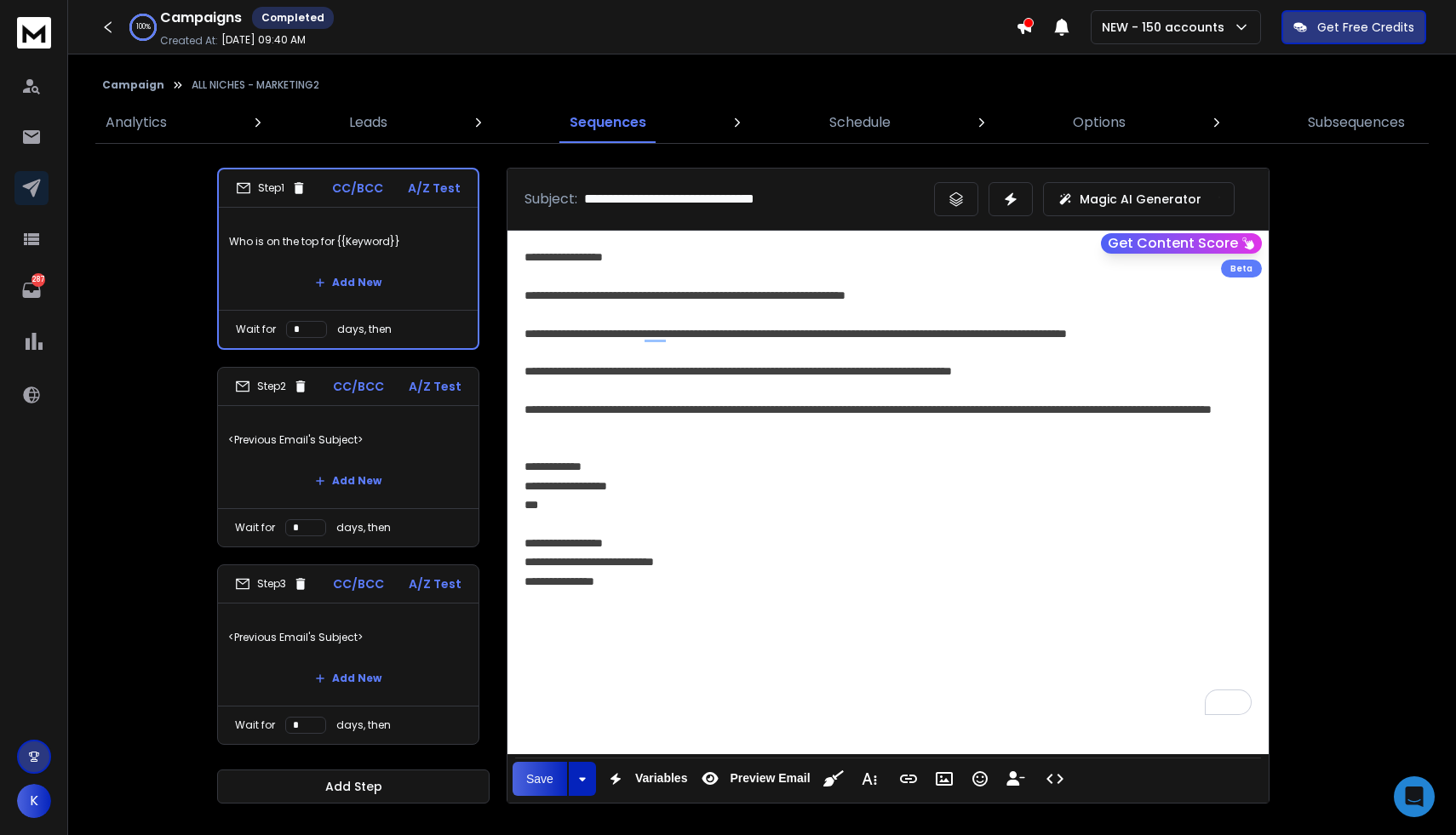
click at [307, 436] on p "<Previous Email's Subject>" at bounding box center [348, 440] width 240 height 48
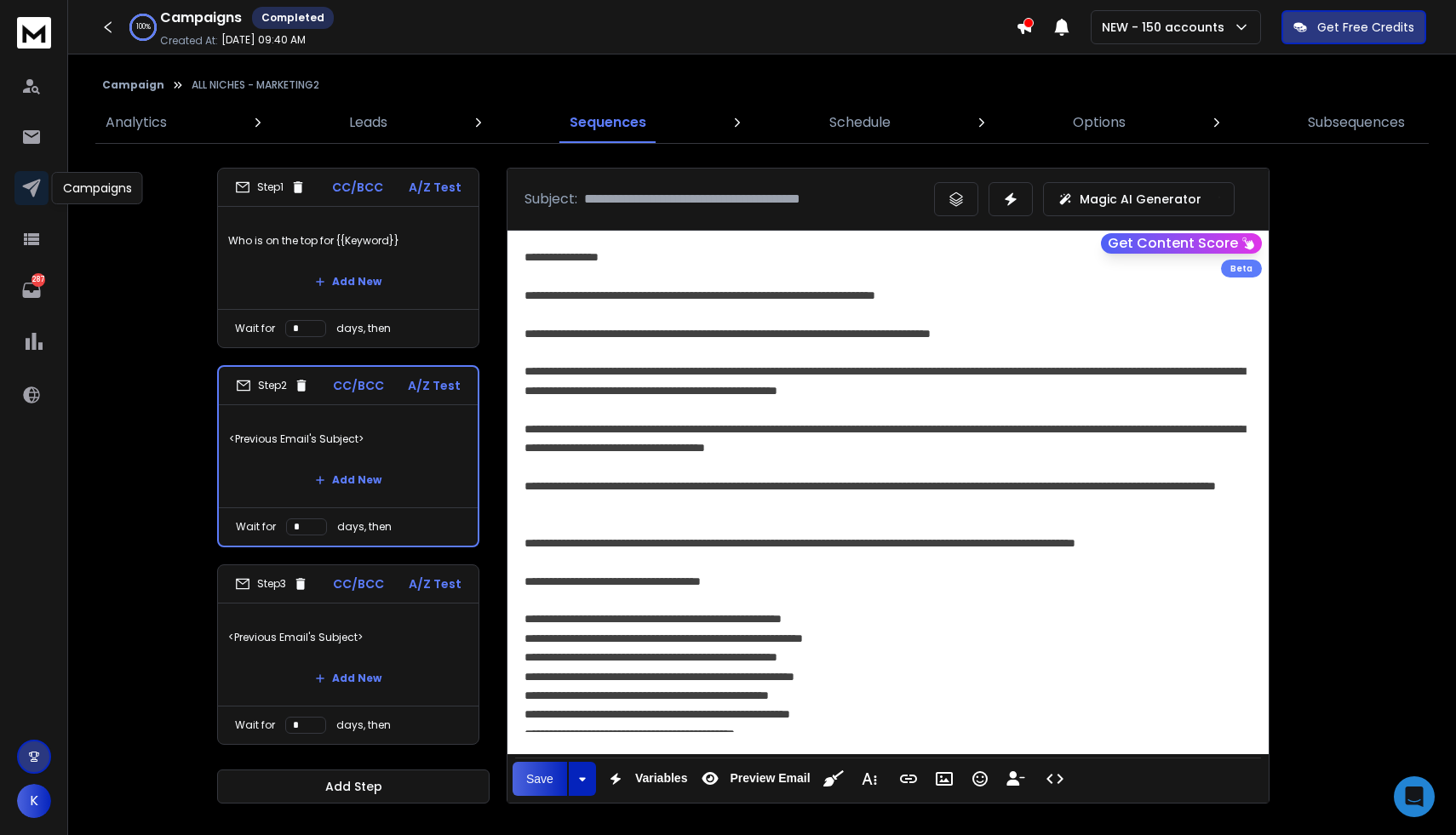
click at [36, 180] on icon at bounding box center [31, 188] width 18 height 18
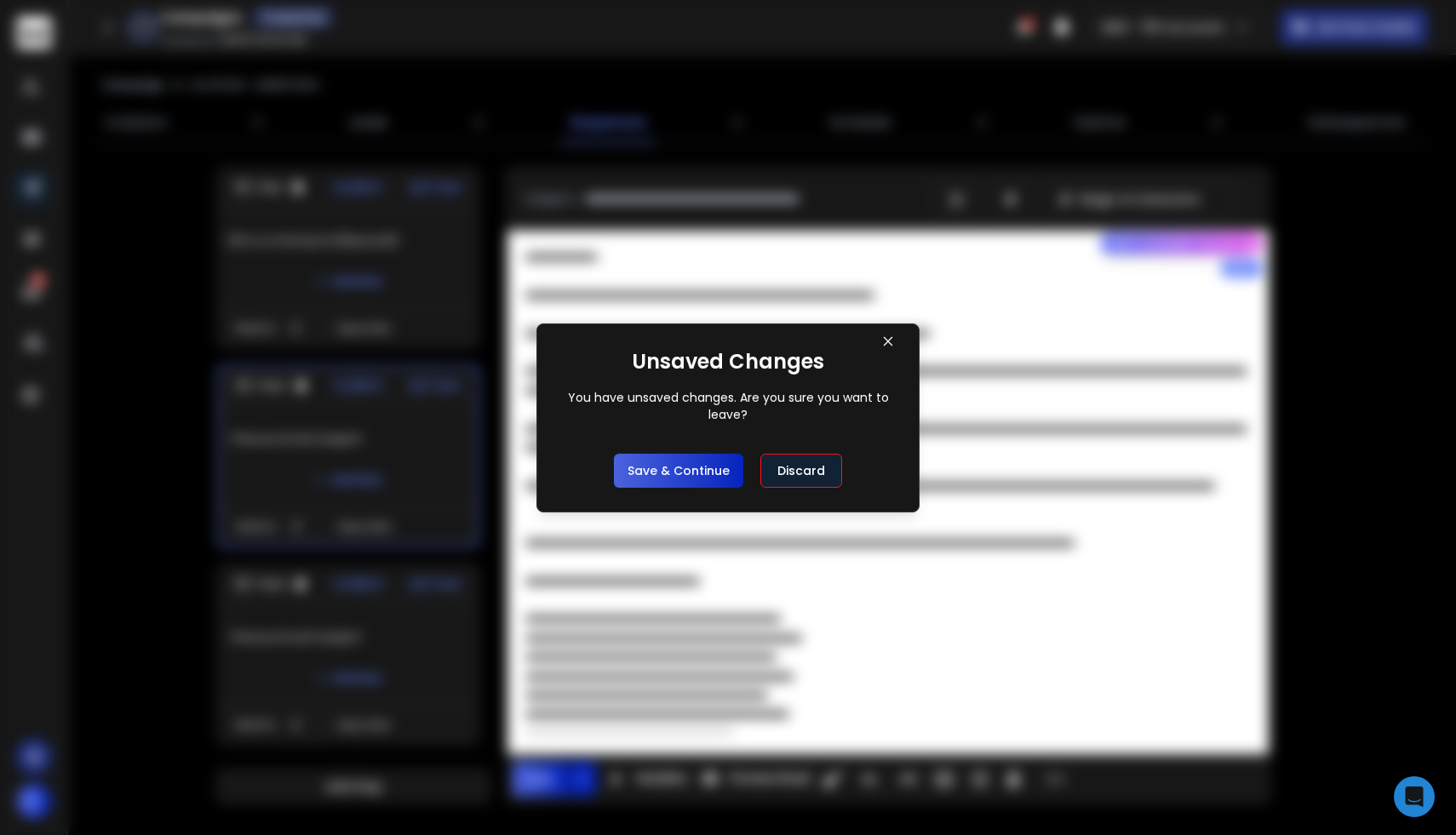
click at [651, 464] on button "Save & Continue" at bounding box center [679, 471] width 130 height 34
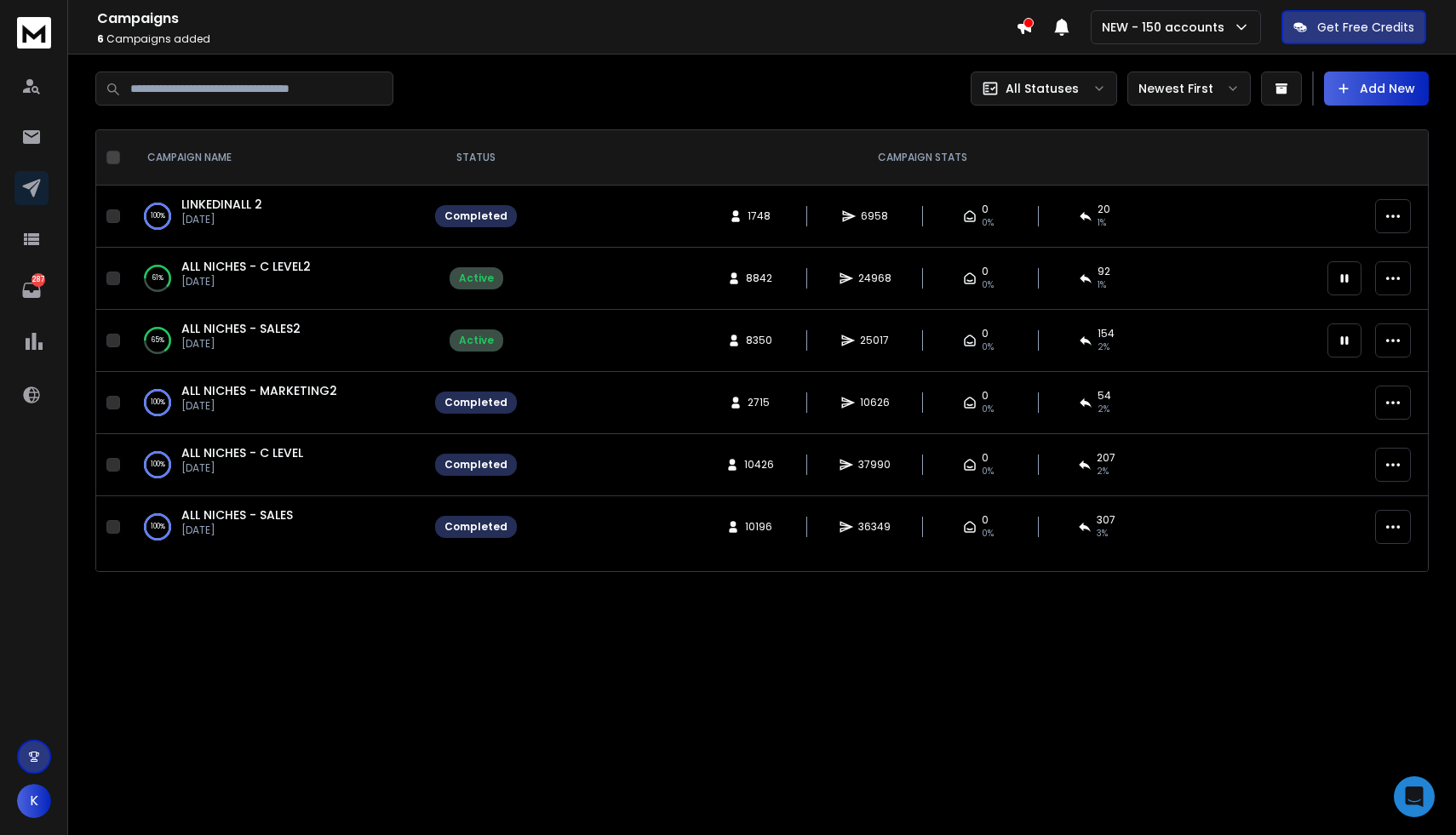
click at [221, 197] on span "LINKEDINALL 2" at bounding box center [221, 204] width 81 height 17
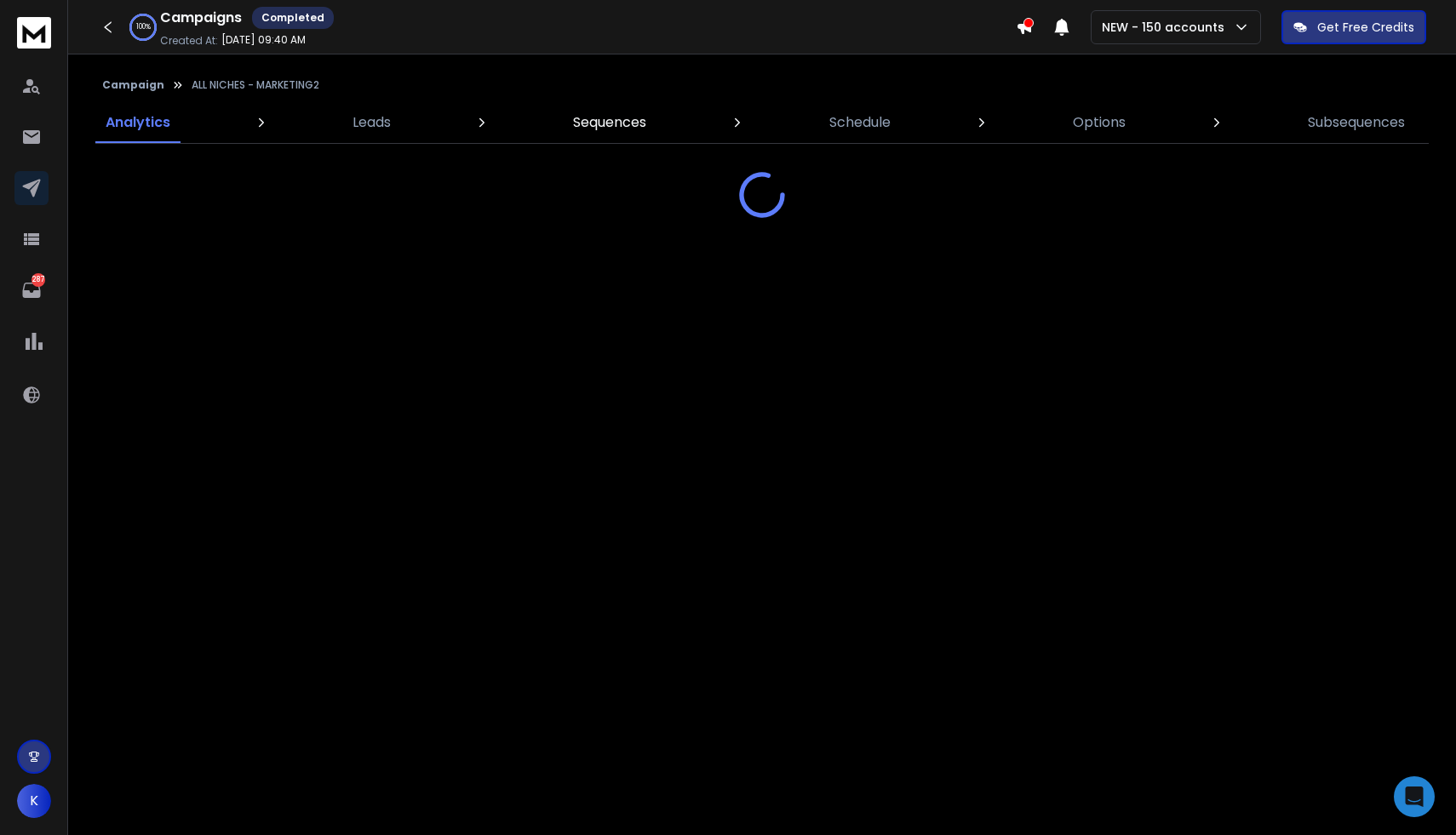
click at [577, 124] on p "Sequences" at bounding box center [610, 122] width 73 height 21
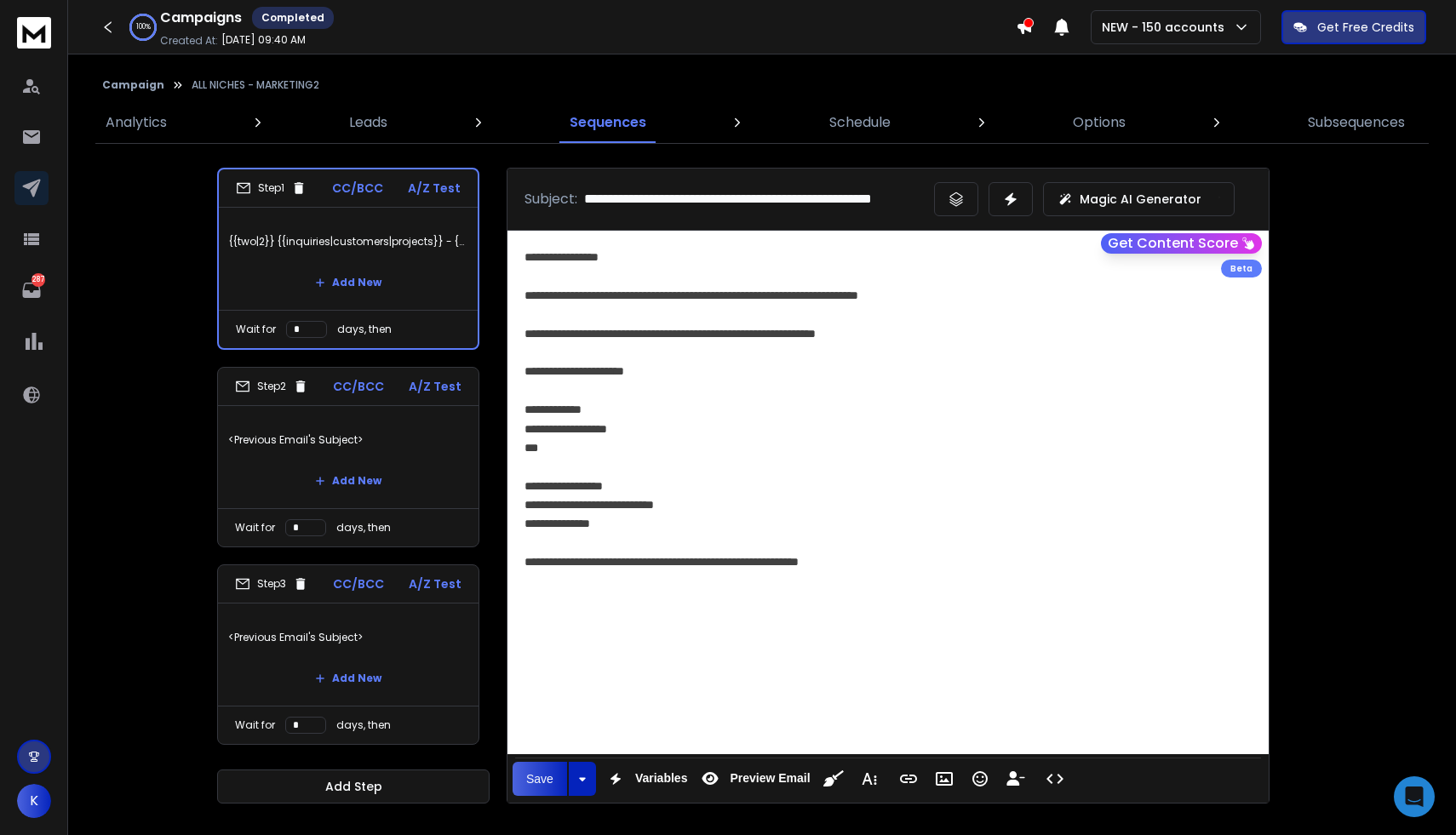
click at [367, 423] on p "<Previous Email's Subject>" at bounding box center [348, 440] width 240 height 48
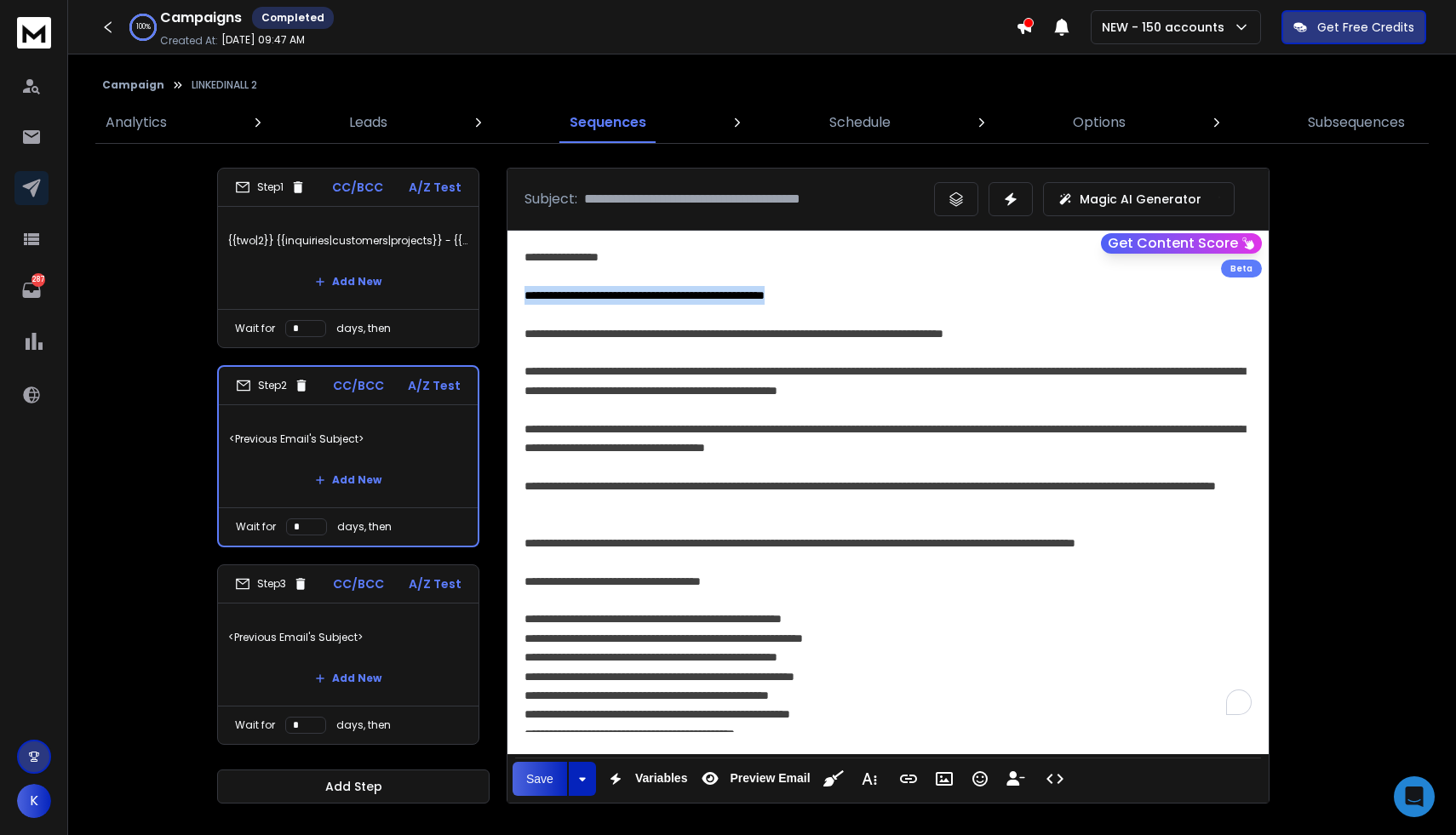
drag, startPoint x: 848, startPoint y: 295, endPoint x: 520, endPoint y: 293, distance: 328.0
click at [520, 293] on div "**********" at bounding box center [887, 481] width 761 height 501
copy div "**********"
